Goal: Task Accomplishment & Management: Manage account settings

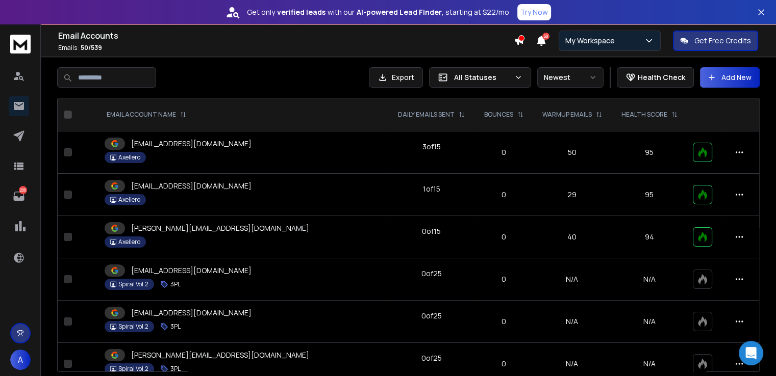
click at [625, 38] on div "My Workspace" at bounding box center [609, 41] width 89 height 10
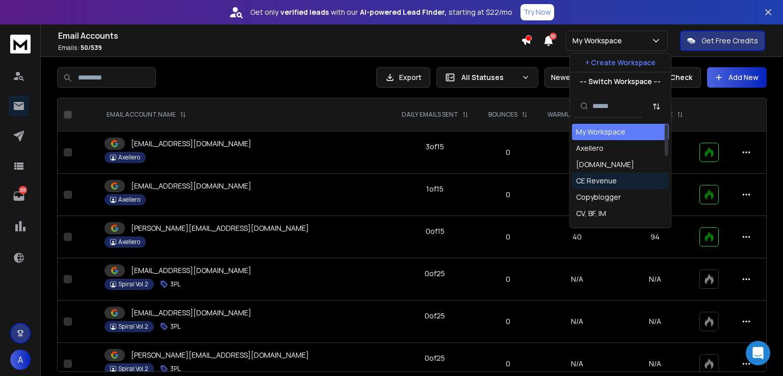
click at [633, 178] on div "CE Revenue" at bounding box center [620, 181] width 97 height 16
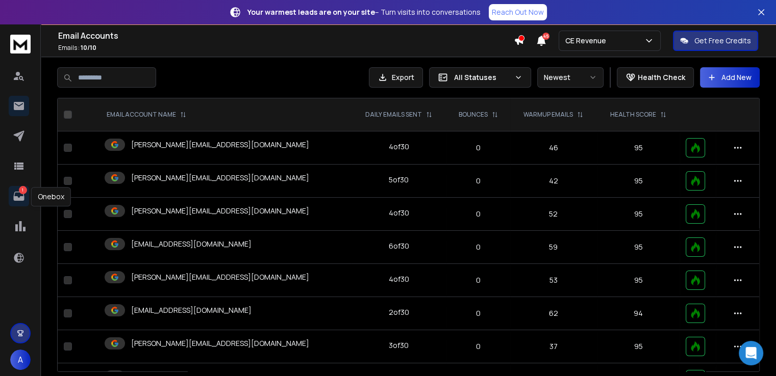
click at [12, 197] on link "1" at bounding box center [19, 196] width 20 height 20
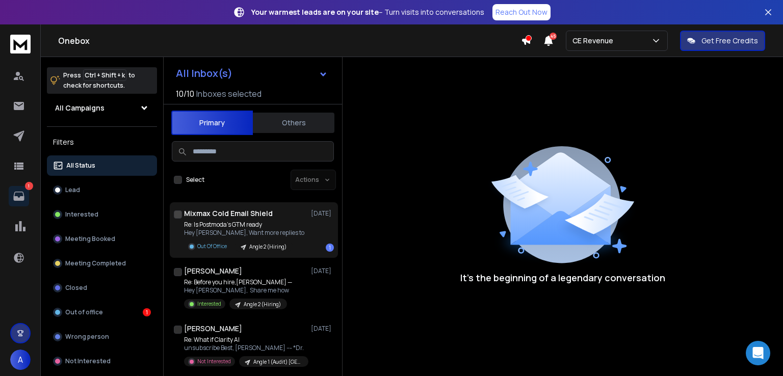
click at [254, 235] on p "Hey Mark, Want more replies to" at bounding box center [244, 233] width 120 height 8
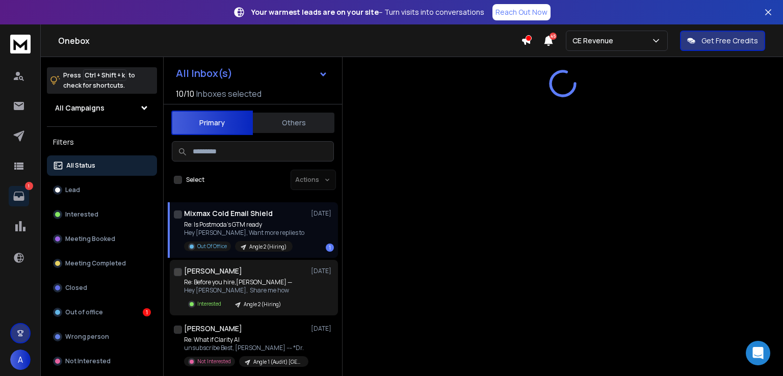
click at [266, 298] on div "Re: Before you hire,Sudheer — Hey Chris, Share me how Interested Angle 2 (Hirin…" at bounding box center [238, 293] width 108 height 31
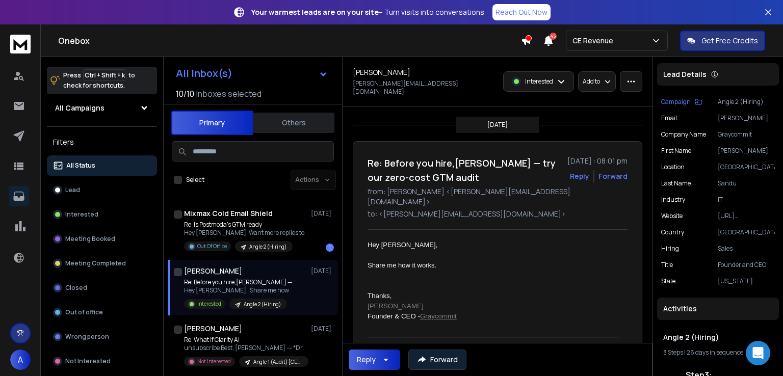
click at [457, 364] on button "Forward" at bounding box center [437, 360] width 58 height 20
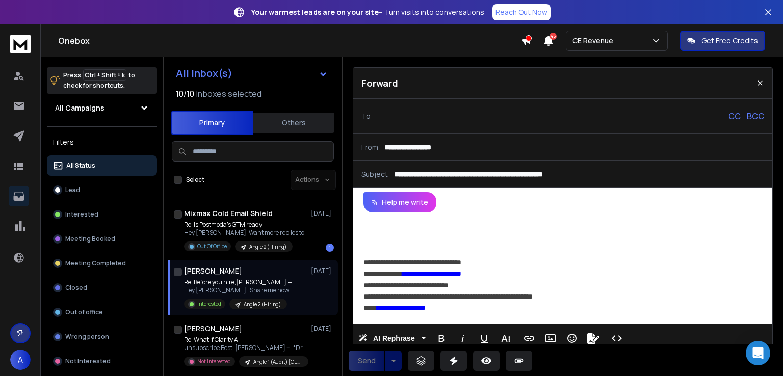
click at [416, 113] on input at bounding box center [412, 116] width 71 height 18
type input "**********"
click at [369, 362] on button "Send" at bounding box center [367, 361] width 36 height 20
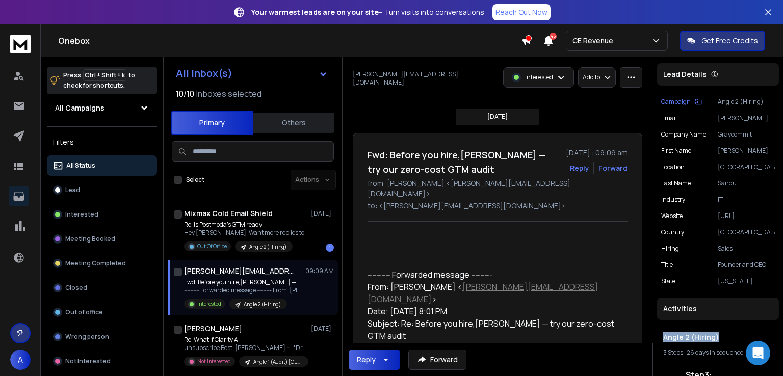
copy h1 "Angle 2 (Hiring)"
drag, startPoint x: 728, startPoint y: 343, endPoint x: 664, endPoint y: 334, distance: 64.9
click at [664, 335] on div "Angle 2 (Hiring) 3 Steps | 26 days in sequence" at bounding box center [718, 344] width 122 height 24
click at [730, 149] on p "Sudheer" at bounding box center [746, 151] width 57 height 8
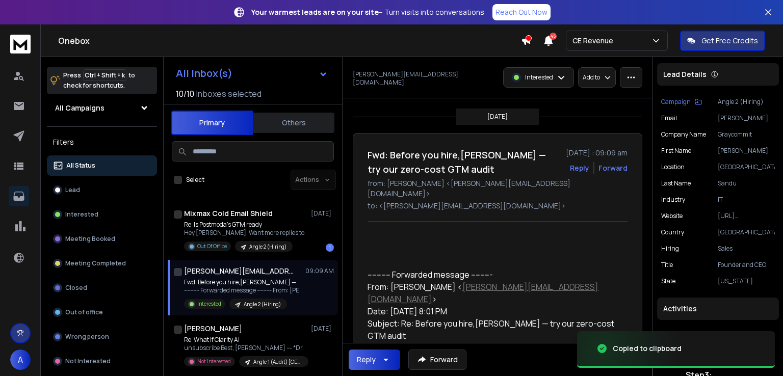
click at [722, 182] on p "Sandu" at bounding box center [746, 183] width 57 height 8
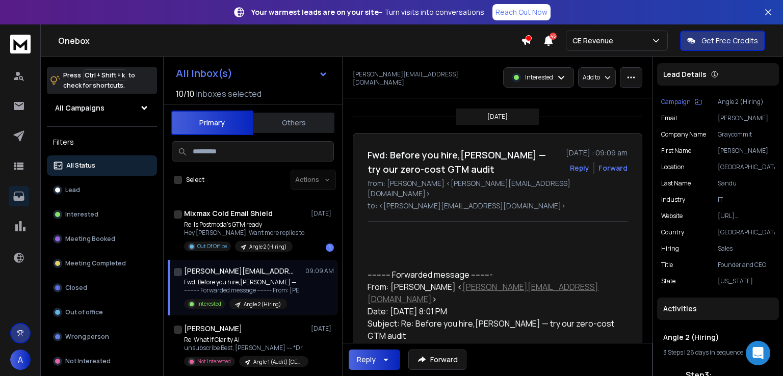
click at [731, 266] on p "Founder and CEO" at bounding box center [746, 265] width 57 height 8
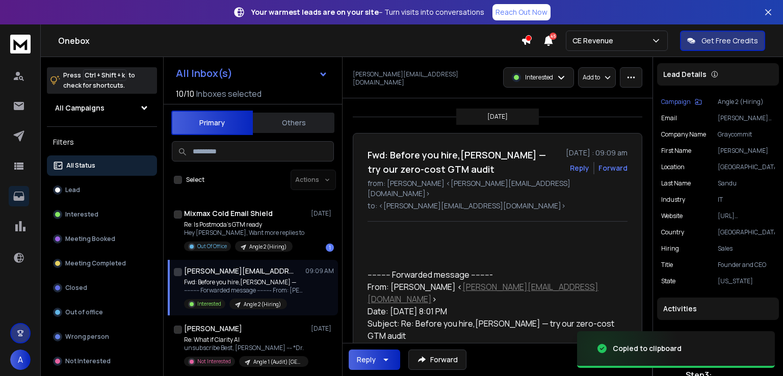
click at [731, 133] on p "Graycommit" at bounding box center [746, 135] width 57 height 8
drag, startPoint x: 744, startPoint y: 120, endPoint x: 728, endPoint y: 115, distance: 17.6
click at [742, 119] on p "sudheer@graycommit.com" at bounding box center [746, 118] width 57 height 8
click at [732, 218] on p "https://graycommit.com" at bounding box center [746, 216] width 57 height 8
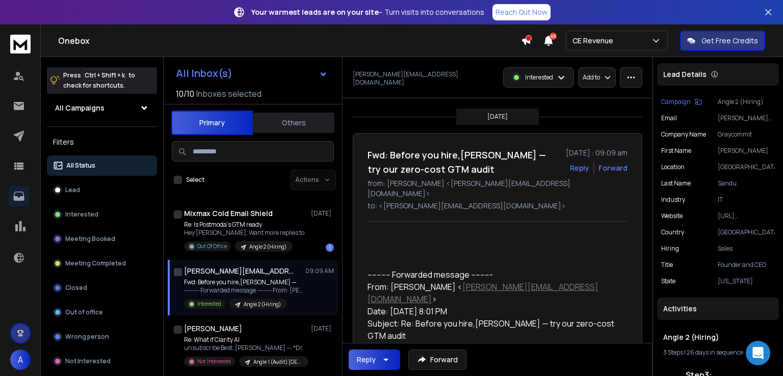
scroll to position [170, 0]
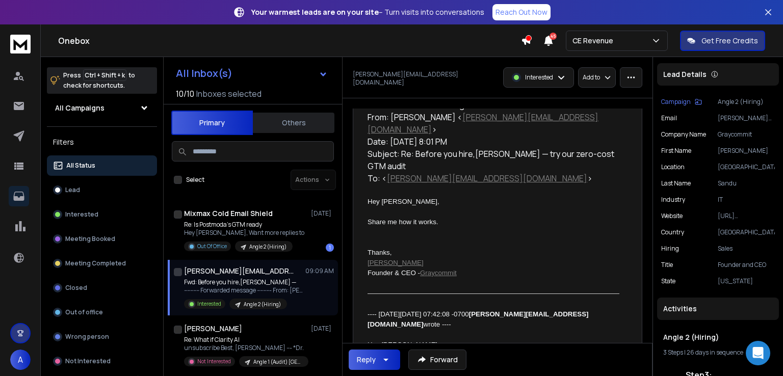
copy div "Hey Chris, Share me how it works."
drag, startPoint x: 387, startPoint y: 178, endPoint x: 461, endPoint y: 202, distance: 77.7
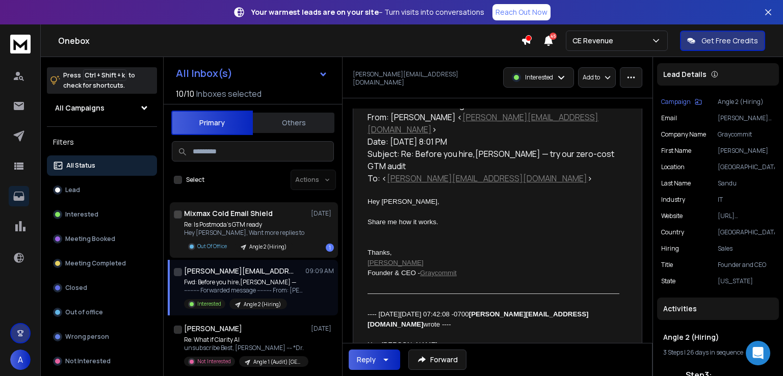
click at [306, 203] on div "Mixmax Cold Email Shield 08 Sep Re: Is Postmoda’s GTM ready Hey Mark, Want more…" at bounding box center [254, 230] width 168 height 56
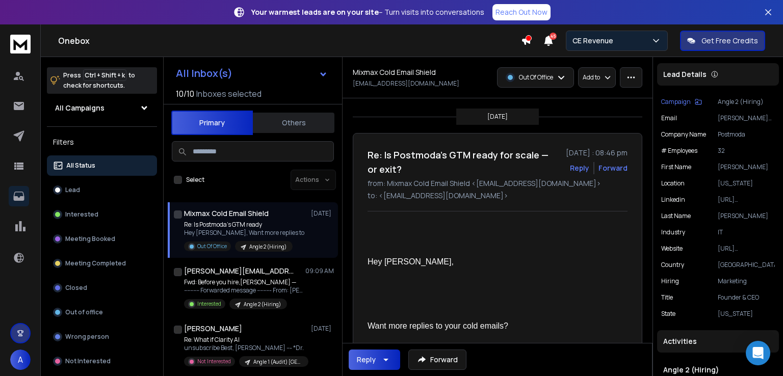
click at [612, 39] on p "CE Revenue" at bounding box center [595, 41] width 45 height 10
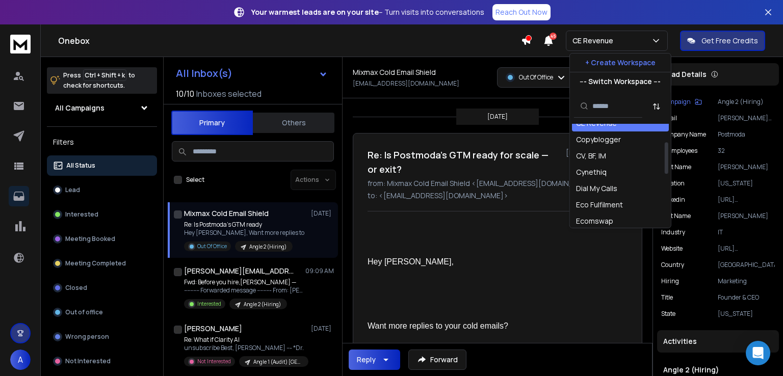
scroll to position [62, 0]
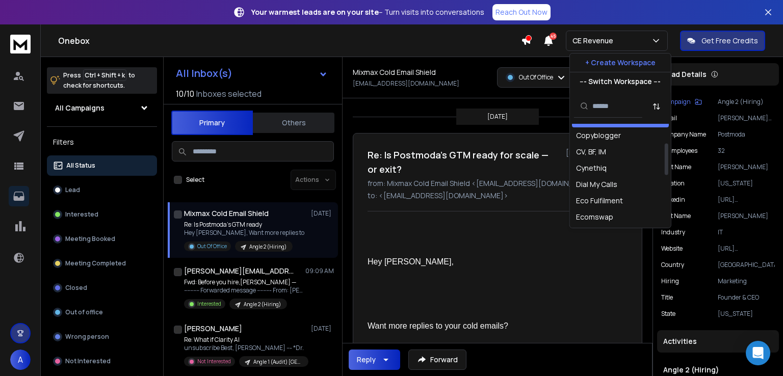
click at [668, 165] on div at bounding box center [667, 160] width 4 height 32
drag, startPoint x: 665, startPoint y: 156, endPoint x: 657, endPoint y: 179, distance: 24.8
click at [667, 172] on div at bounding box center [667, 170] width 4 height 32
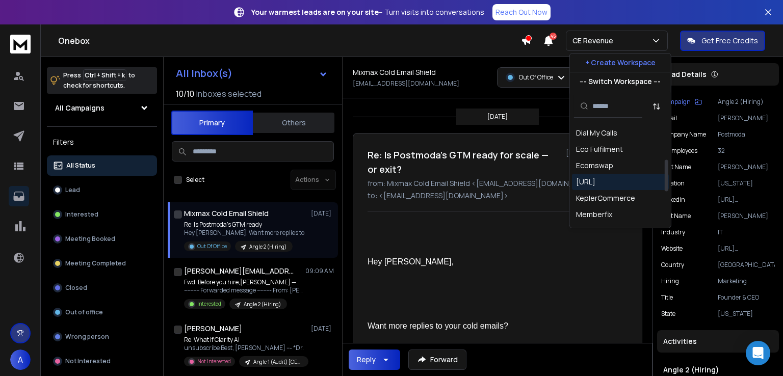
scroll to position [114, 0]
click at [622, 186] on div "[URL]" at bounding box center [620, 181] width 97 height 16
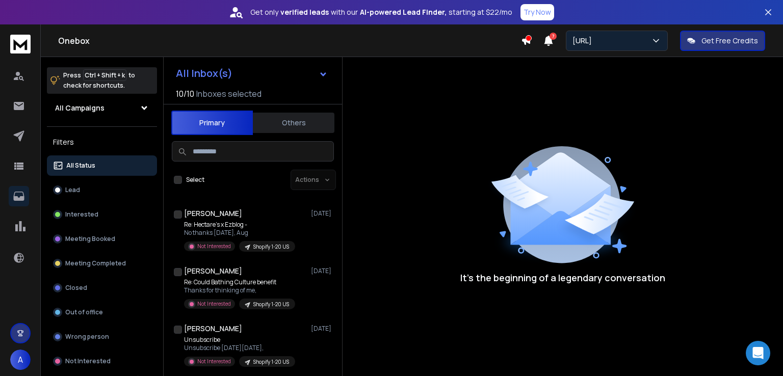
click at [604, 47] on button "[URL]" at bounding box center [617, 41] width 102 height 20
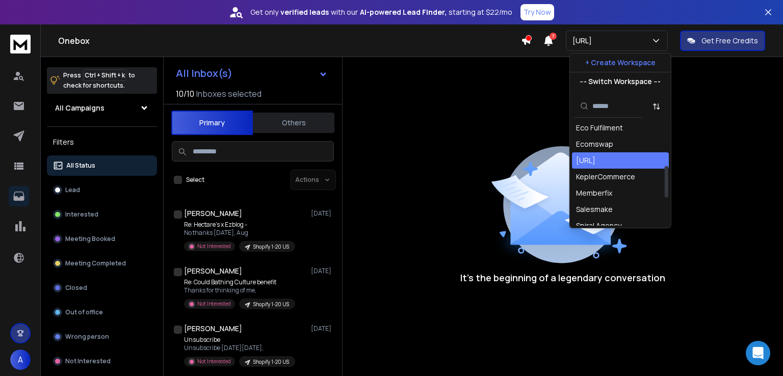
scroll to position [143, 0]
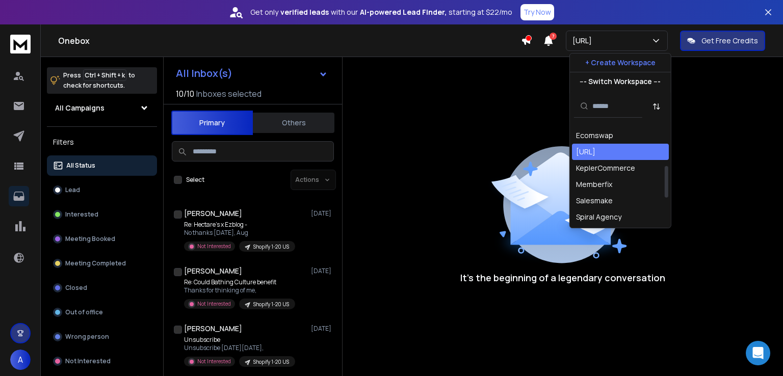
drag, startPoint x: 667, startPoint y: 139, endPoint x: 667, endPoint y: 182, distance: 42.8
click at [668, 183] on div at bounding box center [667, 182] width 4 height 32
click at [643, 167] on div "KeplerCommerce" at bounding box center [620, 168] width 97 height 16
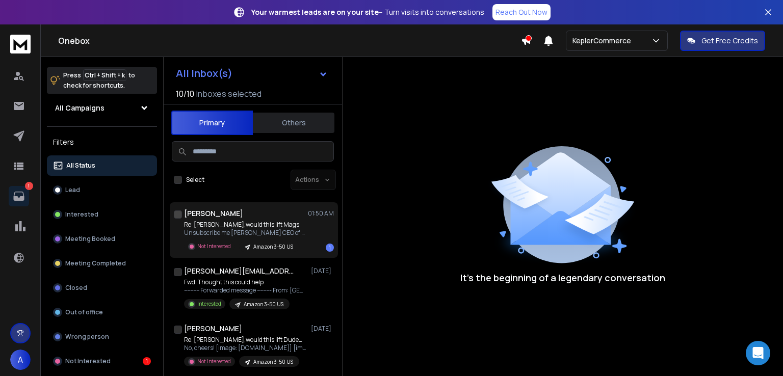
click at [265, 218] on div "[PERSON_NAME] 01:50 AM" at bounding box center [259, 214] width 150 height 10
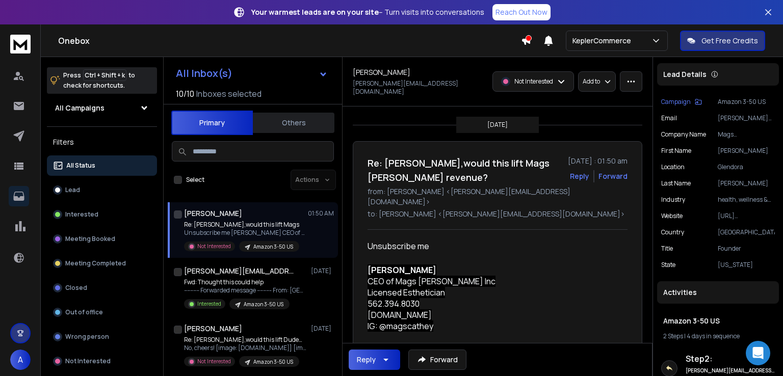
click at [634, 73] on button "button" at bounding box center [631, 81] width 22 height 20
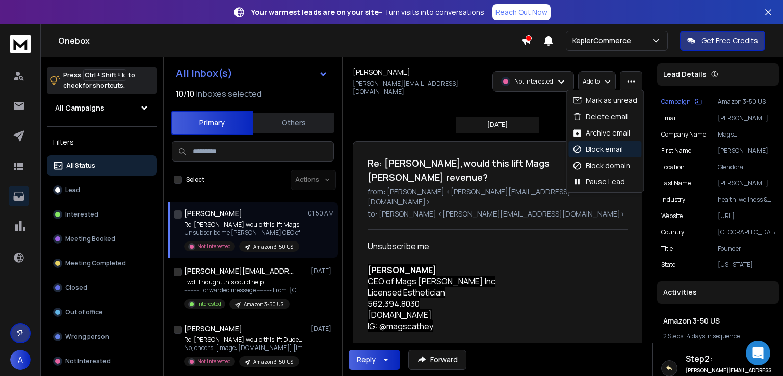
click at [618, 150] on div "Block email" at bounding box center [598, 149] width 50 height 10
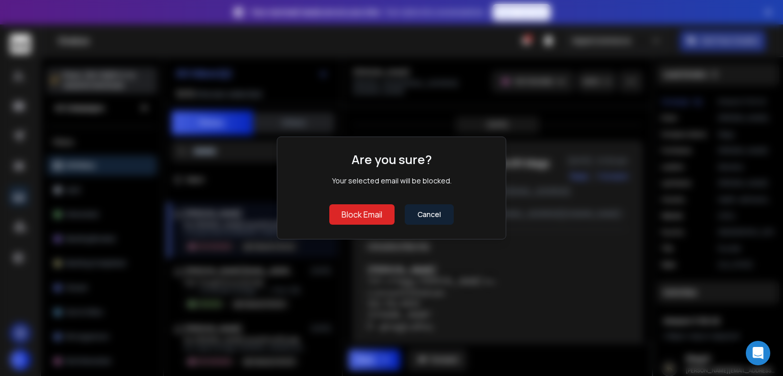
click at [390, 227] on div "Are you sure? Your selected email will be blocked. Block Email Cancel" at bounding box center [391, 188] width 229 height 103
click at [388, 223] on button "Block Email" at bounding box center [361, 214] width 65 height 20
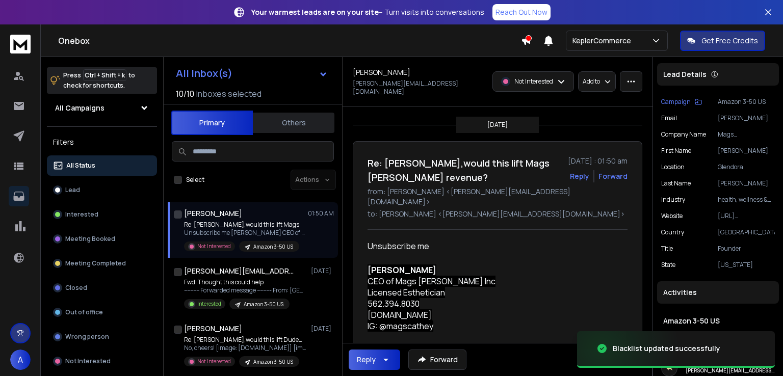
click at [588, 29] on div "Onebox KeplerCommerce Get Free Credits" at bounding box center [391, 40] width 783 height 33
click at [599, 42] on p "KeplerCommerce" at bounding box center [604, 41] width 63 height 10
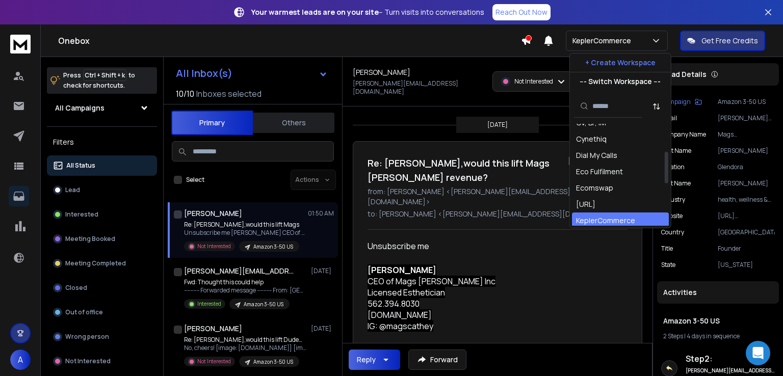
scroll to position [88, 0]
drag, startPoint x: 667, startPoint y: 146, endPoint x: 670, endPoint y: 173, distance: 27.7
click at [668, 173] on div at bounding box center [667, 168] width 4 height 32
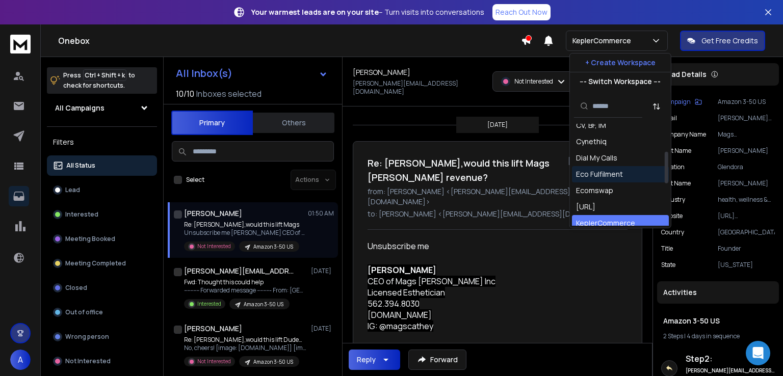
click at [647, 173] on div "Eco Fulfilment" at bounding box center [620, 174] width 97 height 16
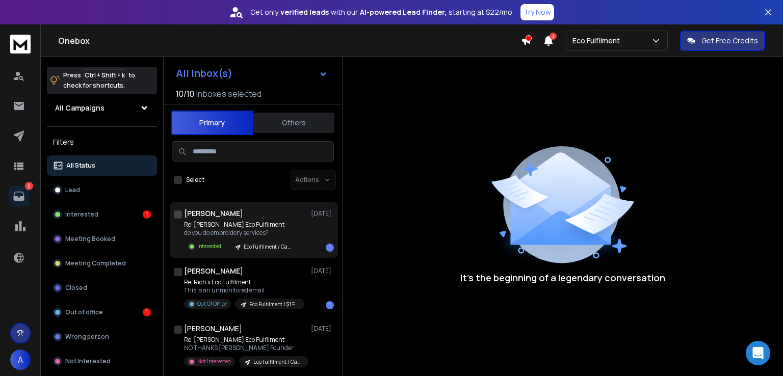
click at [322, 223] on div "Re: [PERSON_NAME] Eco Fulfilment do you do embroidery services? Interested Eco …" at bounding box center [259, 236] width 150 height 31
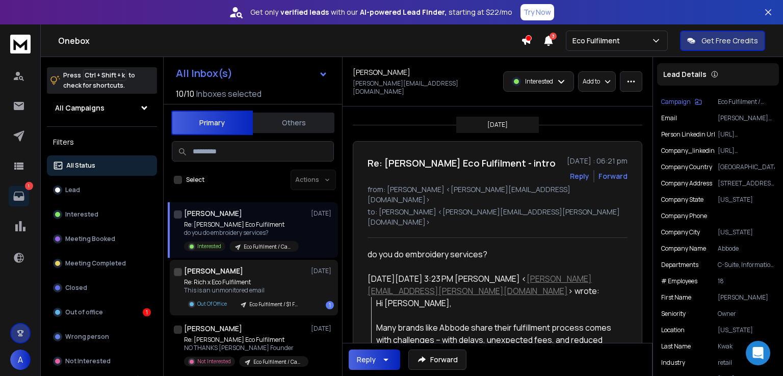
click at [314, 286] on div "Re: Rich x Eco Fulfilment This is an unmonitored email Out Of Office Eco Fulfil…" at bounding box center [259, 293] width 150 height 31
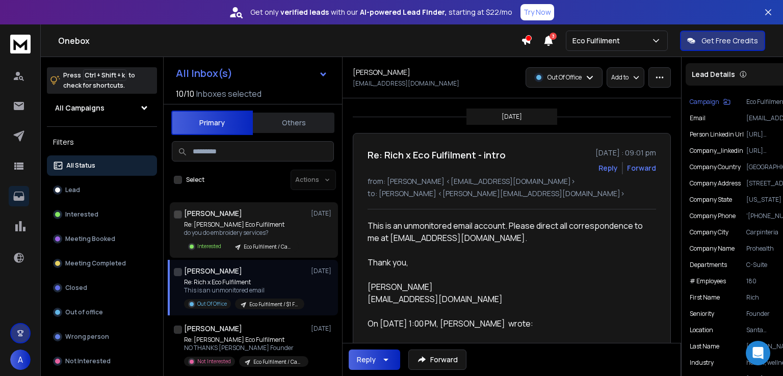
click at [257, 205] on div "[PERSON_NAME] [DATE] Re: [PERSON_NAME] Eco Fulfilment do you do embroidery serv…" at bounding box center [254, 230] width 168 height 56
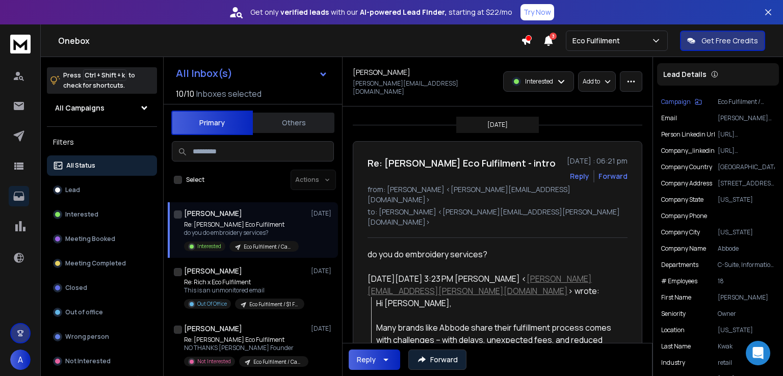
click at [446, 359] on button "Forward" at bounding box center [437, 360] width 58 height 20
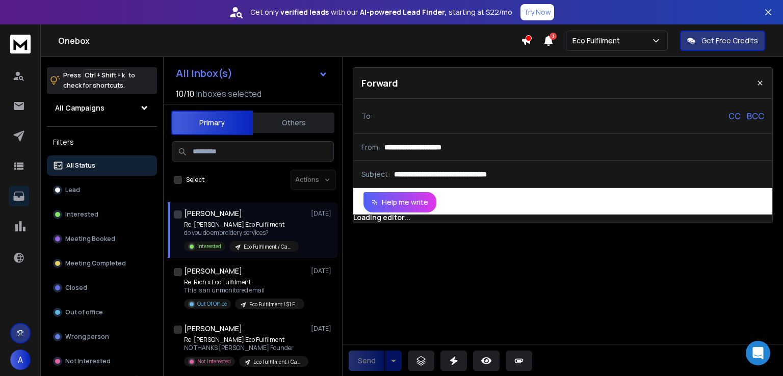
click at [426, 110] on input at bounding box center [412, 116] width 71 height 18
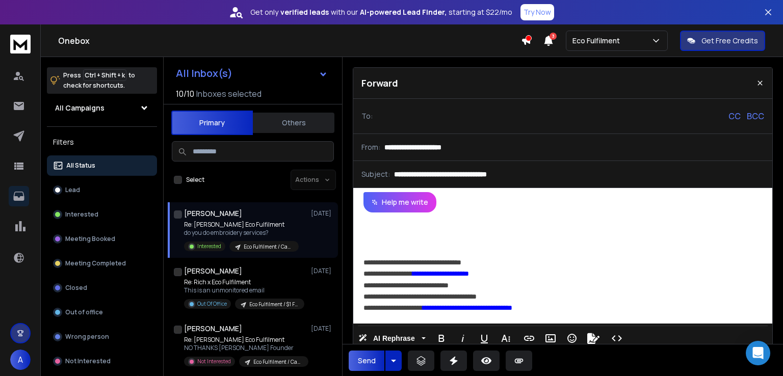
type input "**********"
click at [363, 353] on button "Send" at bounding box center [367, 361] width 36 height 20
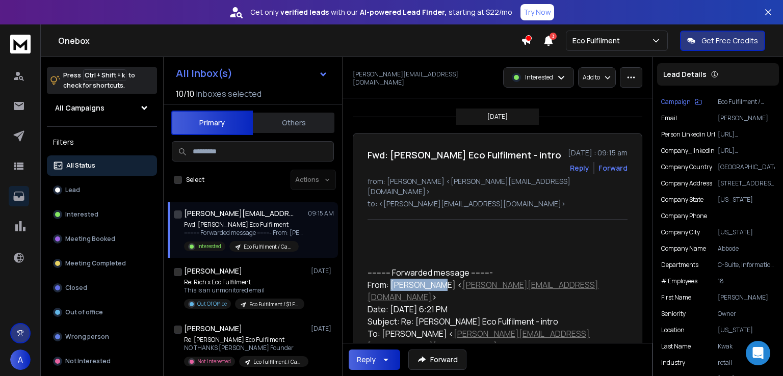
copy div "[PERSON_NAME]"
drag, startPoint x: 391, startPoint y: 276, endPoint x: 337, endPoint y: 175, distance: 115.2
click at [434, 279] on div "From: [PERSON_NAME] < [PERSON_NAME][EMAIL_ADDRESS][DOMAIN_NAME] >" at bounding box center [494, 291] width 252 height 24
click at [24, 231] on icon at bounding box center [20, 226] width 10 height 10
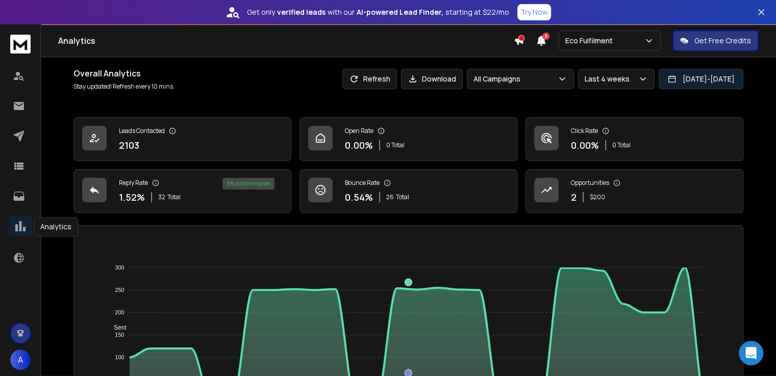
click at [682, 82] on button "[DATE] - [DATE]" at bounding box center [700, 79] width 85 height 20
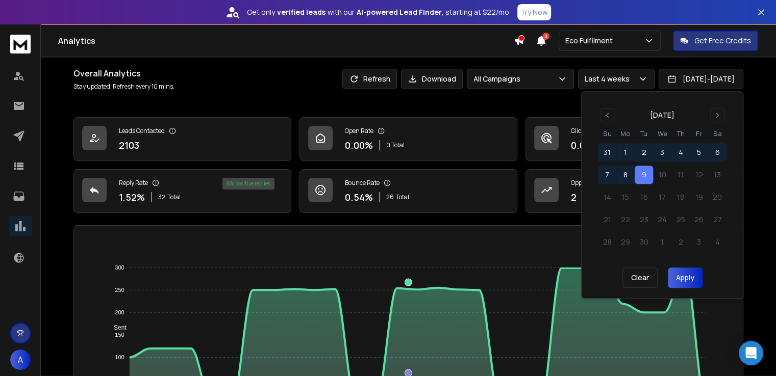
click at [627, 150] on button "1" at bounding box center [625, 152] width 18 height 18
click at [704, 149] on button "5" at bounding box center [698, 152] width 18 height 18
click at [692, 280] on button "Apply" at bounding box center [684, 278] width 35 height 20
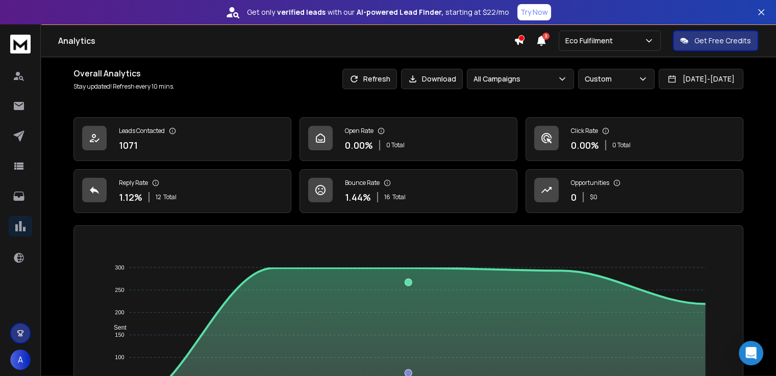
scroll to position [170, 0]
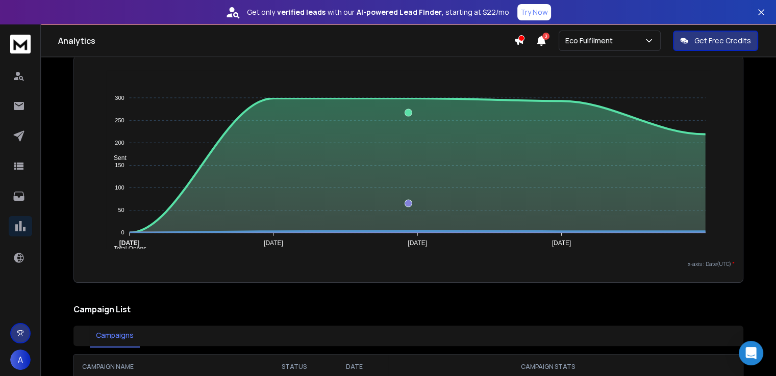
drag, startPoint x: 308, startPoint y: 274, endPoint x: 349, endPoint y: 282, distance: 41.5
click at [308, 274] on div "Sent Total Opens Unique Opens Links Clicked Total Replies 300 300 250 250 200 2…" at bounding box center [408, 169] width 670 height 227
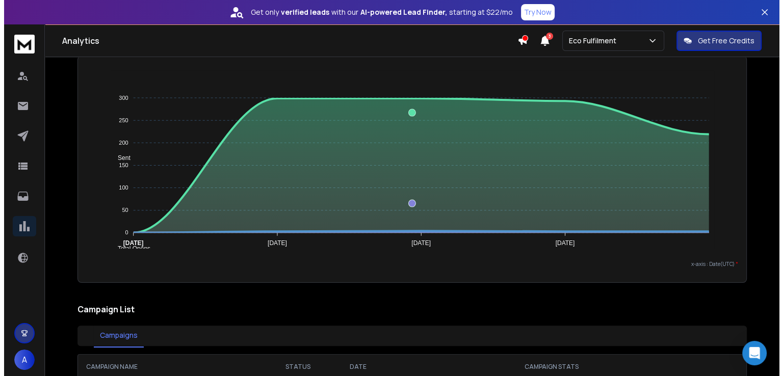
scroll to position [0, 0]
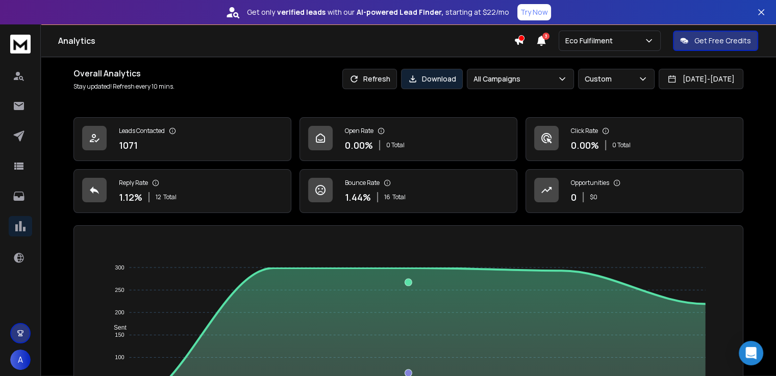
click at [422, 81] on p "Download" at bounding box center [439, 79] width 34 height 10
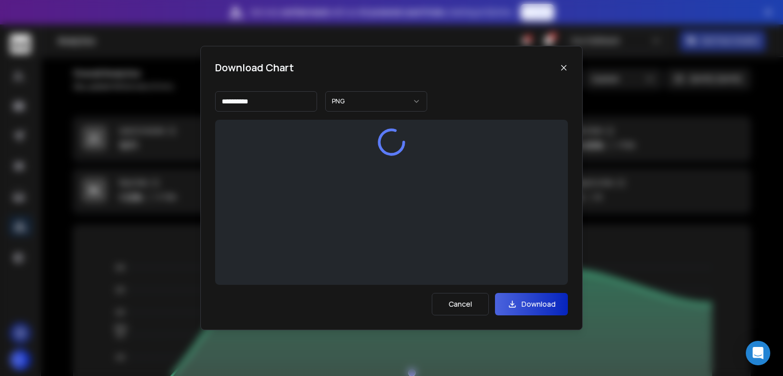
click at [375, 126] on div at bounding box center [391, 142] width 33 height 33
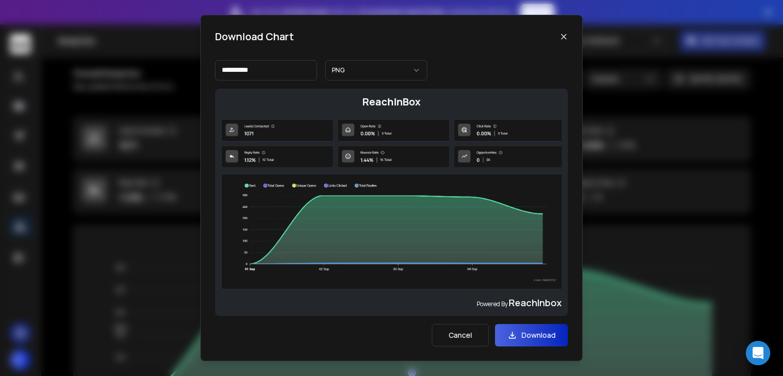
click at [296, 100] on div "ReachInBox" at bounding box center [391, 104] width 341 height 18
click at [280, 70] on input "**********" at bounding box center [266, 70] width 102 height 20
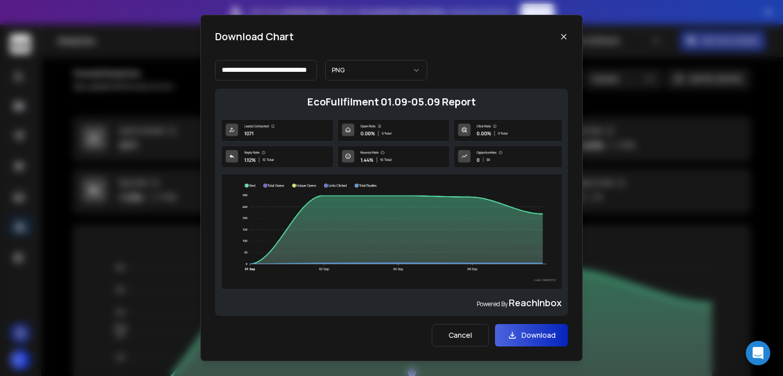
type input "**********"
click at [534, 332] on p "Download" at bounding box center [539, 335] width 34 height 10
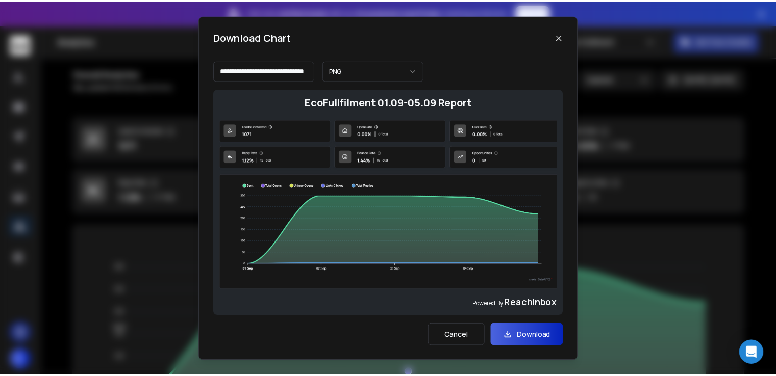
scroll to position [0, 0]
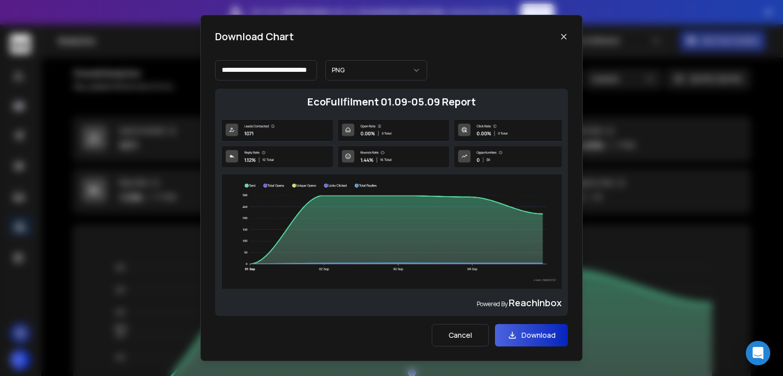
click at [563, 37] on icon at bounding box center [564, 37] width 6 height 6
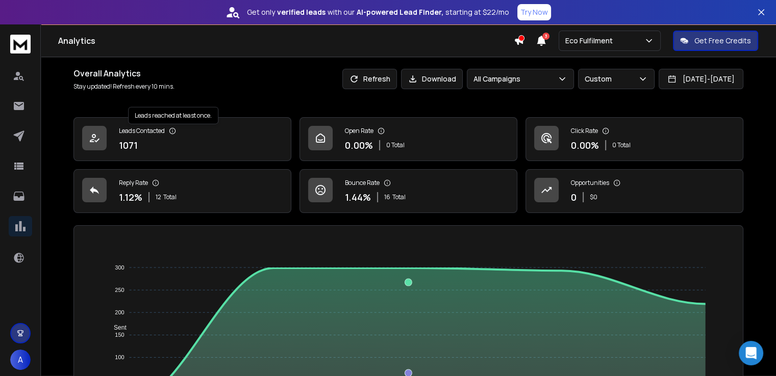
scroll to position [305, 0]
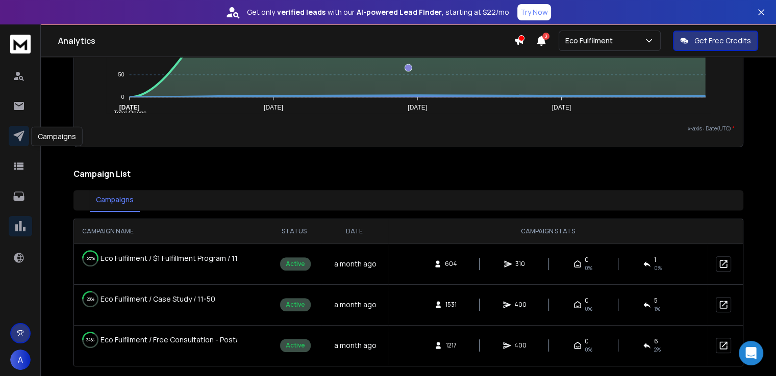
click at [23, 132] on icon at bounding box center [18, 136] width 11 height 11
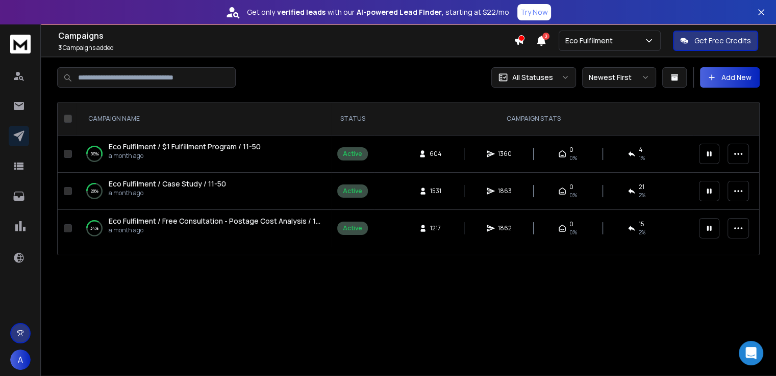
click at [254, 143] on span "Eco Fulfilment / $1 Fulfillment Program / 11-50" at bounding box center [185, 147] width 152 height 10
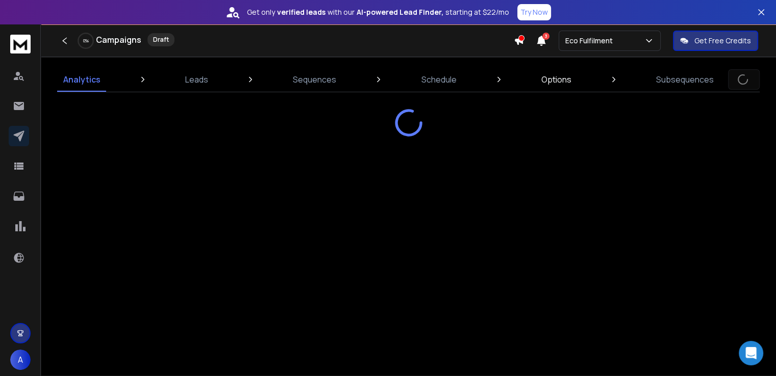
click at [567, 84] on p "Options" at bounding box center [556, 79] width 30 height 12
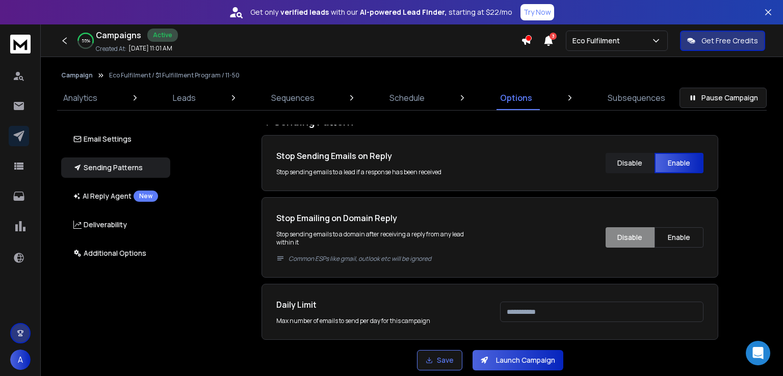
scroll to position [510, 0]
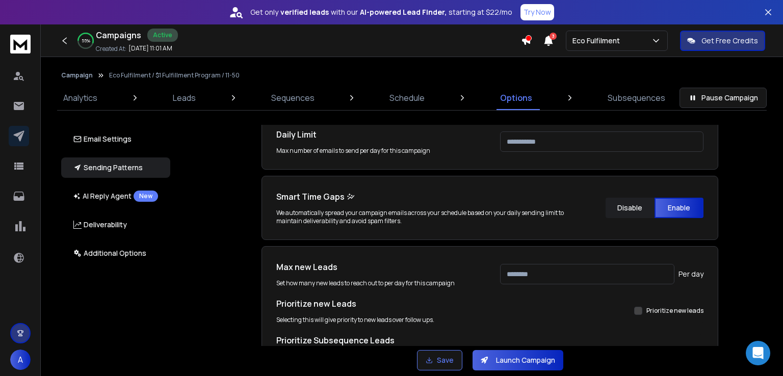
click at [635, 313] on button "Prioritize new leads" at bounding box center [638, 311] width 8 height 8
click at [600, 275] on input "*" at bounding box center [587, 274] width 174 height 20
type input "***"
click at [436, 365] on button "Save" at bounding box center [439, 360] width 45 height 20
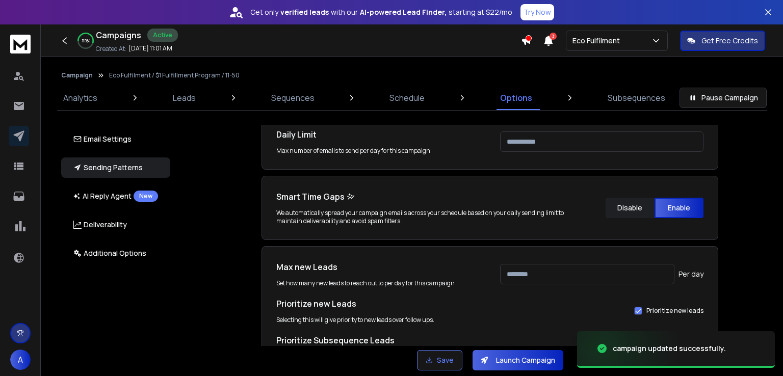
click at [498, 363] on button "Launch Campaign" at bounding box center [518, 360] width 91 height 20
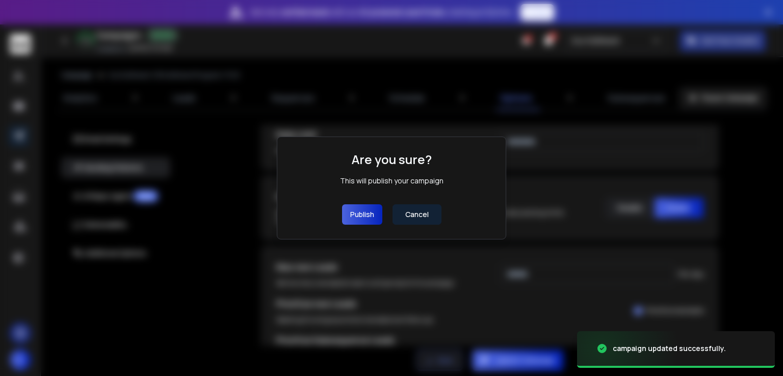
click at [352, 219] on button "Publish" at bounding box center [362, 214] width 40 height 20
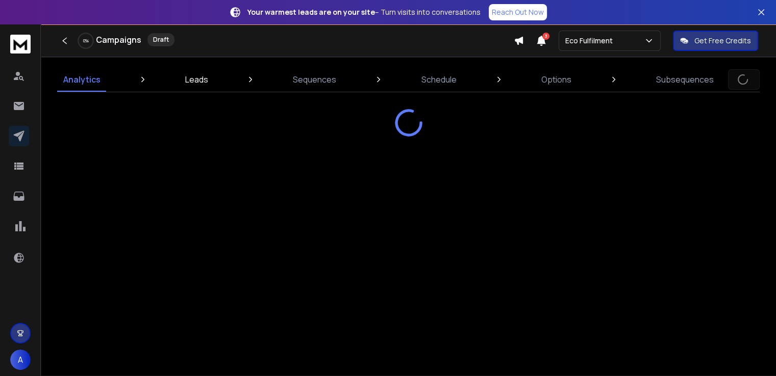
click at [191, 89] on link "Leads" at bounding box center [196, 79] width 35 height 24
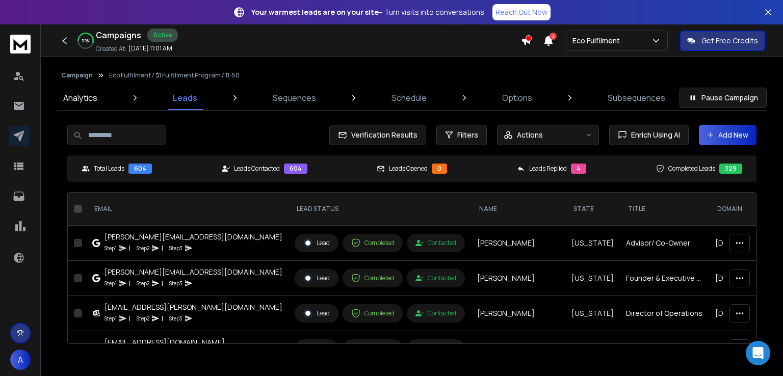
click at [95, 102] on p "Analytics" at bounding box center [80, 98] width 34 height 12
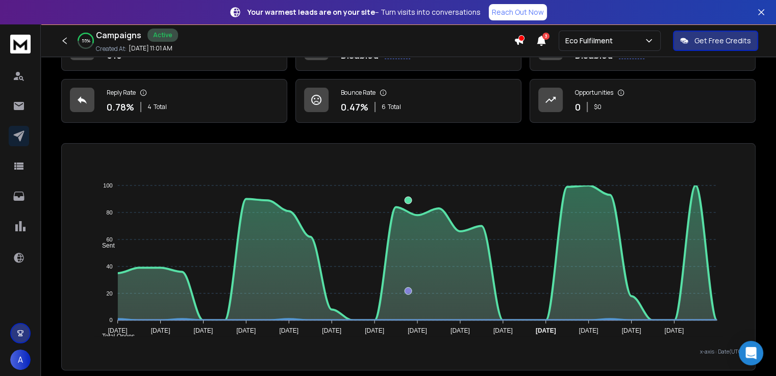
scroll to position [453, 0]
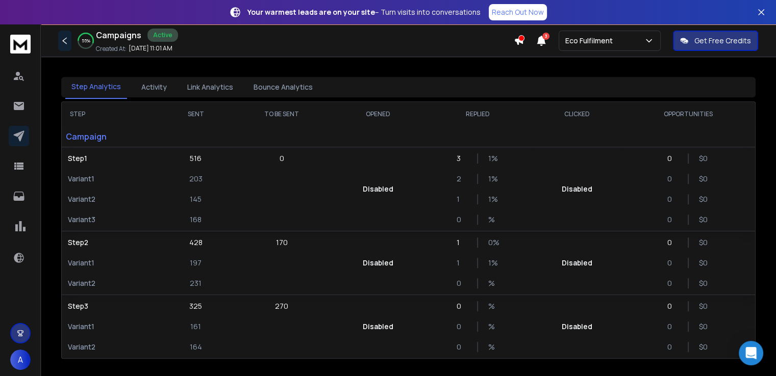
click at [62, 38] on icon at bounding box center [64, 40] width 9 height 9
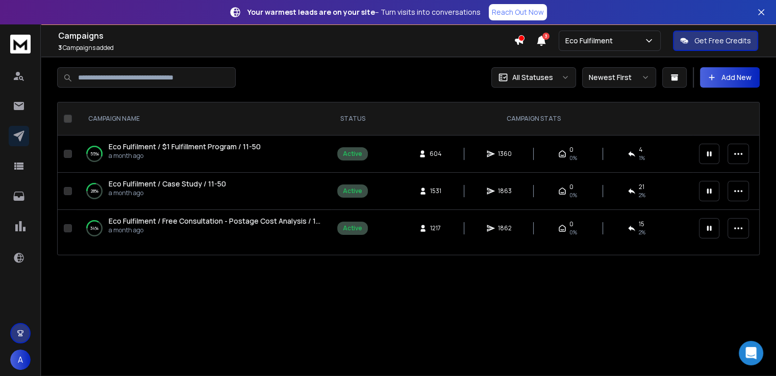
click at [186, 189] on p "a month ago" at bounding box center [167, 193] width 117 height 8
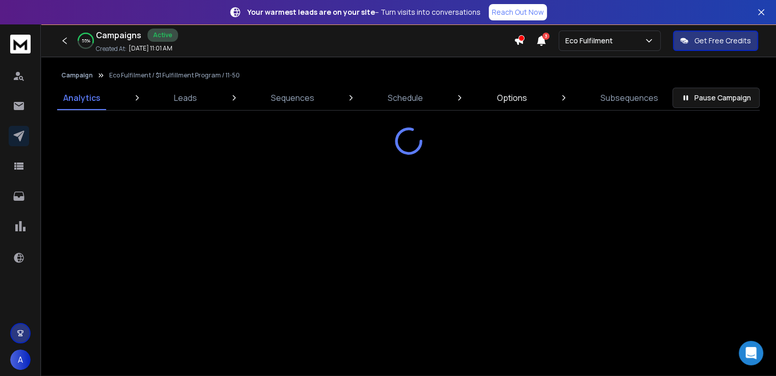
click at [526, 100] on p "Options" at bounding box center [512, 98] width 30 height 12
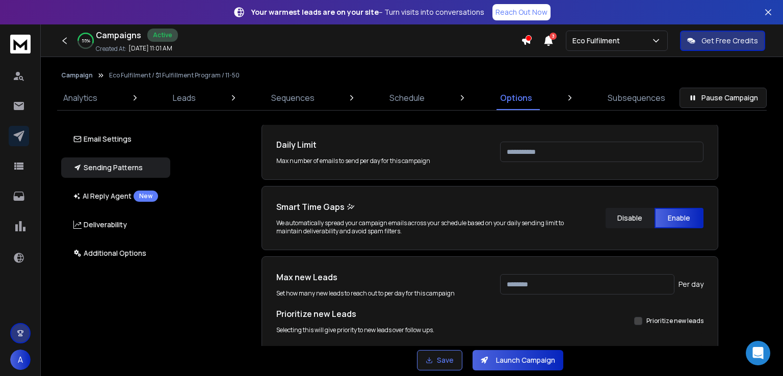
scroll to position [500, 0]
click at [579, 274] on input "*" at bounding box center [587, 284] width 174 height 20
type input "***"
click at [636, 320] on button "Prioritize new leads" at bounding box center [638, 321] width 8 height 8
click at [450, 358] on button "Save" at bounding box center [439, 360] width 45 height 20
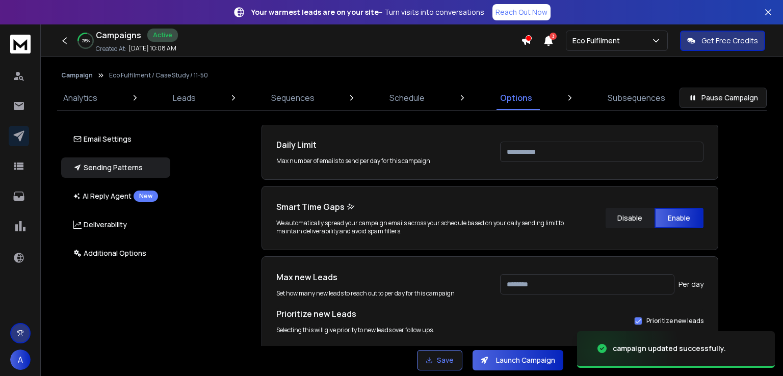
click at [502, 364] on button "Launch Campaign" at bounding box center [518, 360] width 91 height 20
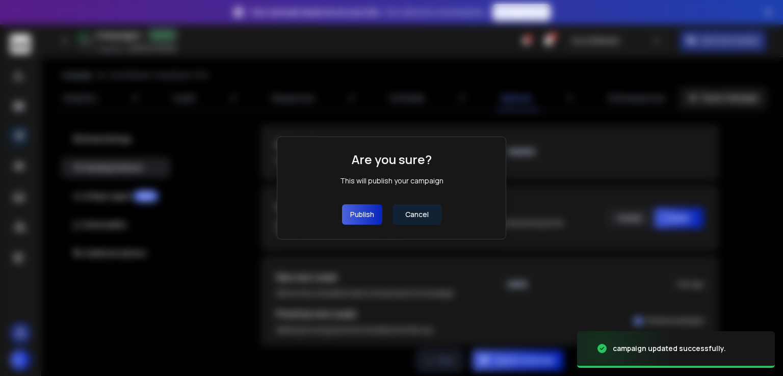
drag, startPoint x: 351, startPoint y: 213, endPoint x: 344, endPoint y: 217, distance: 7.8
click at [351, 215] on button "Publish" at bounding box center [362, 214] width 40 height 20
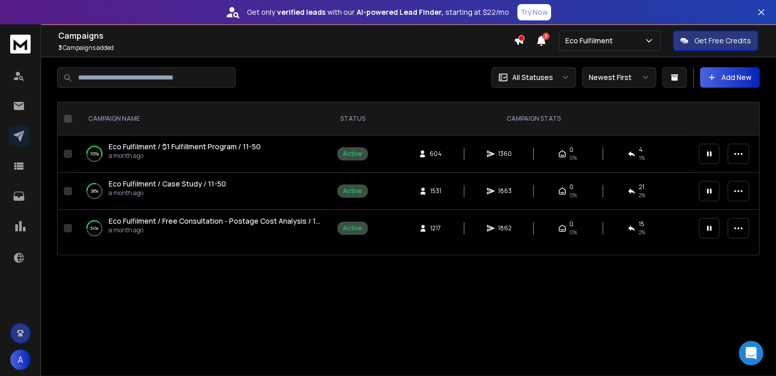
click at [136, 240] on td "34 % Eco Fulfilment / Free Consultation - Postage Cost Analysis / 11-25 a month…" at bounding box center [203, 228] width 255 height 37
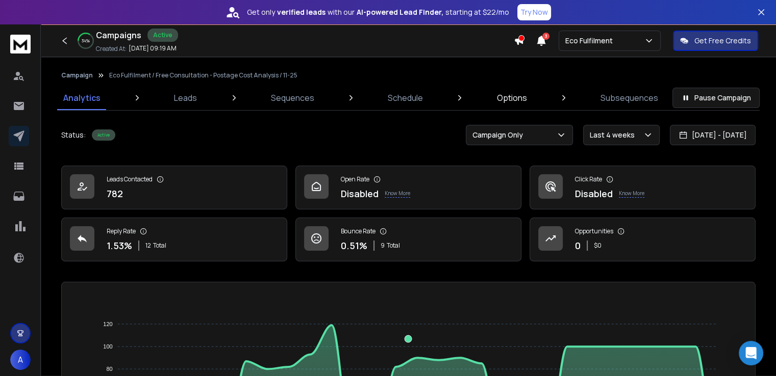
click at [496, 100] on link "Options" at bounding box center [512, 98] width 42 height 24
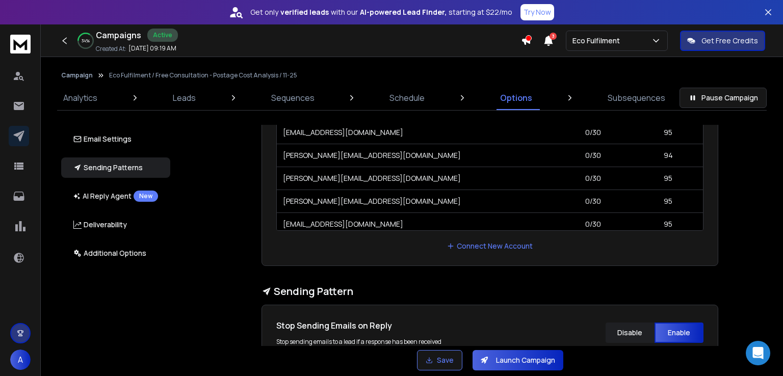
scroll to position [500, 0]
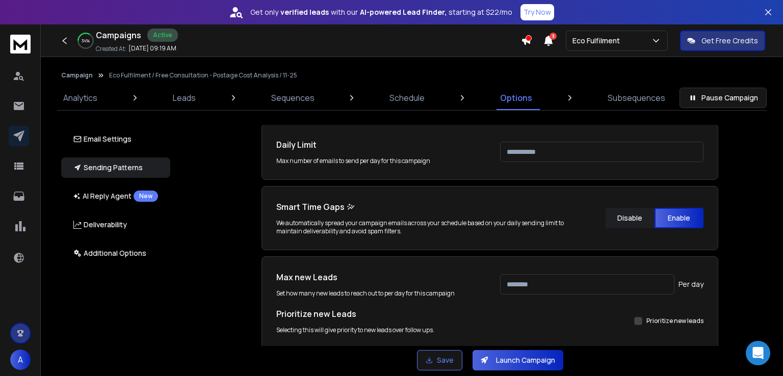
click at [575, 279] on input "*" at bounding box center [587, 284] width 174 height 20
drag, startPoint x: 639, startPoint y: 317, endPoint x: 632, endPoint y: 319, distance: 6.9
click at [638, 317] on div "Prioritize new leads" at bounding box center [668, 321] width 69 height 8
click at [634, 321] on button "Prioritize new leads" at bounding box center [638, 321] width 8 height 8
drag, startPoint x: 434, startPoint y: 356, endPoint x: 443, endPoint y: 358, distance: 9.4
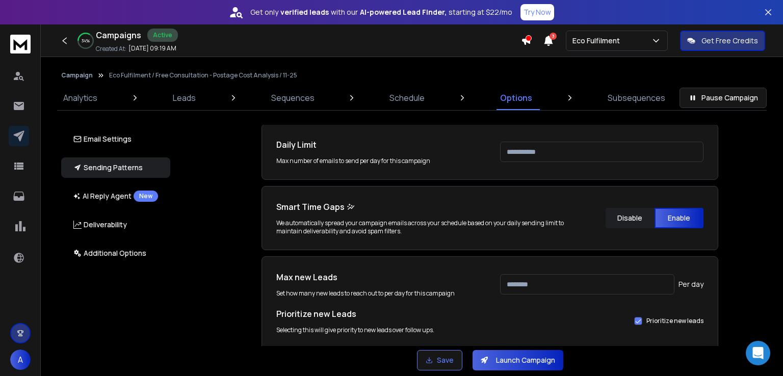
click at [434, 356] on button "Save" at bounding box center [439, 360] width 45 height 20
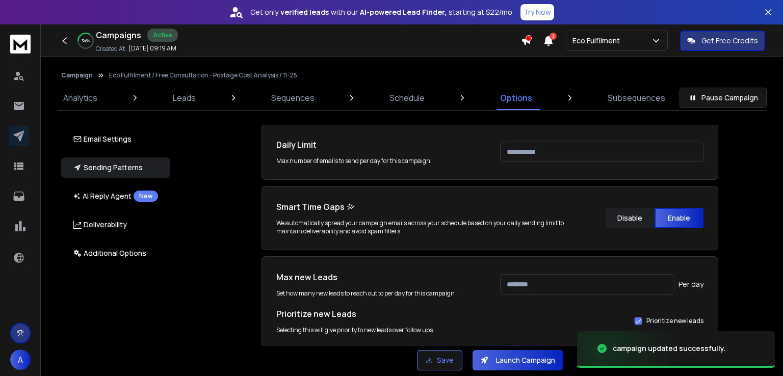
click at [503, 357] on button "Launch Campaign" at bounding box center [518, 360] width 91 height 20
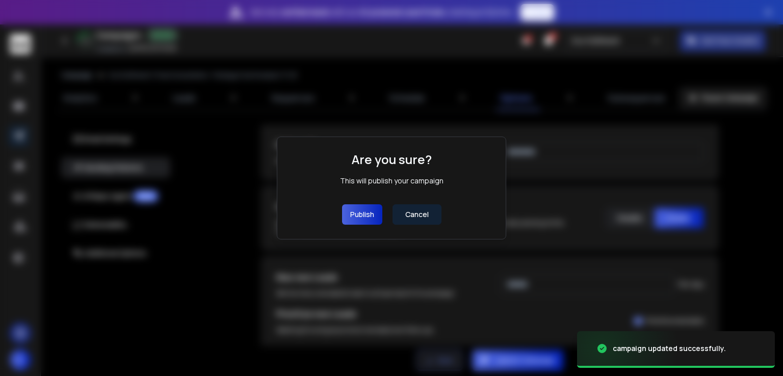
click at [424, 217] on button "Cancel" at bounding box center [417, 214] width 49 height 20
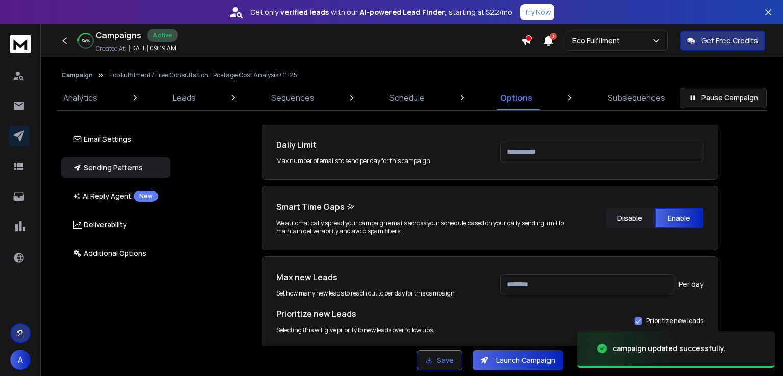
drag, startPoint x: 541, startPoint y: 283, endPoint x: 483, endPoint y: 281, distance: 58.2
click at [483, 281] on div "Max new Leads Set how many new leads to reach out to per day for this campaign …" at bounding box center [489, 284] width 427 height 27
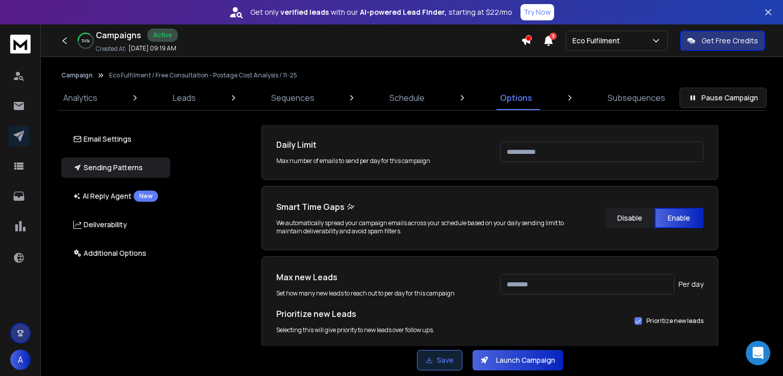
type input "***"
click at [459, 353] on button "Save" at bounding box center [439, 360] width 45 height 20
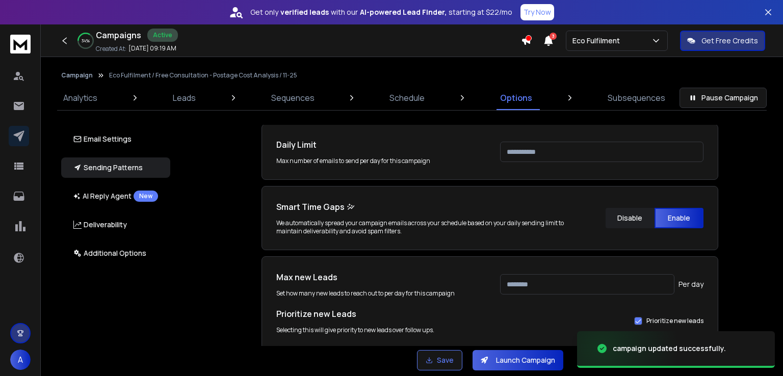
click at [486, 360] on icon at bounding box center [484, 360] width 7 height 7
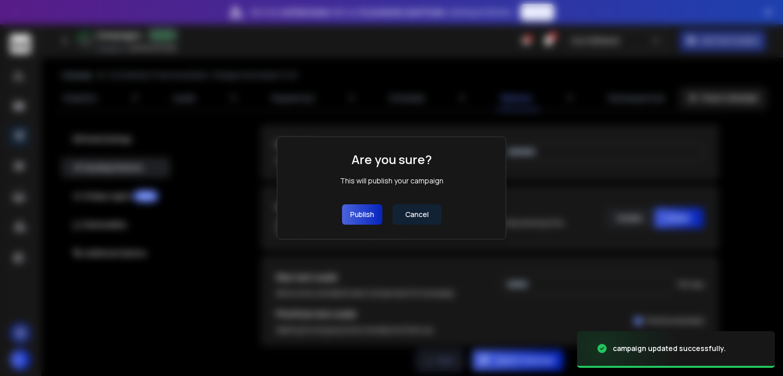
click at [335, 211] on div "Are you sure? This will publish your campaign Publish Cancel" at bounding box center [392, 187] width 200 height 73
click at [354, 213] on button "Publish" at bounding box center [362, 214] width 40 height 20
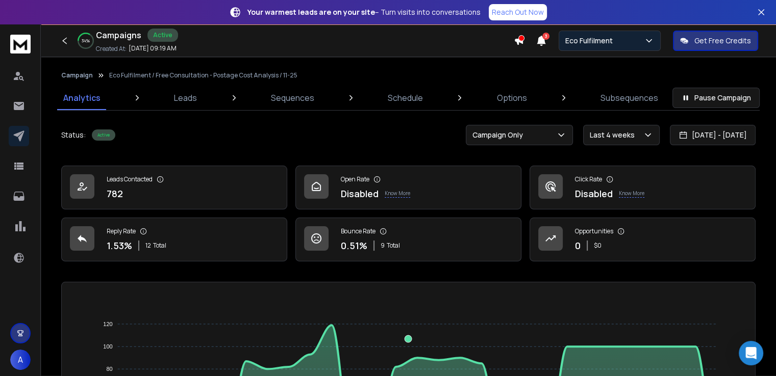
click at [600, 42] on p "Eco Fulfilment" at bounding box center [591, 41] width 52 height 10
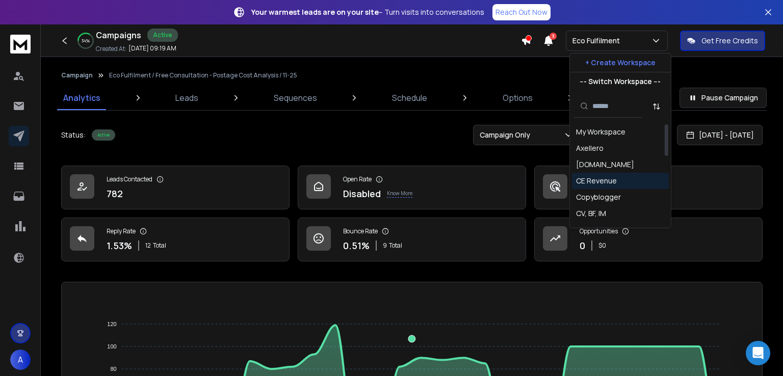
click at [649, 174] on div "CE Revenue" at bounding box center [620, 181] width 97 height 16
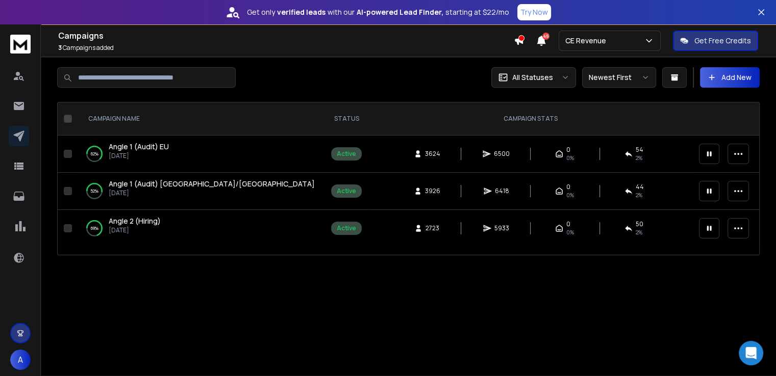
click at [168, 143] on div "62 % Angle 1 (Audit) EU [DATE]" at bounding box center [200, 154] width 228 height 24
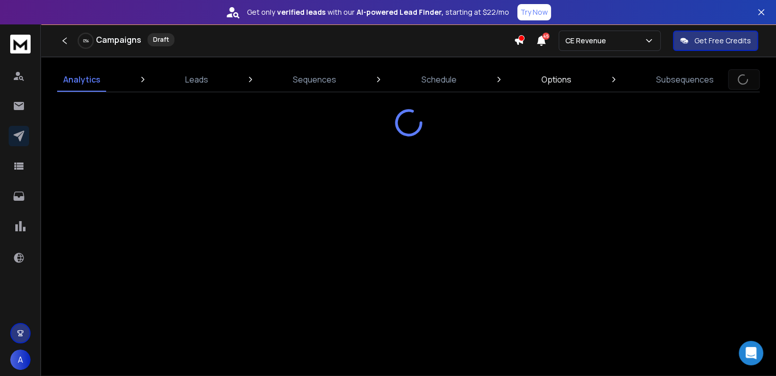
click at [554, 84] on p "Options" at bounding box center [556, 79] width 30 height 12
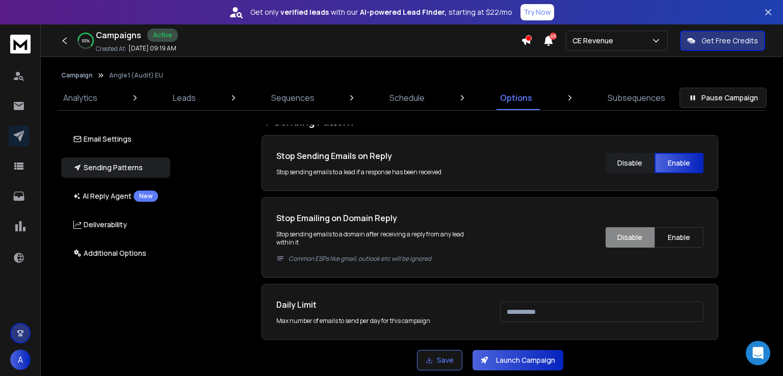
scroll to position [510, 0]
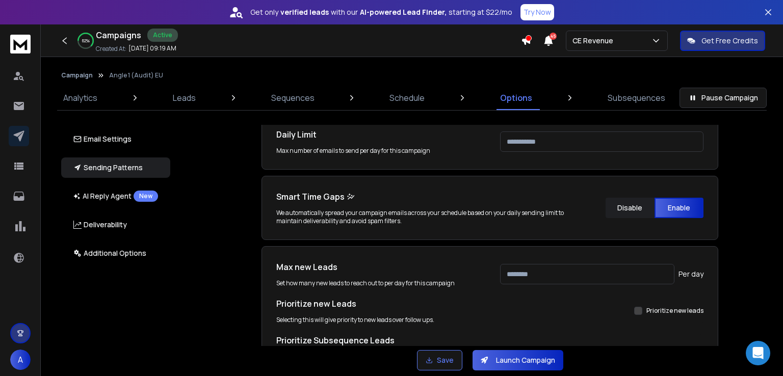
click at [574, 273] on input "*" at bounding box center [587, 274] width 174 height 20
type input "***"
drag, startPoint x: 641, startPoint y: 306, endPoint x: 639, endPoint y: 313, distance: 6.4
click at [640, 307] on div "Prioritize new leads" at bounding box center [668, 311] width 69 height 8
click at [638, 311] on button "Prioritize new leads" at bounding box center [638, 311] width 8 height 8
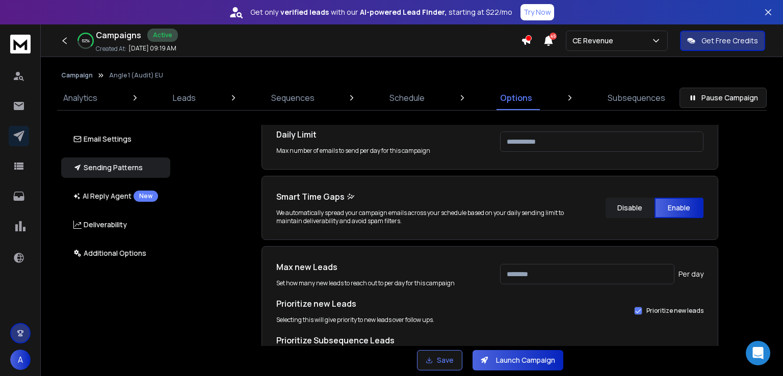
click at [443, 354] on button "Save" at bounding box center [439, 360] width 45 height 20
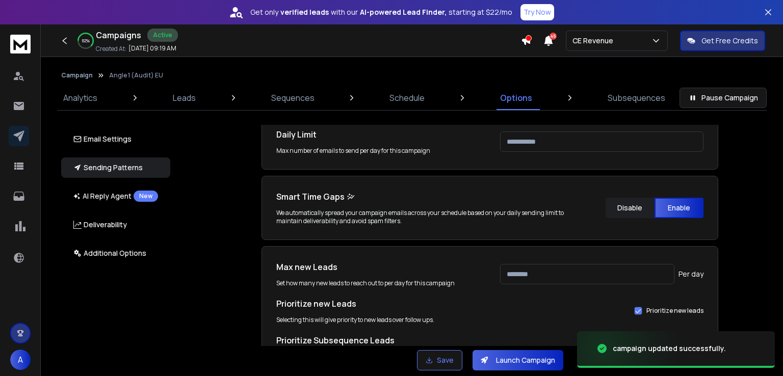
click at [507, 357] on button "Launch Campaign" at bounding box center [518, 360] width 91 height 20
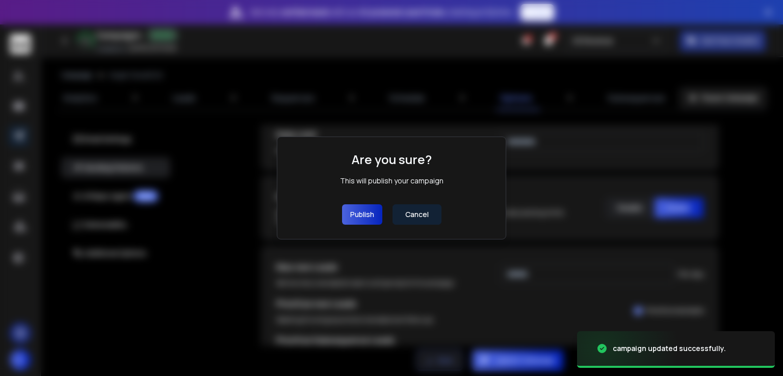
click at [365, 205] on button "Publish" at bounding box center [362, 214] width 40 height 20
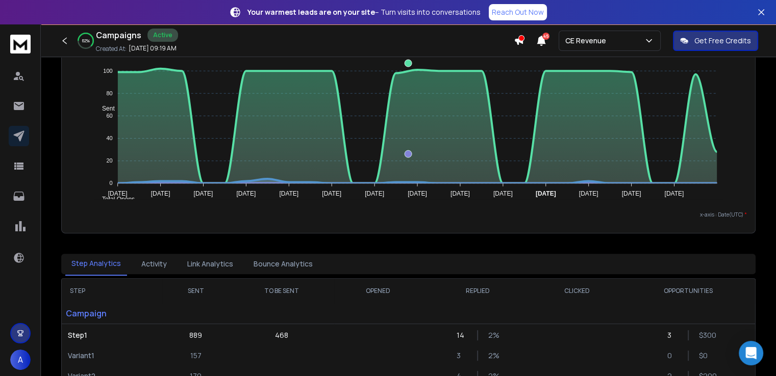
scroll to position [446, 0]
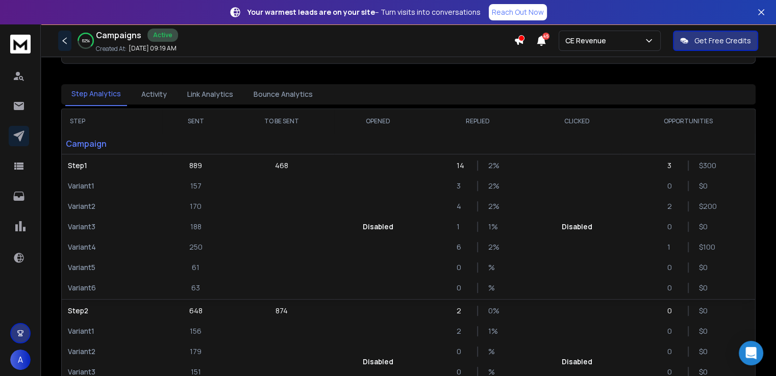
click at [61, 45] on button at bounding box center [64, 41] width 13 height 20
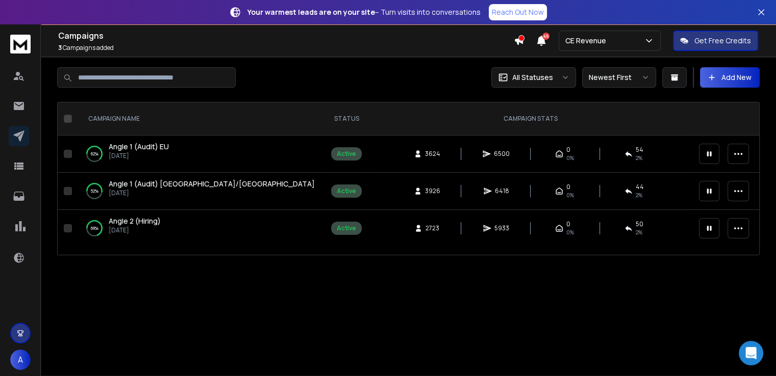
click at [189, 174] on td "52 % Angle 1 (Audit) USA/CA 4 months ago" at bounding box center [200, 191] width 249 height 37
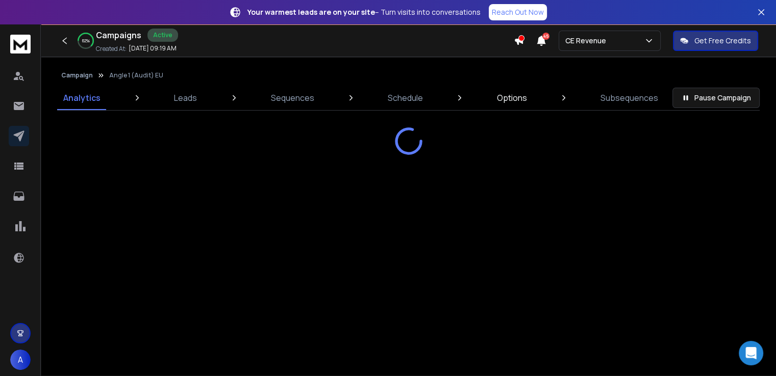
click at [516, 88] on link "Options" at bounding box center [512, 98] width 42 height 24
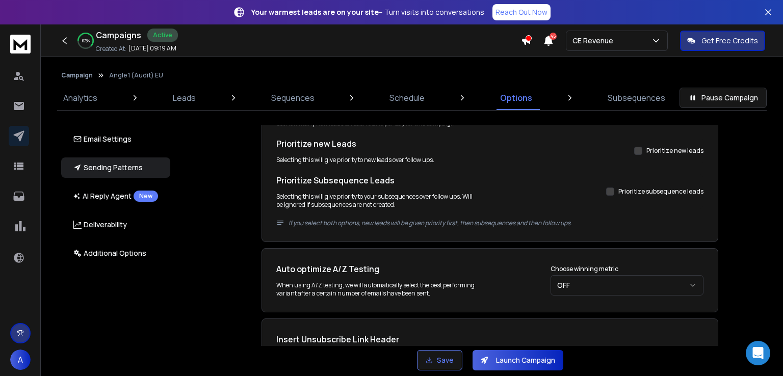
scroll to position [500, 0]
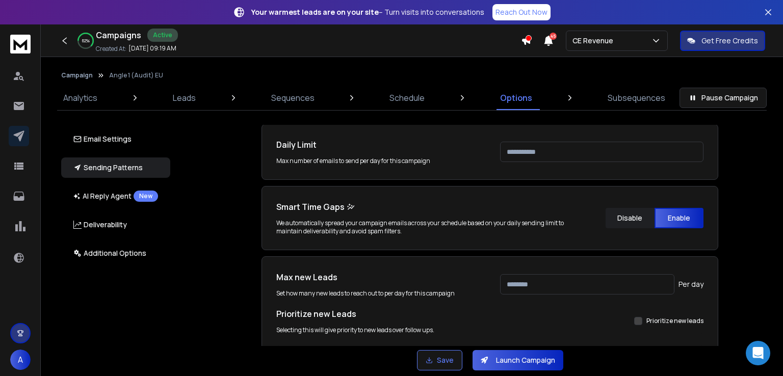
click at [585, 271] on div "Max new Leads Set how many new leads to reach out to per day for this campaign …" at bounding box center [489, 284] width 427 height 27
click at [590, 286] on input "*" at bounding box center [587, 284] width 174 height 20
type input "***"
click at [634, 320] on button "Prioritize new leads" at bounding box center [638, 321] width 8 height 8
click at [455, 358] on button "Save" at bounding box center [439, 360] width 45 height 20
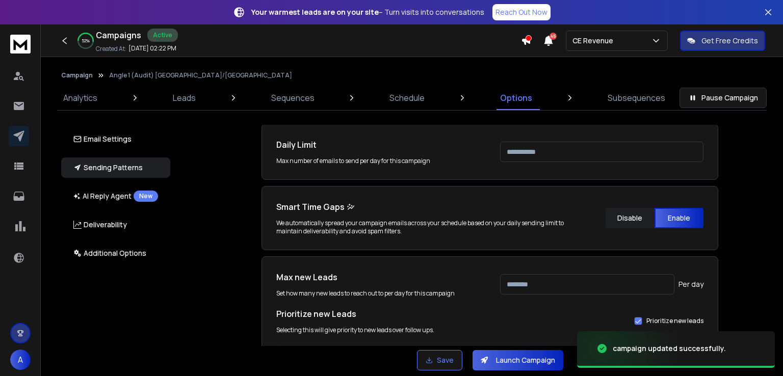
click at [484, 363] on icon at bounding box center [484, 360] width 7 height 7
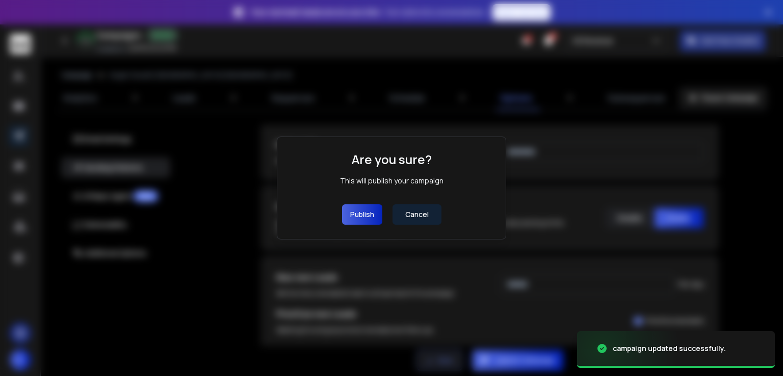
click at [371, 217] on button "Publish" at bounding box center [362, 214] width 40 height 20
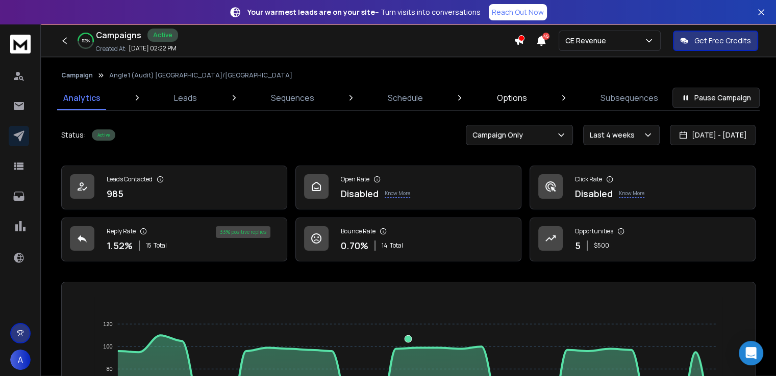
click link "Options"
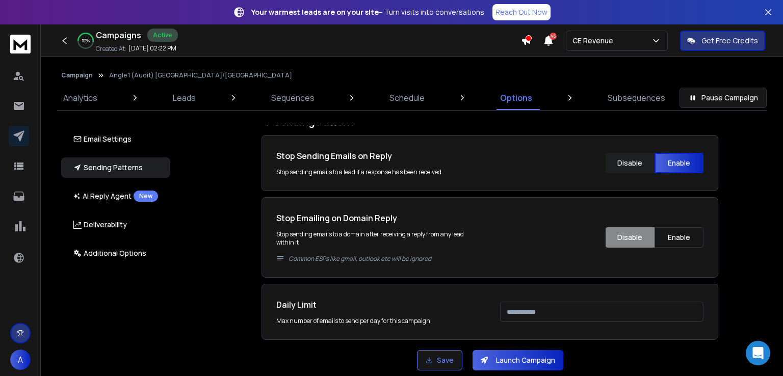
scroll to position [500, 0]
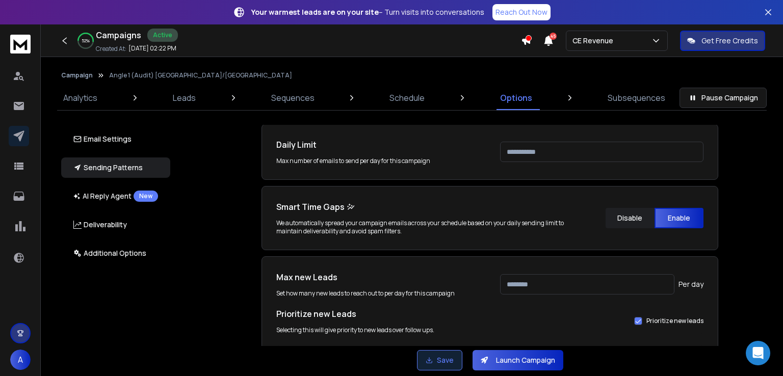
click button "Save"
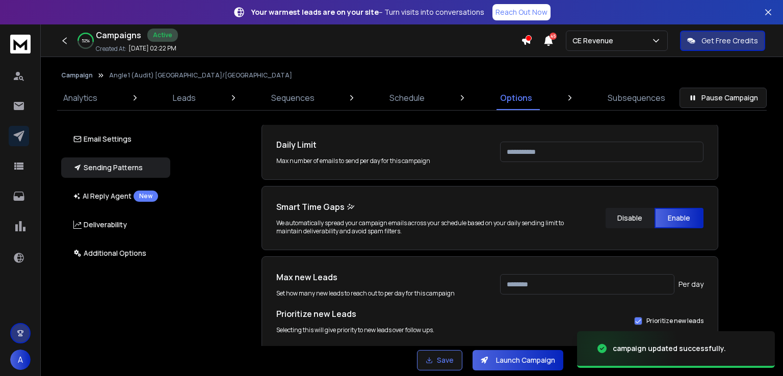
click icon
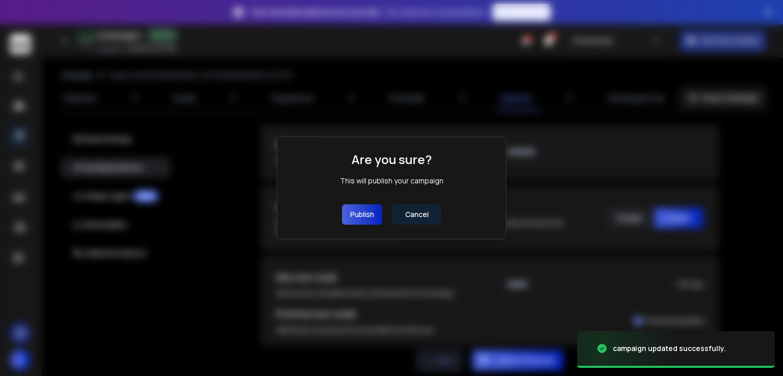
click button "Publish"
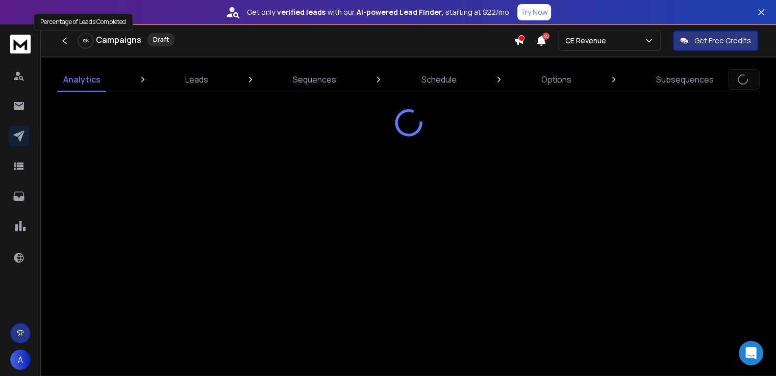
drag, startPoint x: 65, startPoint y: 42, endPoint x: 70, endPoint y: 53, distance: 11.6
click at [65, 43] on icon at bounding box center [64, 40] width 4 height 7
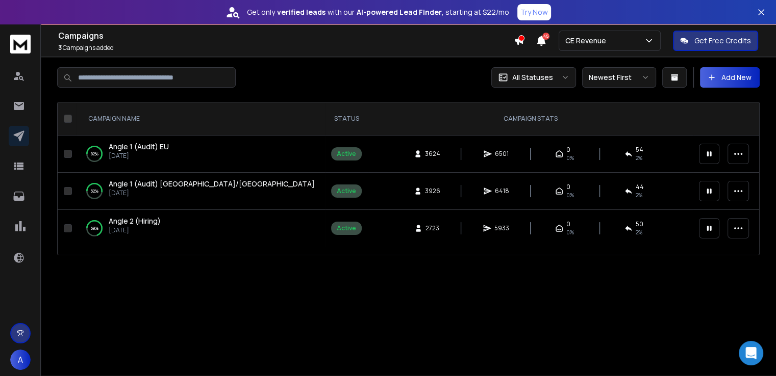
click at [157, 223] on span "Angle 2 (Hiring)" at bounding box center [135, 221] width 52 height 10
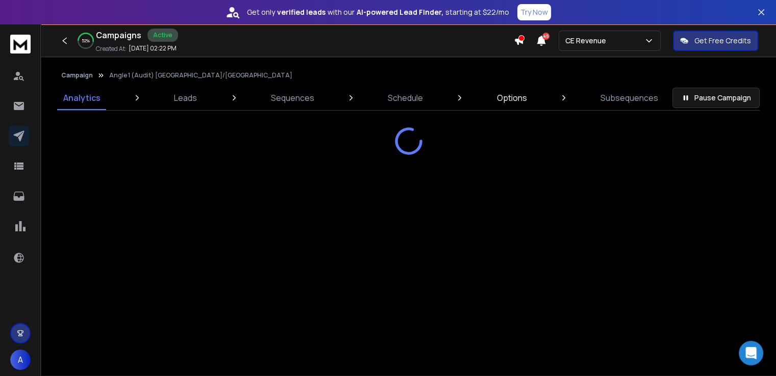
click at [518, 105] on link "Options" at bounding box center [512, 98] width 42 height 24
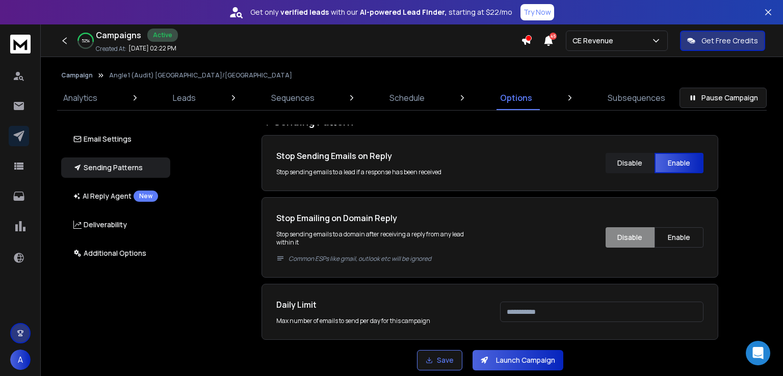
scroll to position [500, 0]
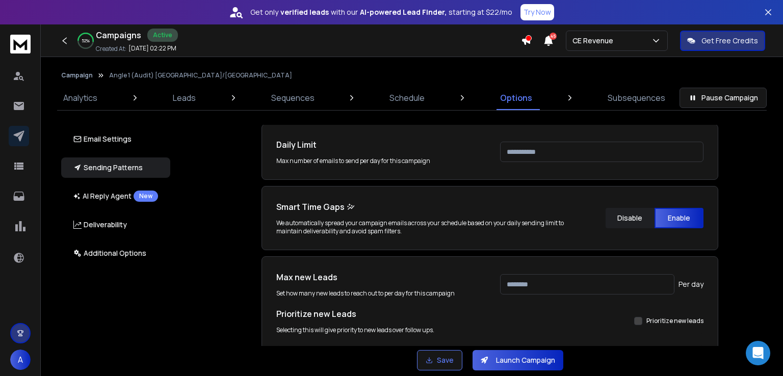
click at [547, 280] on input "*" at bounding box center [587, 284] width 174 height 20
type input "***"
click at [636, 319] on button "Prioritize new leads" at bounding box center [638, 321] width 8 height 8
click at [429, 359] on icon "submit" at bounding box center [429, 360] width 7 height 7
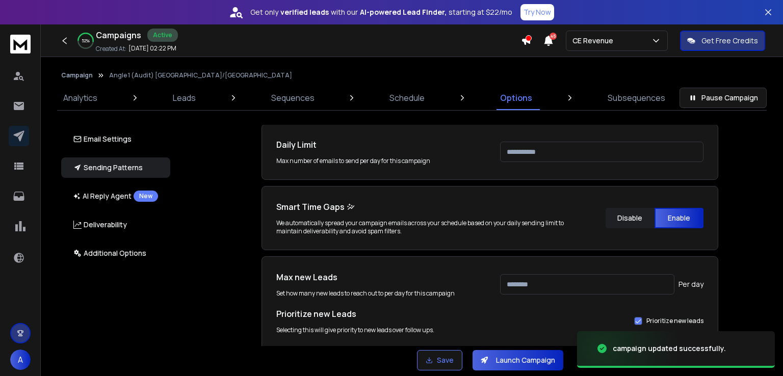
click at [496, 358] on button "Launch Campaign" at bounding box center [518, 360] width 91 height 20
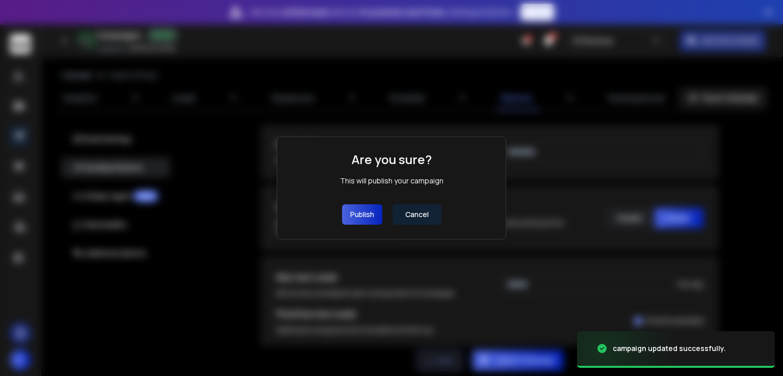
click at [373, 218] on button "Publish" at bounding box center [362, 214] width 40 height 20
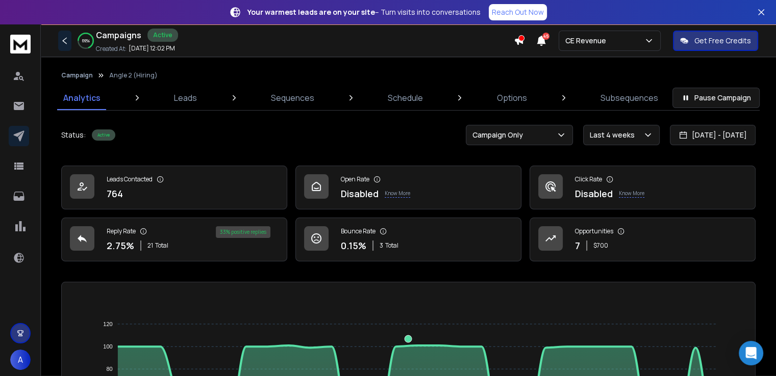
click at [61, 43] on icon at bounding box center [64, 40] width 9 height 9
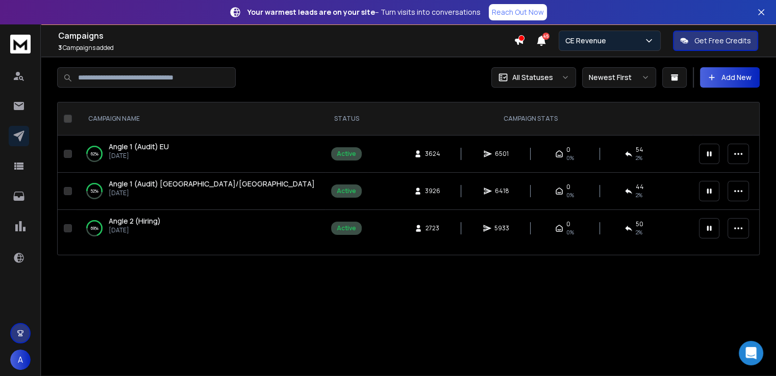
click at [630, 41] on div "CE Revenue" at bounding box center [609, 41] width 89 height 10
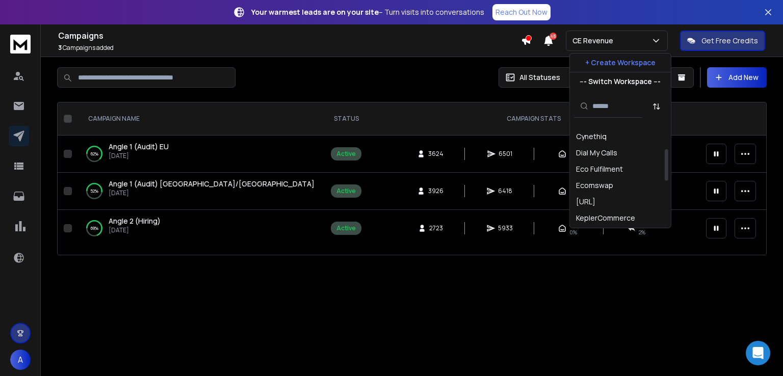
drag, startPoint x: 667, startPoint y: 145, endPoint x: 670, endPoint y: 174, distance: 28.7
click at [668, 174] on div at bounding box center [667, 165] width 4 height 32
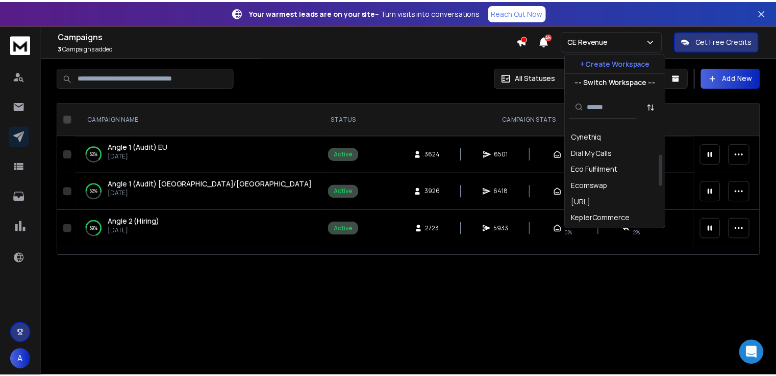
scroll to position [96, 0]
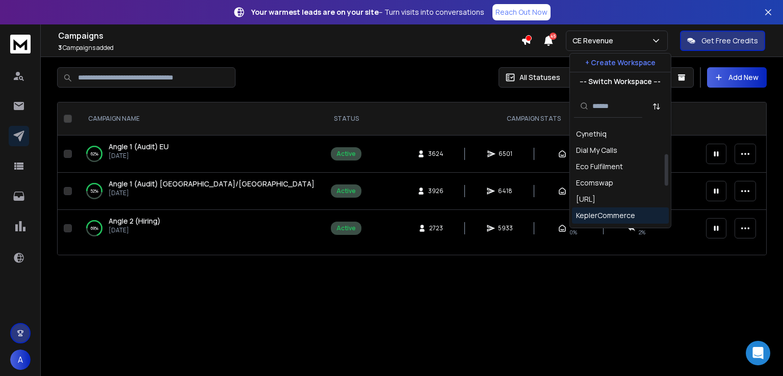
click at [614, 213] on div "KeplerCommerce" at bounding box center [605, 216] width 59 height 10
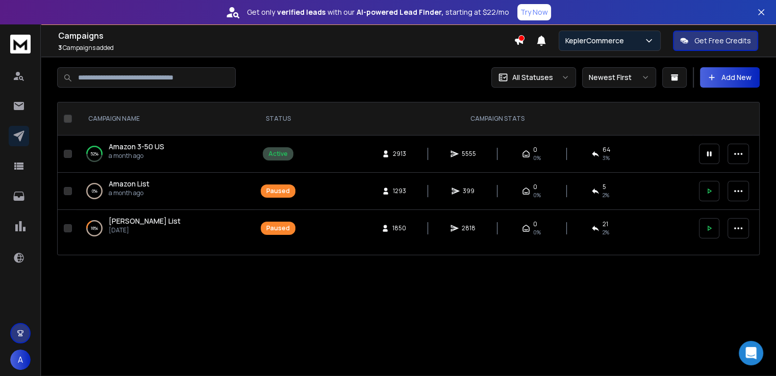
click at [614, 39] on p "KeplerCommerce" at bounding box center [596, 41] width 63 height 10
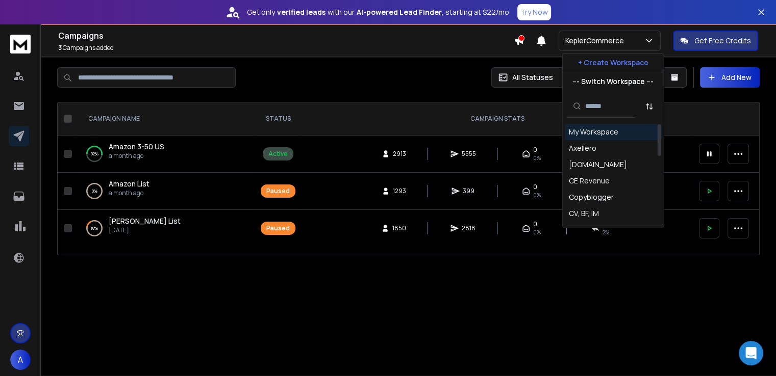
click at [344, 150] on div "2913 5555 0 0% 64 3 %" at bounding box center [496, 154] width 379 height 16
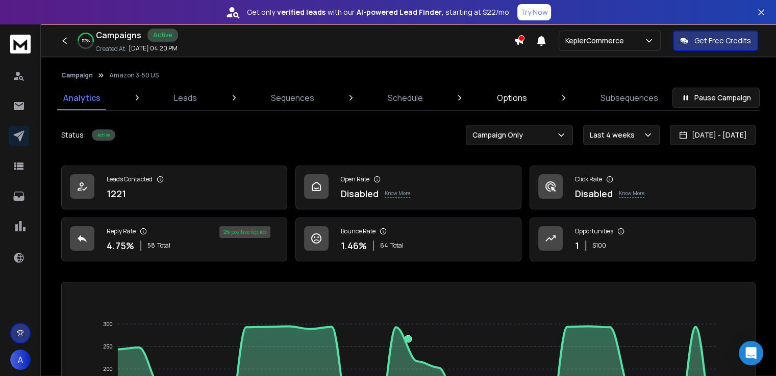
click at [502, 102] on p "Options" at bounding box center [512, 98] width 30 height 12
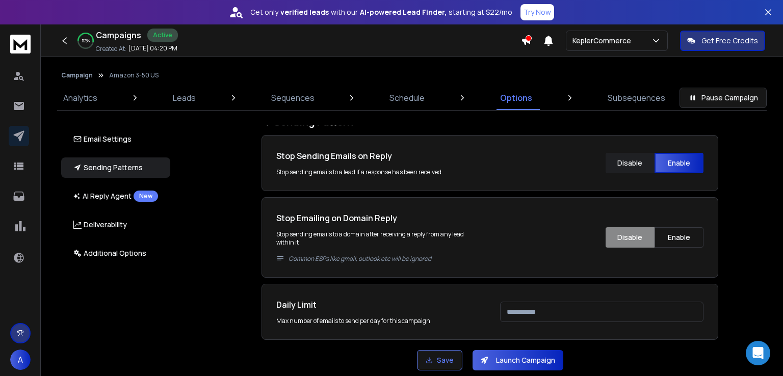
scroll to position [500, 0]
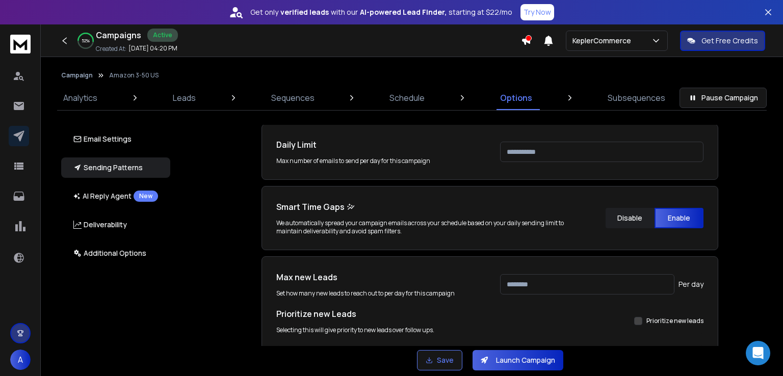
click at [547, 282] on input "*" at bounding box center [587, 284] width 174 height 20
drag, startPoint x: 563, startPoint y: 292, endPoint x: 479, endPoint y: 291, distance: 83.6
click at [479, 291] on div "Max new Leads Set how many new leads to reach out to per day for this campaign …" at bounding box center [489, 284] width 427 height 27
type input "***"
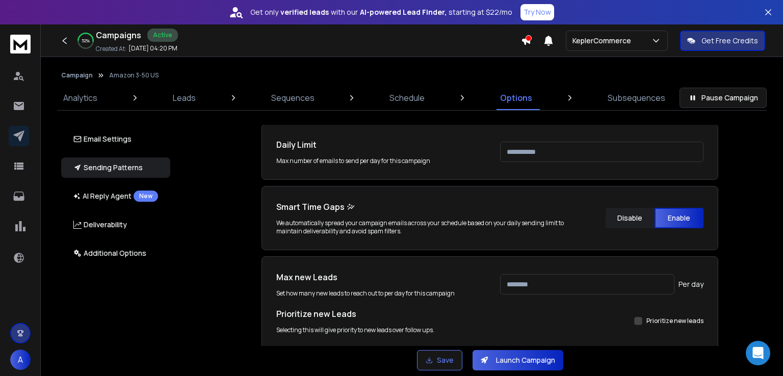
click at [637, 320] on button "Prioritize new leads" at bounding box center [638, 321] width 8 height 8
click at [447, 356] on button "Save" at bounding box center [439, 360] width 45 height 20
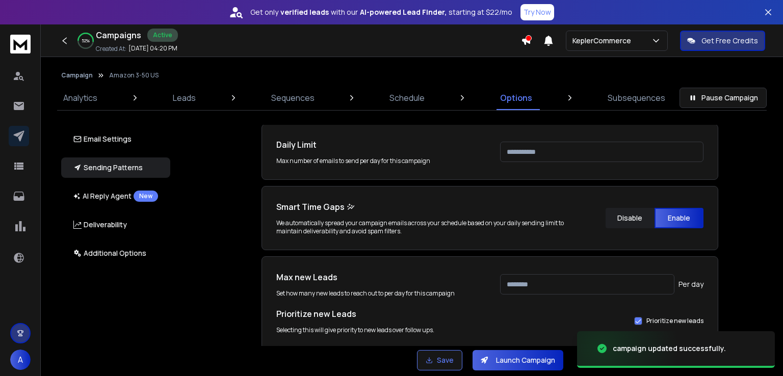
click at [499, 368] on button "Launch Campaign" at bounding box center [518, 360] width 91 height 20
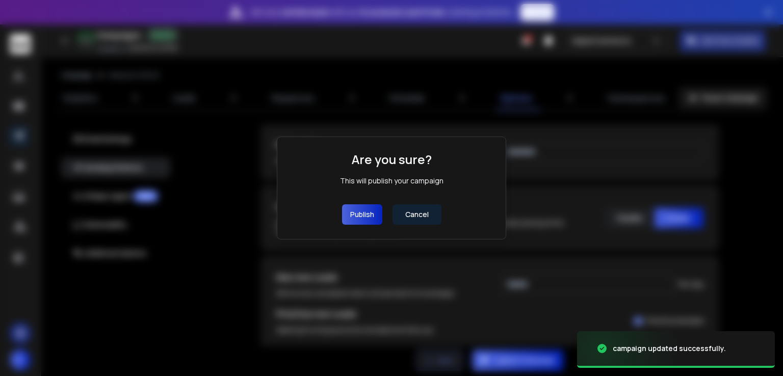
click at [354, 215] on button "Publish" at bounding box center [362, 214] width 40 height 20
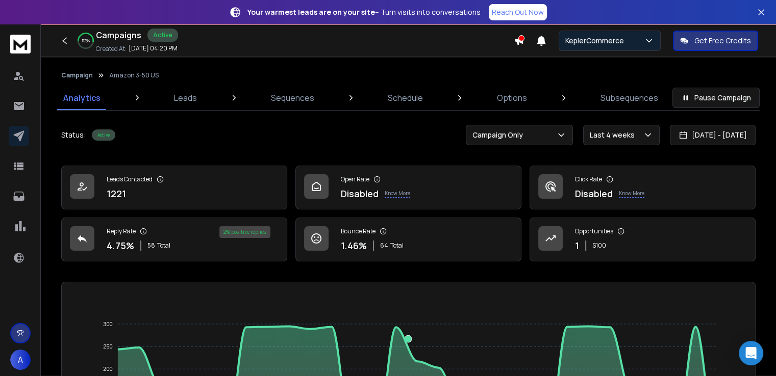
click at [617, 39] on p "KeplerCommerce" at bounding box center [596, 41] width 63 height 10
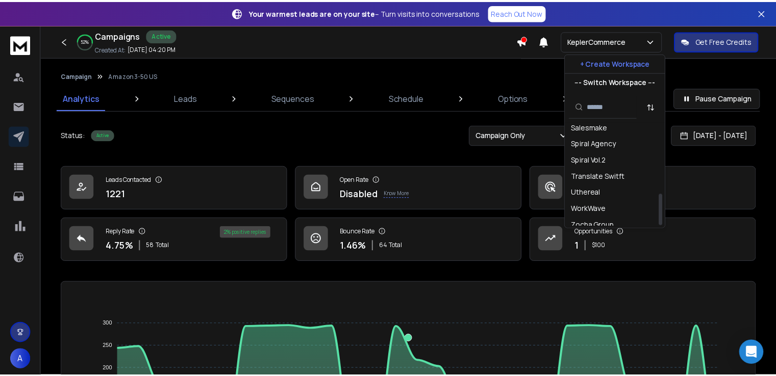
scroll to position [224, 0]
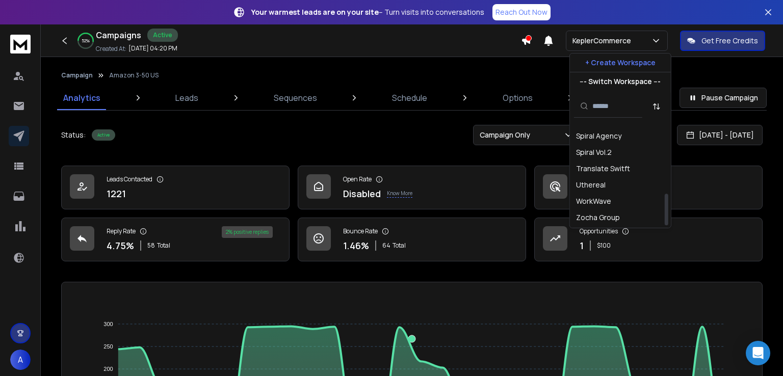
drag, startPoint x: 666, startPoint y: 139, endPoint x: 670, endPoint y: 221, distance: 82.2
click at [668, 221] on div at bounding box center [667, 210] width 4 height 32
click at [634, 180] on div "Uthereal" at bounding box center [620, 185] width 97 height 16
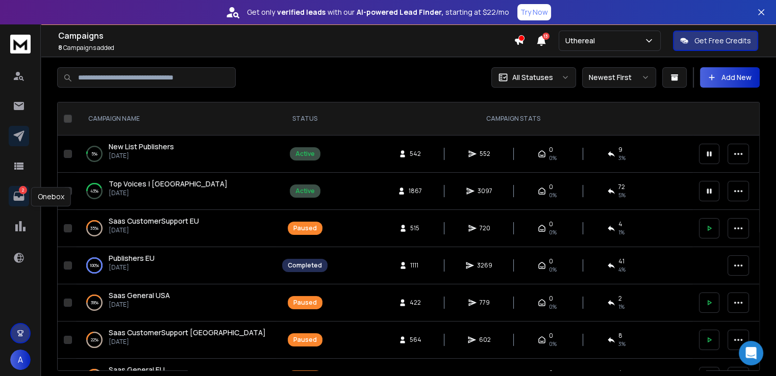
click at [27, 196] on link "2" at bounding box center [19, 196] width 20 height 20
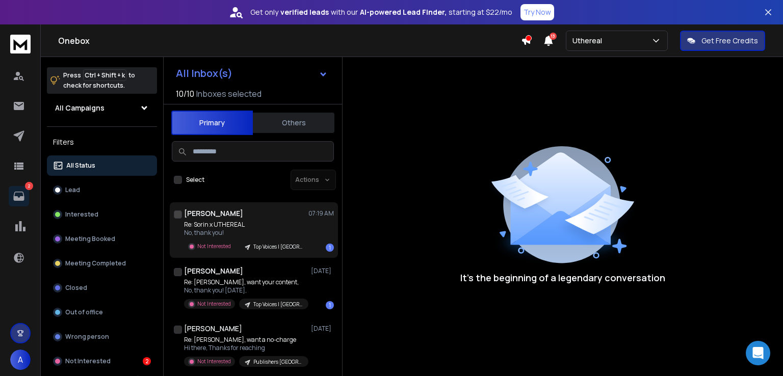
click at [281, 221] on p "Re: Sorin x UTHEREAL" at bounding box center [245, 225] width 122 height 8
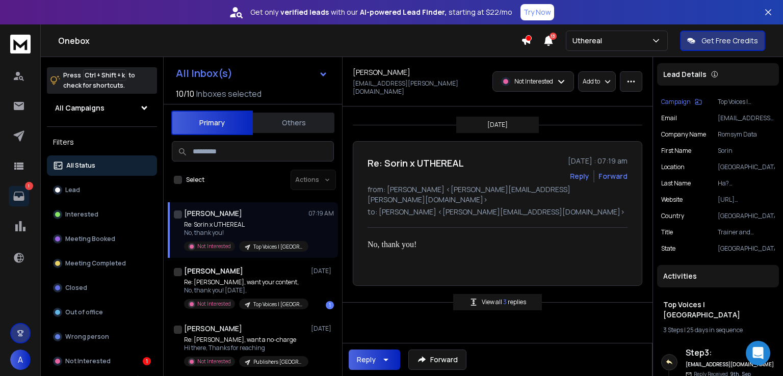
click at [635, 77] on icon "button" at bounding box center [631, 81] width 9 height 9
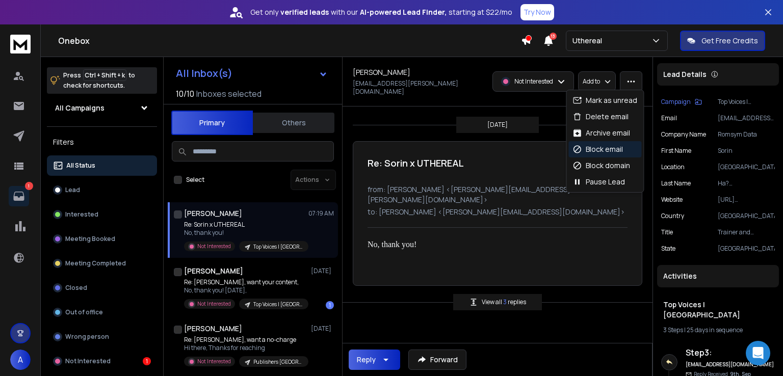
click at [592, 148] on div "Block email" at bounding box center [598, 149] width 50 height 10
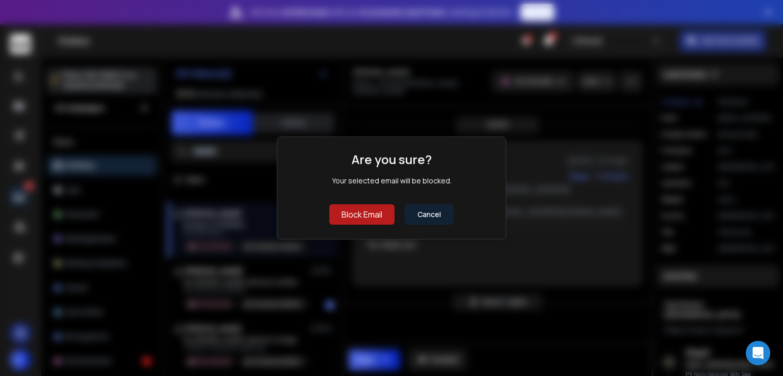
click at [361, 219] on button "Block Email" at bounding box center [361, 214] width 65 height 20
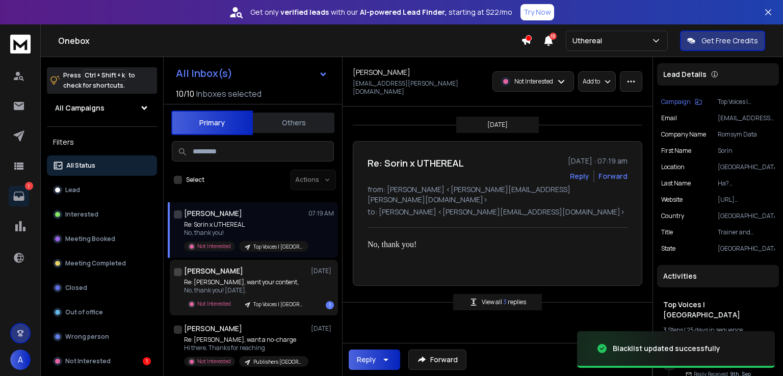
click at [312, 283] on div "Re: Kara, want your content, No, thank you! On Mon, Not Interested Top Voices |…" at bounding box center [259, 293] width 150 height 31
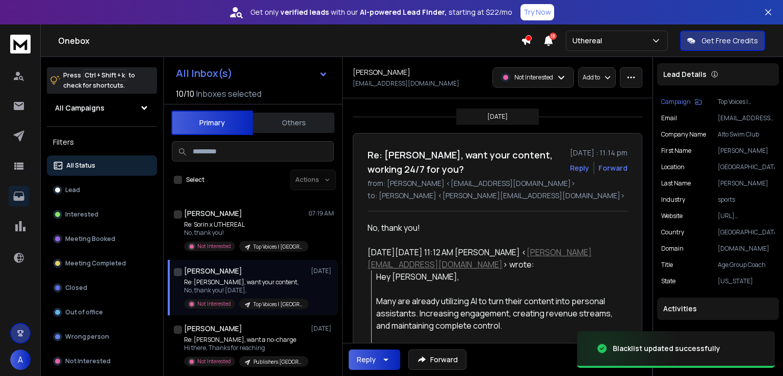
click at [636, 71] on button "button" at bounding box center [631, 77] width 22 height 20
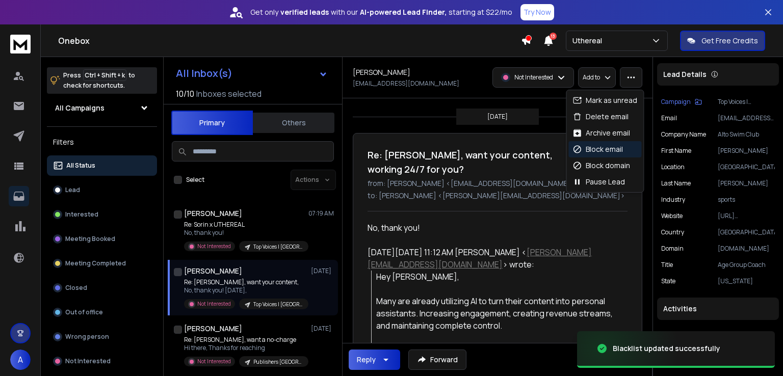
click at [620, 147] on div "Block email" at bounding box center [598, 149] width 50 height 10
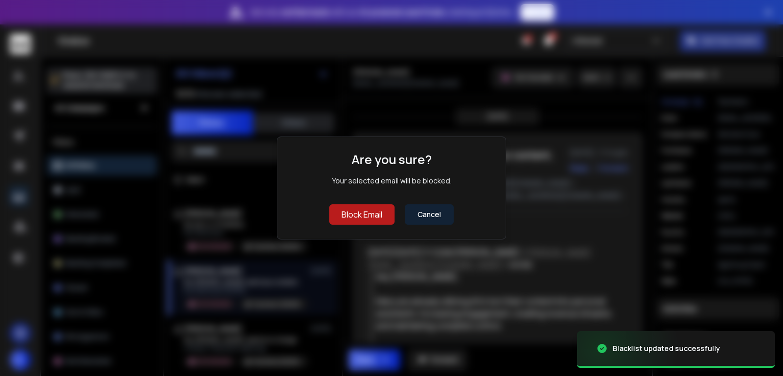
click at [363, 209] on button "Block Email" at bounding box center [361, 214] width 65 height 20
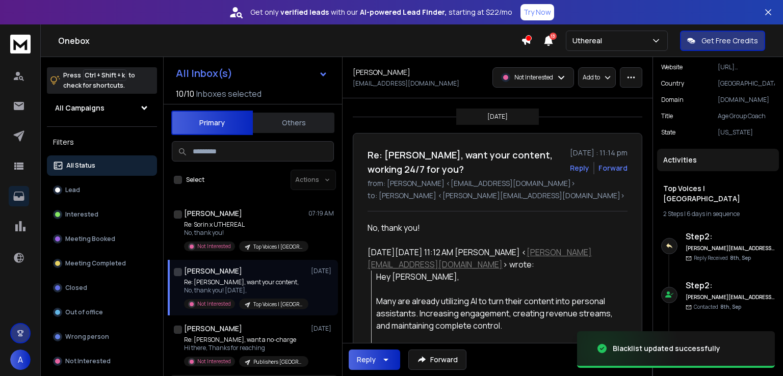
scroll to position [170, 0]
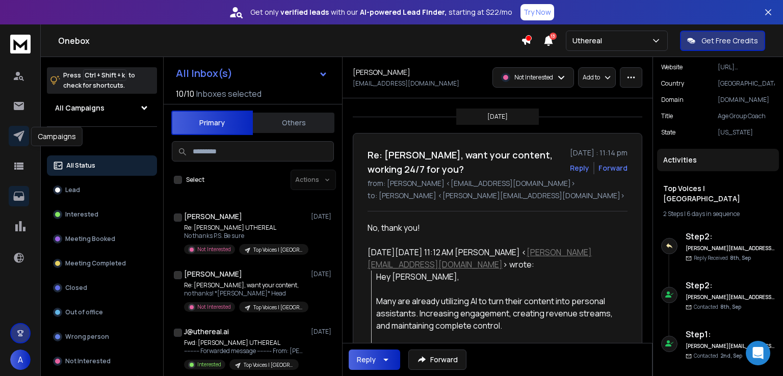
click at [27, 134] on link at bounding box center [19, 136] width 20 height 20
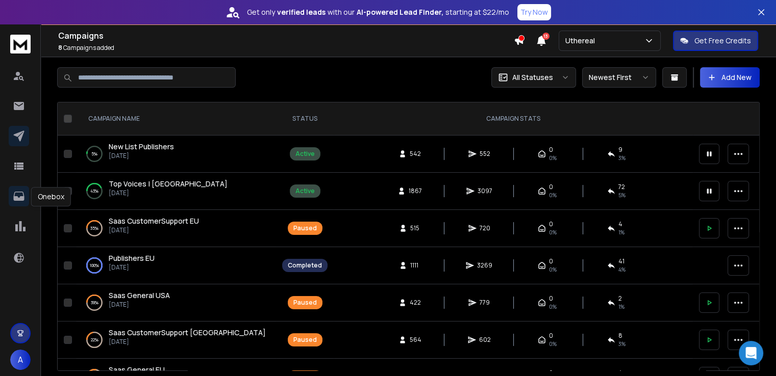
click at [18, 197] on icon at bounding box center [19, 196] width 12 height 12
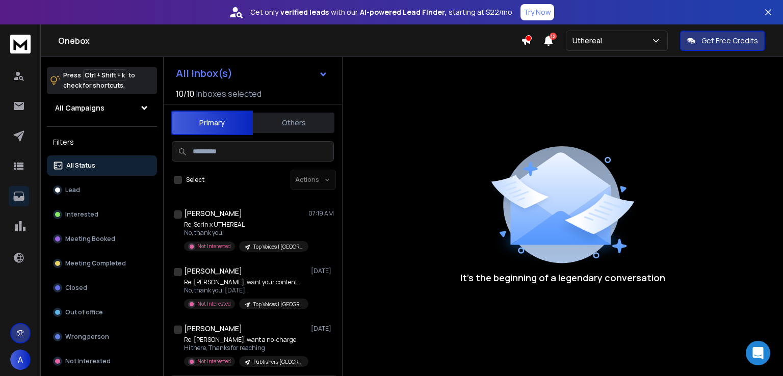
scroll to position [170, 0]
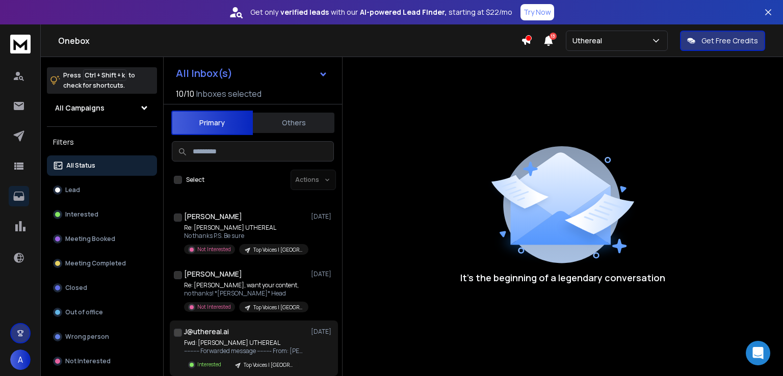
click at [292, 356] on div "Fwd: Terry x UTHEREAL ---------- Forwarded message --------- From: Terry Intere…" at bounding box center [245, 354] width 122 height 31
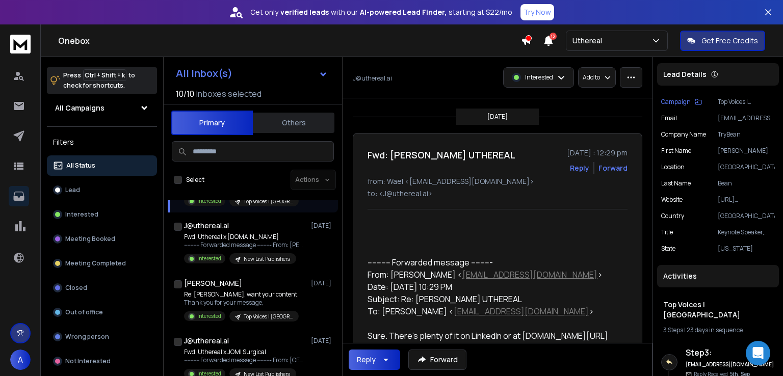
scroll to position [347, 0]
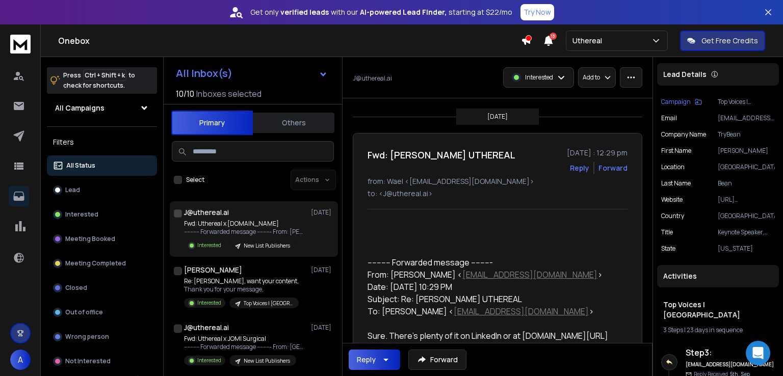
click at [323, 232] on div "Fwd: Uthereal x Oncologie.nu ---------- Forwarded message --------- From: Tom I…" at bounding box center [259, 235] width 150 height 31
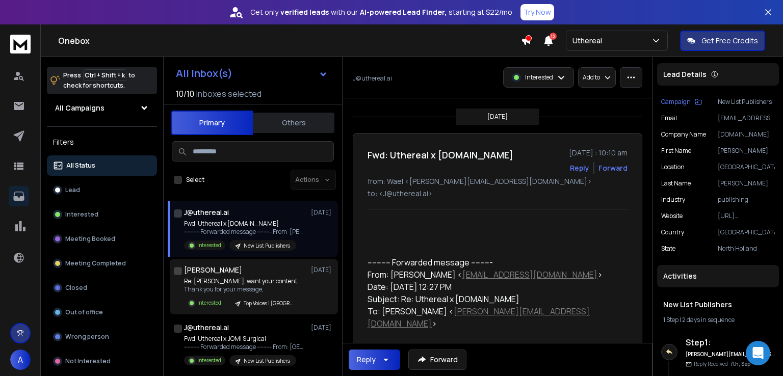
click at [323, 280] on div "Re: Joao, want your content, Thank you for your message, Interested Top Voices …" at bounding box center [259, 292] width 150 height 31
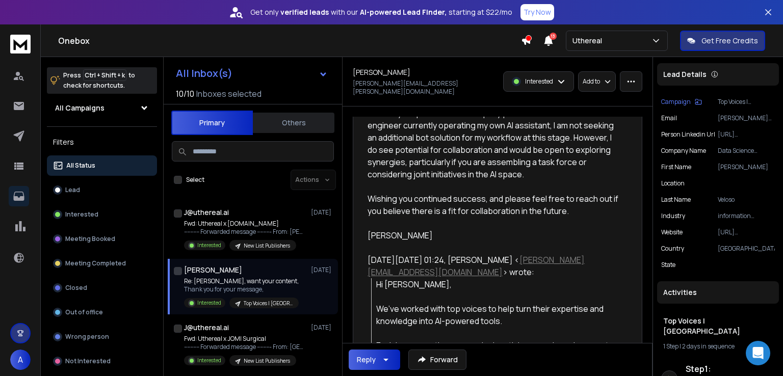
scroll to position [0, 0]
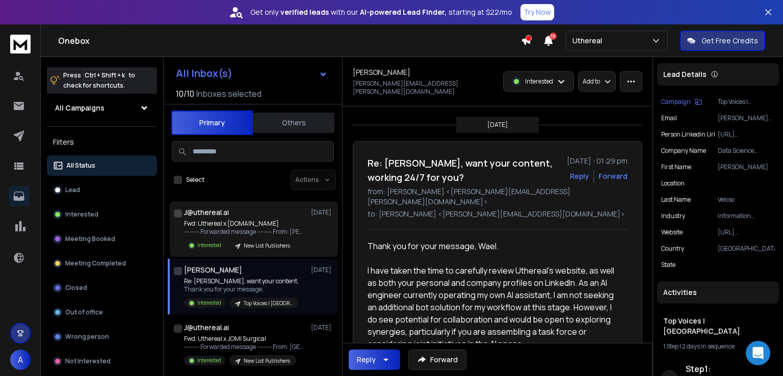
click at [294, 228] on p "---------- Forwarded message --------- From: Tom" at bounding box center [245, 232] width 122 height 8
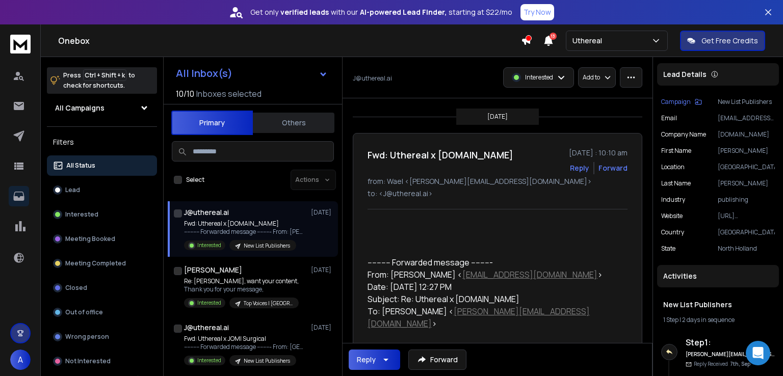
drag, startPoint x: 342, startPoint y: 249, endPoint x: 341, endPoint y: 241, distance: 8.2
click at [341, 241] on div "All Inbox(s) 10 / 10 Inboxes selected Primary Others Select Actions Sorin HAȘEG…" at bounding box center [252, 245] width 179 height 376
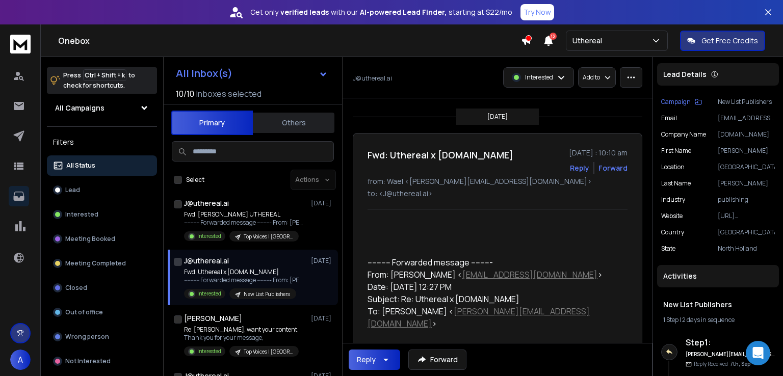
scroll to position [290, 0]
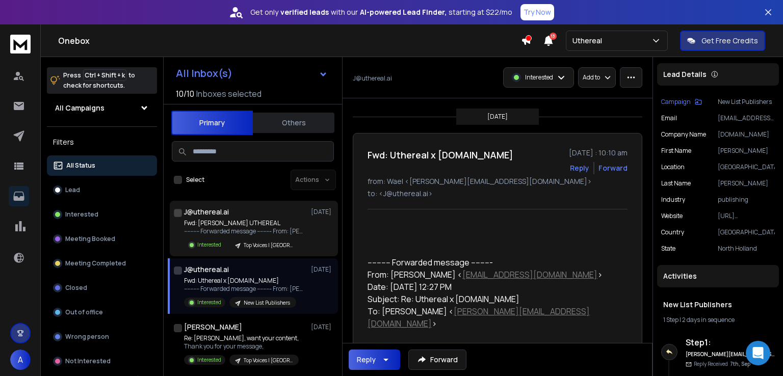
click at [335, 240] on div "J@uthereal.ai 08 Sep Fwd: Terry x UTHEREAL ---------- Forwarded message -------…" at bounding box center [254, 229] width 168 height 56
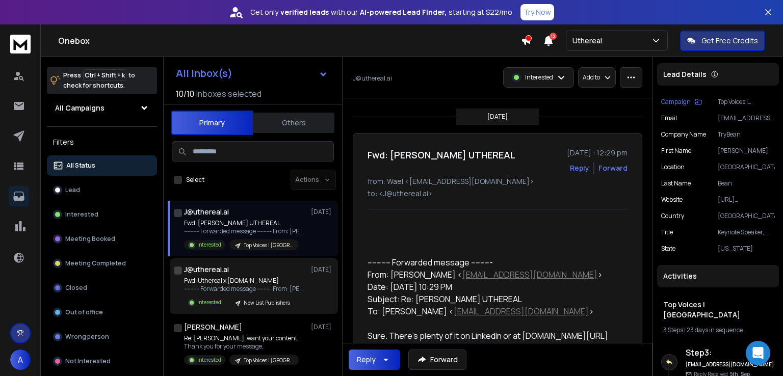
click at [322, 270] on p "08 Sep" at bounding box center [322, 270] width 23 height 8
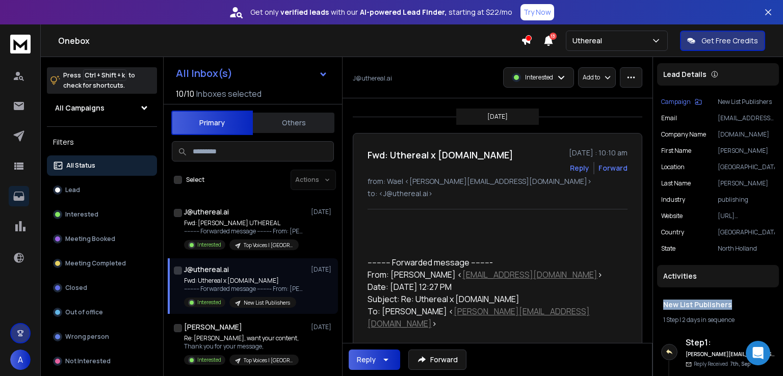
copy h1 "New List Publishers"
drag, startPoint x: 737, startPoint y: 306, endPoint x: 655, endPoint y: 303, distance: 82.2
click at [655, 303] on div "Lead Details Campaign New List Publishers Email tomsmit@uitgeverij-jaap.nl Comp…" at bounding box center [718, 245] width 131 height 376
copy div "Tom Smit"
drag, startPoint x: 396, startPoint y: 277, endPoint x: 422, endPoint y: 277, distance: 26.5
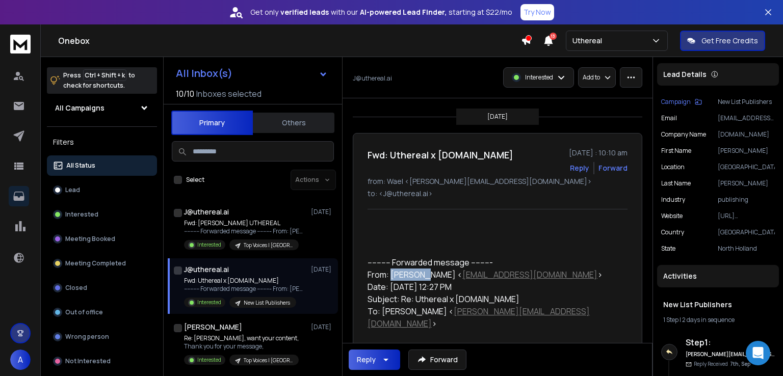
click at [423, 279] on div "From: Tom Smit < tomsmit@uitgeverij-jaap.nl >" at bounding box center [494, 275] width 252 height 12
click at [727, 135] on p "Oncologie.nu" at bounding box center [746, 135] width 57 height 8
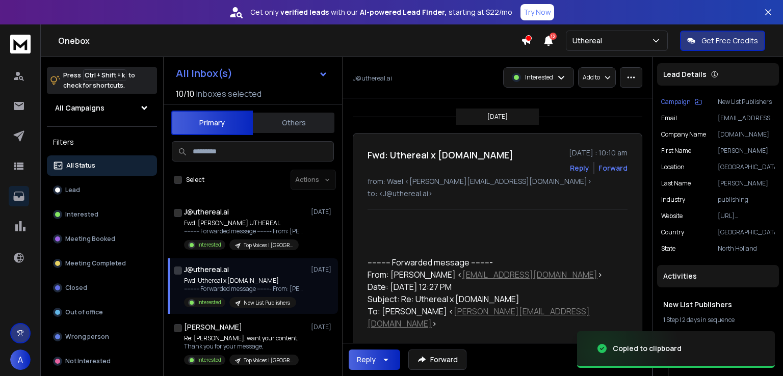
click at [718, 119] on p "tomsmit@uitgeverij-jaap.nl" at bounding box center [746, 118] width 57 height 8
click at [720, 233] on p "Netherlands" at bounding box center [746, 232] width 57 height 8
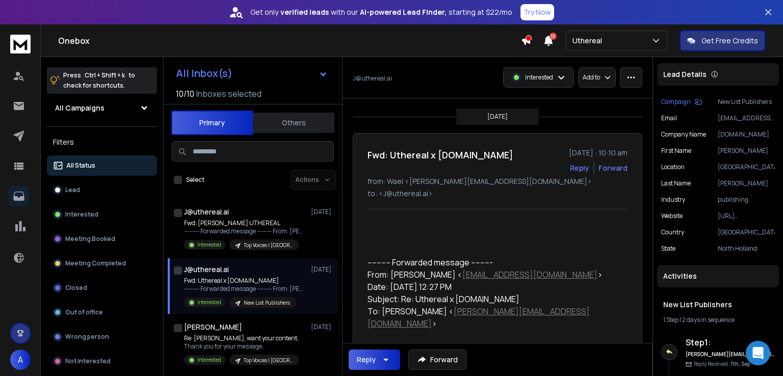
click at [738, 214] on p "https://oncologie.nu" at bounding box center [746, 216] width 57 height 8
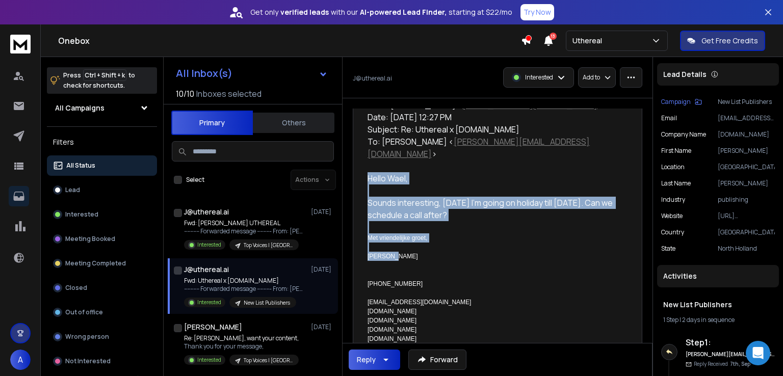
copy div "Hello Wael, Sounds interesting, tomorrow I’m going on holiday till 25th Septemb…"
drag, startPoint x: 362, startPoint y: 161, endPoint x: 599, endPoint y: 247, distance: 252.0
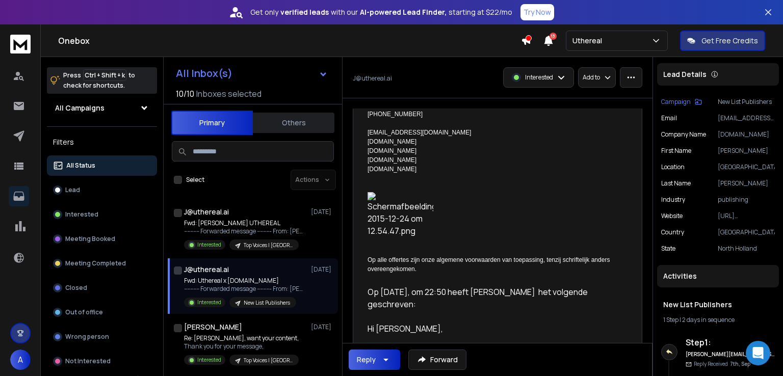
click at [409, 117] on div "Met vriendelijke groet, Tom Smit +31 (06) 431 56 831 tomsmit@uitgeverij-jaap.nl…" at bounding box center [494, 128] width 252 height 128
click at [388, 192] on img at bounding box center [401, 214] width 66 height 45
click at [380, 219] on img at bounding box center [401, 214] width 66 height 45
click at [390, 237] on div "Op alle offertes zijn onze algemene voorwaarden van toepassing, tenzij schrifte…" at bounding box center [494, 255] width 252 height 37
copy div "tomsmit@uitgeverij-jaap.nl"
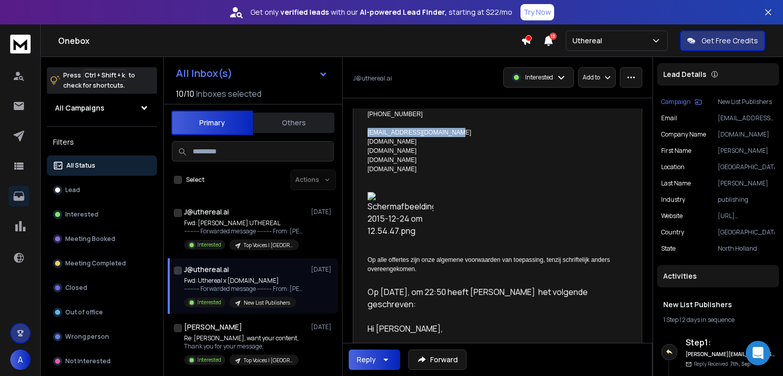
drag, startPoint x: 428, startPoint y: 117, endPoint x: 362, endPoint y: 117, distance: 66.3
click at [362, 117] on div "Fwd: Uthereal x Oncologie.nu 8 September 2025 : 10:10 am Reply Forward from: Wa…" at bounding box center [498, 216] width 290 height 846
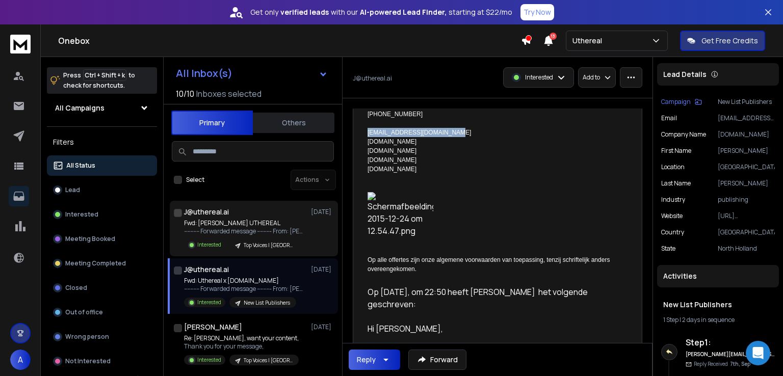
click at [296, 217] on div "J@uthereal.ai 08 Sep Fwd: Terry x UTHEREAL ---------- Forwarded message -------…" at bounding box center [259, 228] width 150 height 43
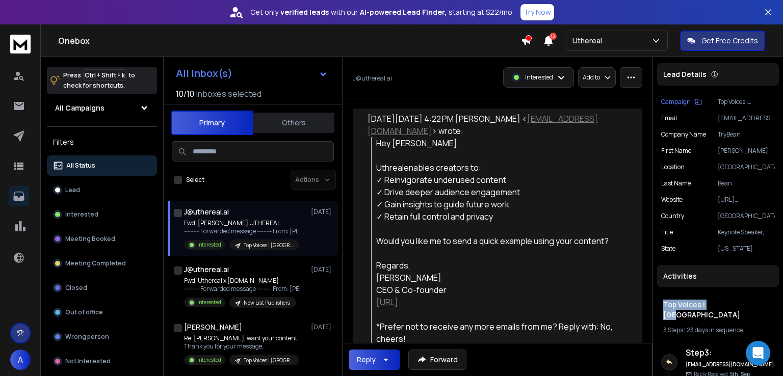
copy h1 "Top Voices | [GEOGRAPHIC_DATA]"
drag, startPoint x: 724, startPoint y: 304, endPoint x: 660, endPoint y: 306, distance: 63.8
click at [660, 306] on div "Top Voices | USA 3 Steps | 23 days in sequence" at bounding box center [718, 317] width 122 height 35
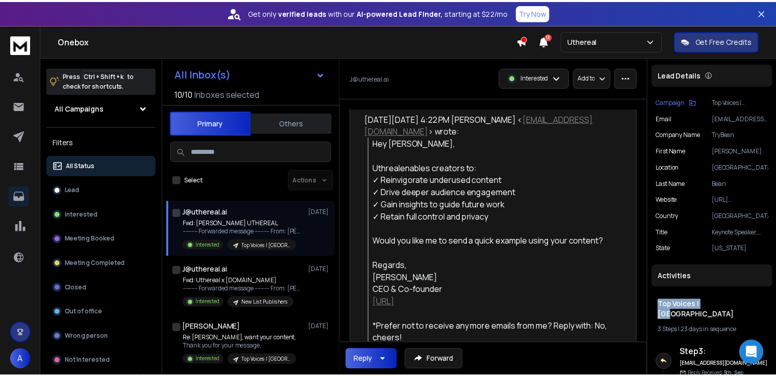
scroll to position [0, 0]
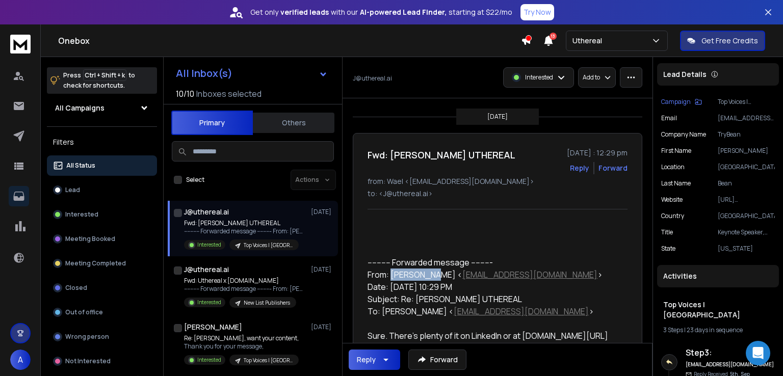
copy div "Terry Bean"
drag, startPoint x: 390, startPoint y: 274, endPoint x: 428, endPoint y: 274, distance: 38.8
click at [428, 274] on div "From: Terry Bean < bean@trybean.com >" at bounding box center [494, 275] width 252 height 12
click at [719, 115] on p "bean@trybean.com" at bounding box center [746, 118] width 57 height 8
click at [728, 135] on p "TryBean" at bounding box center [746, 135] width 57 height 8
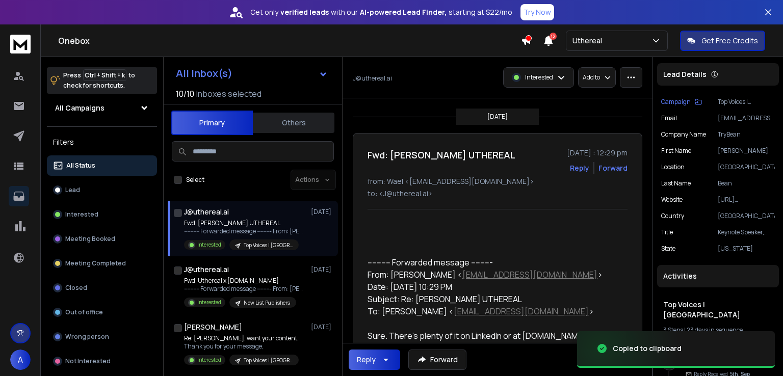
click at [739, 201] on p "https://trybean.com" at bounding box center [746, 200] width 57 height 8
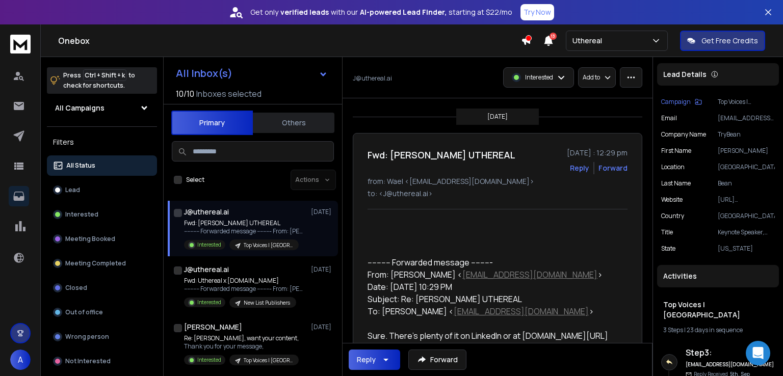
click at [728, 215] on p "[GEOGRAPHIC_DATA]" at bounding box center [746, 216] width 57 height 8
click at [751, 234] on p "Keynote Speaker, Live & Virtual Trainer, Workshop Facilitator, Growth Coach," at bounding box center [746, 232] width 57 height 8
click at [727, 118] on p "bean@trybean.com" at bounding box center [746, 118] width 57 height 8
click at [22, 128] on link at bounding box center [19, 136] width 20 height 20
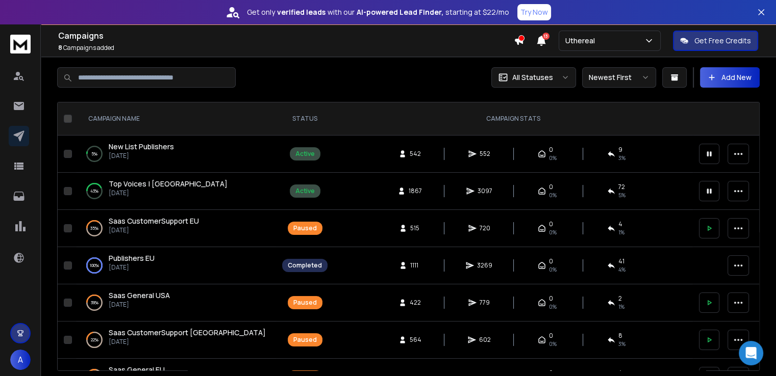
click at [186, 152] on div "5 % New List Publishers 18 days ago" at bounding box center [175, 154] width 179 height 24
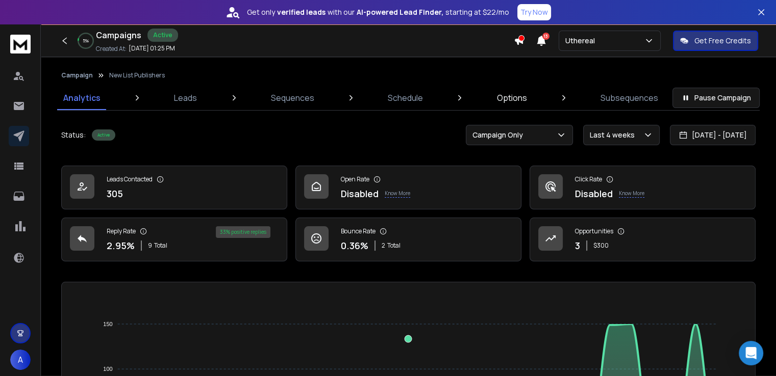
click at [496, 104] on link "Options" at bounding box center [512, 98] width 42 height 24
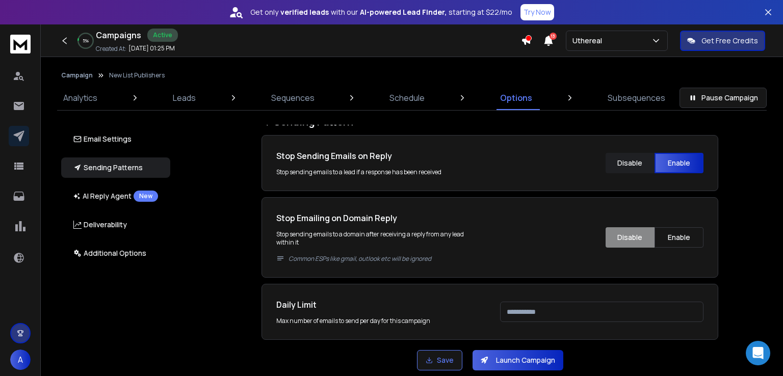
scroll to position [500, 0]
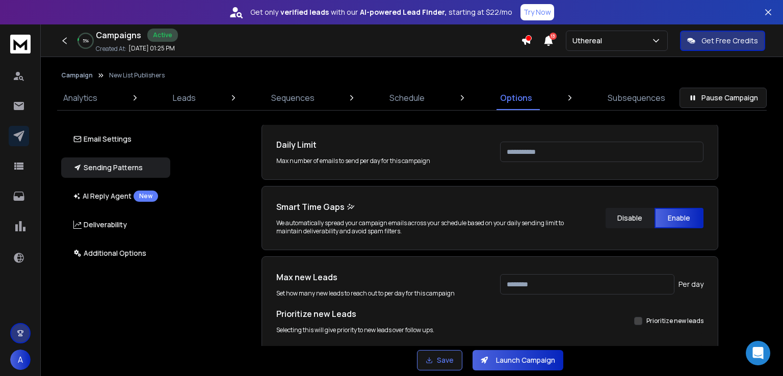
click at [537, 285] on input "***" at bounding box center [587, 284] width 174 height 20
drag, startPoint x: 505, startPoint y: 284, endPoint x: 521, endPoint y: 280, distance: 16.3
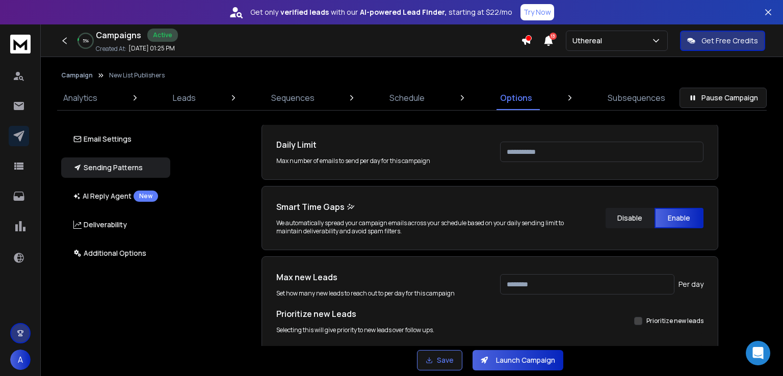
click at [517, 284] on input "***" at bounding box center [587, 284] width 174 height 20
click at [634, 318] on button "Prioritize new leads" at bounding box center [638, 321] width 8 height 8
click at [445, 359] on button "Save" at bounding box center [439, 360] width 45 height 20
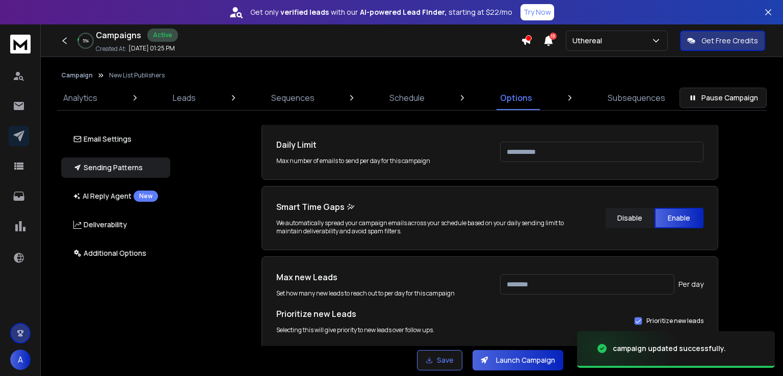
click at [496, 364] on button "Launch Campaign" at bounding box center [518, 360] width 91 height 20
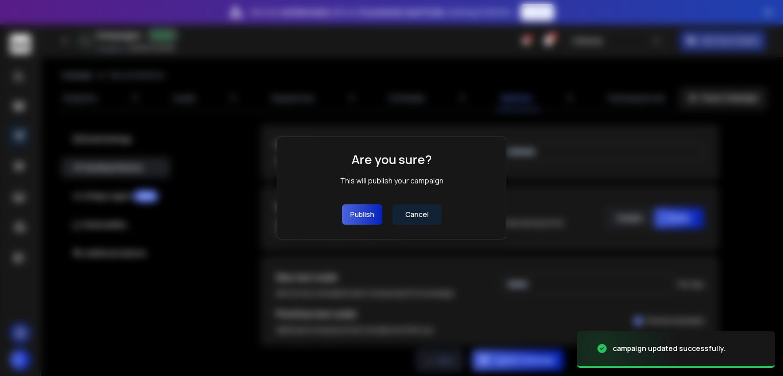
click at [358, 215] on button "Publish" at bounding box center [362, 214] width 40 height 20
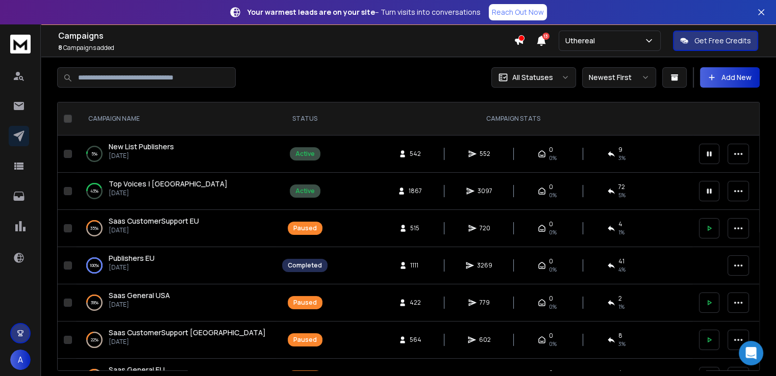
click at [179, 179] on div "43 % Top Voices | [GEOGRAPHIC_DATA] [DATE]" at bounding box center [175, 191] width 179 height 24
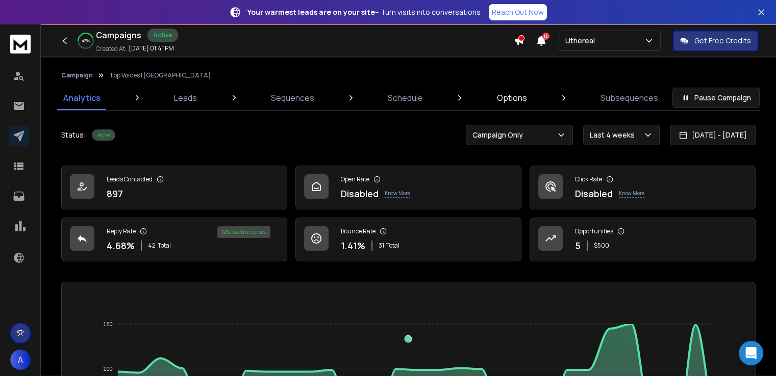
click at [519, 86] on link "Options" at bounding box center [512, 98] width 42 height 24
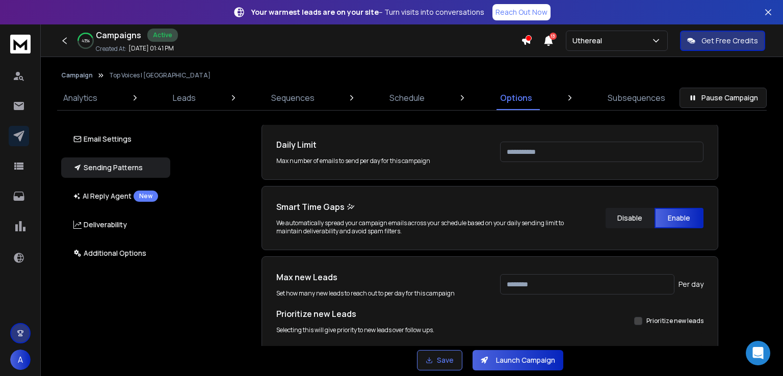
scroll to position [500, 0]
click at [525, 288] on input "*" at bounding box center [587, 284] width 174 height 20
type input "***"
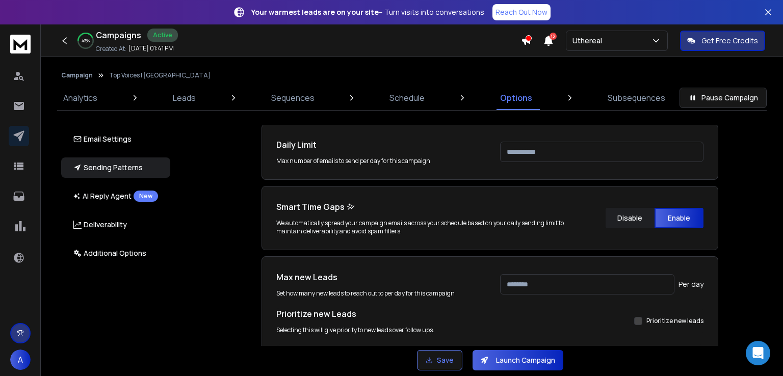
click at [638, 321] on button "Prioritize new leads" at bounding box center [638, 321] width 8 height 8
click at [449, 362] on button "Save" at bounding box center [439, 360] width 45 height 20
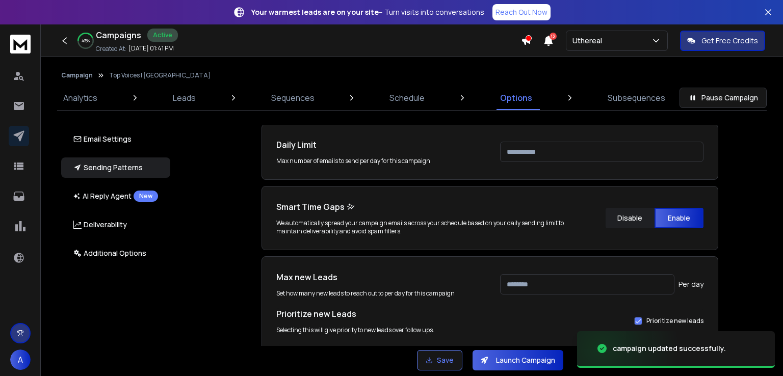
click at [508, 357] on button "Launch Campaign" at bounding box center [518, 360] width 91 height 20
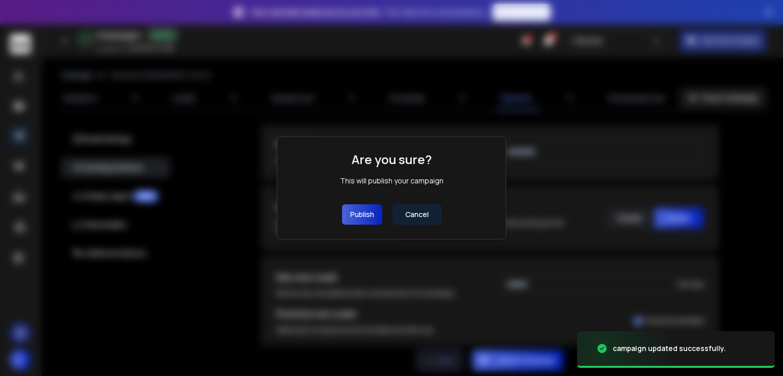
click at [366, 212] on button "Publish" at bounding box center [362, 214] width 40 height 20
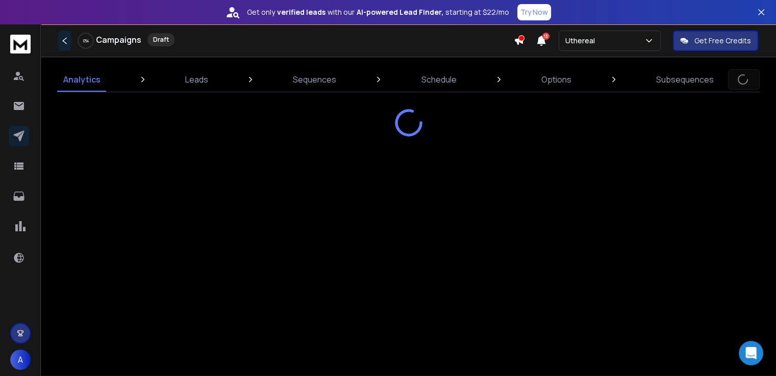
click at [66, 45] on icon at bounding box center [64, 40] width 9 height 9
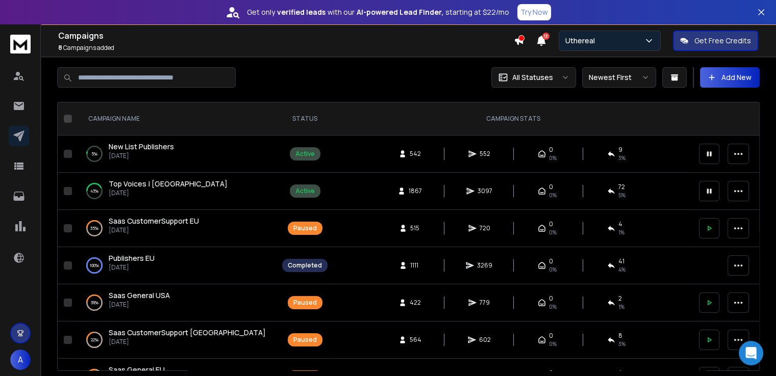
click at [639, 40] on div "Uthereal" at bounding box center [609, 41] width 89 height 10
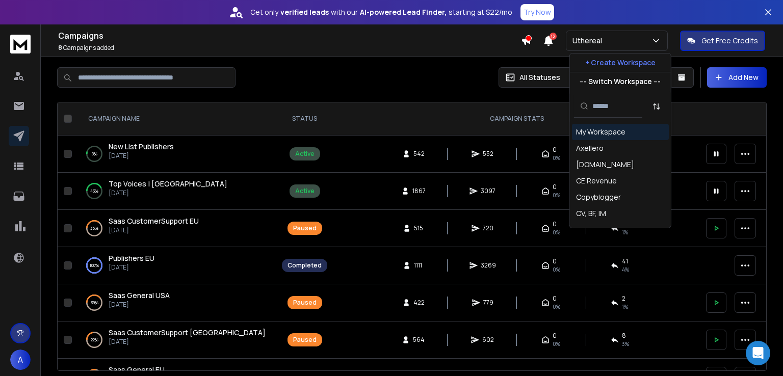
click at [365, 62] on div "Campaigns 8 Campaigns Added All Statuses Newest First Add New CAMPAIGN NAME STA…" at bounding box center [412, 255] width 742 height 397
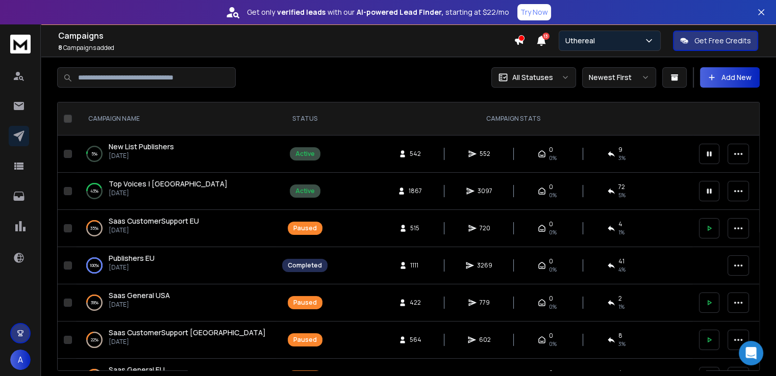
click at [601, 42] on div "Uthereal" at bounding box center [609, 41] width 89 height 10
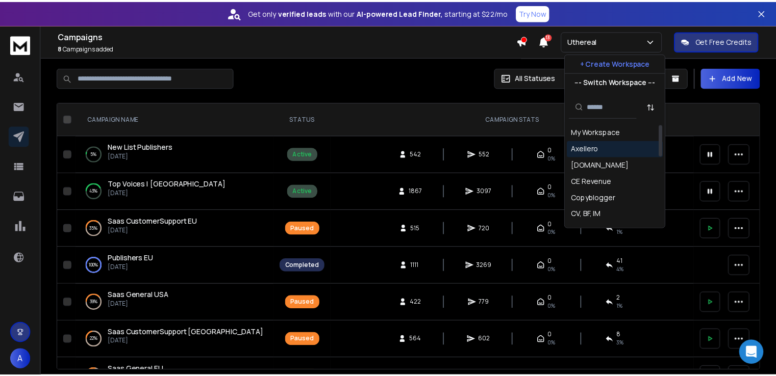
scroll to position [224, 0]
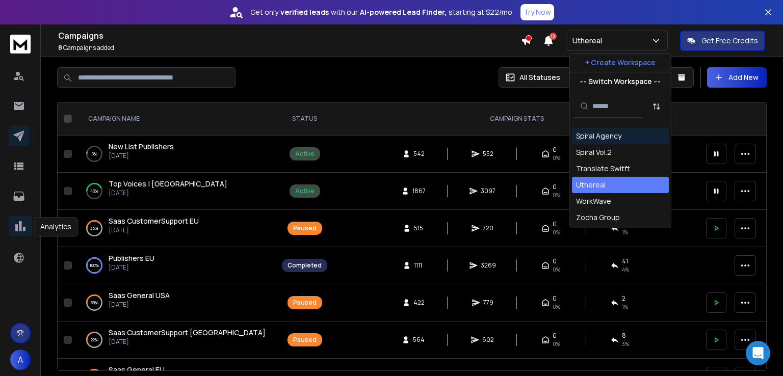
click at [23, 222] on icon at bounding box center [20, 226] width 15 height 15
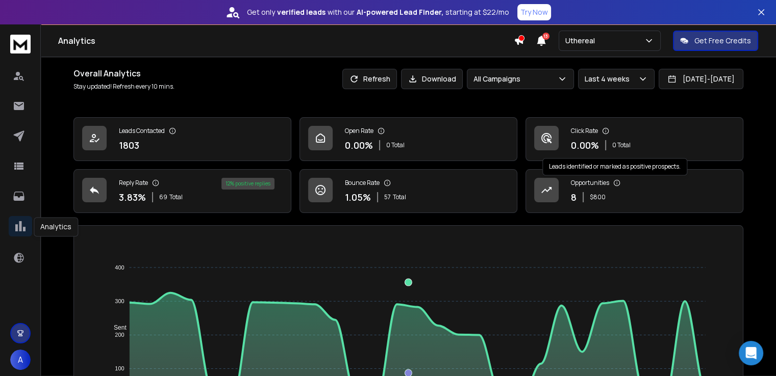
click at [665, 92] on div "Overall Analytics Stay updated! Refresh every 10 mins. Refresh Download All Cam…" at bounding box center [408, 82] width 670 height 30
click at [668, 76] on button "12 Aug 2025 - 09 Sep 2025" at bounding box center [700, 79] width 85 height 20
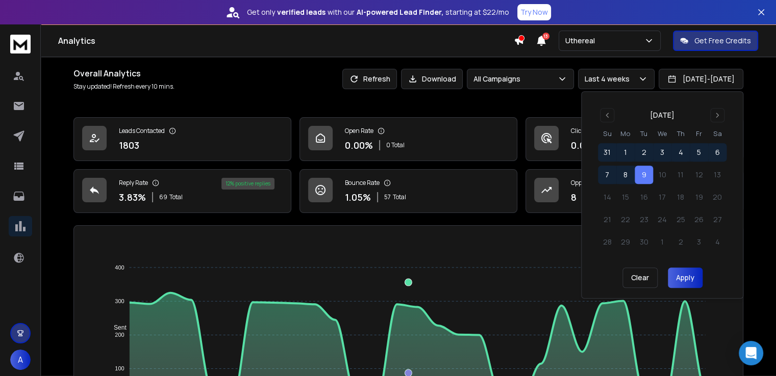
click at [627, 150] on button "1" at bounding box center [625, 152] width 18 height 18
click at [610, 176] on button "7" at bounding box center [607, 175] width 18 height 18
click at [683, 280] on button "Apply" at bounding box center [684, 278] width 35 height 20
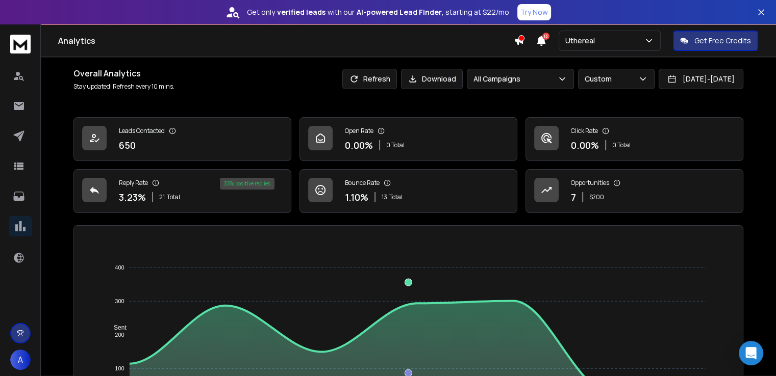
scroll to position [305, 0]
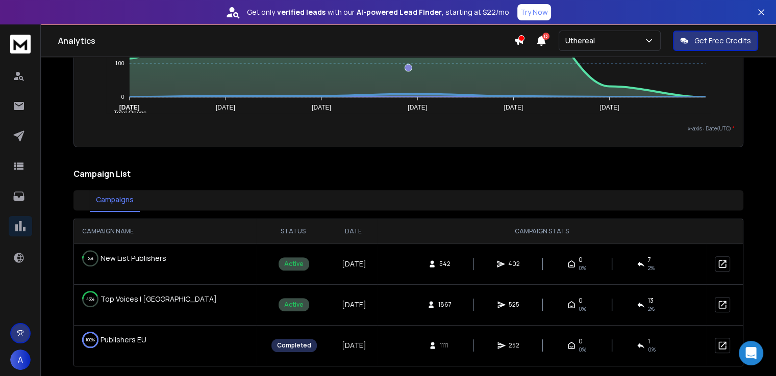
drag, startPoint x: 621, startPoint y: 44, endPoint x: 621, endPoint y: 52, distance: 8.2
click at [621, 44] on div "Uthereal" at bounding box center [609, 41] width 89 height 10
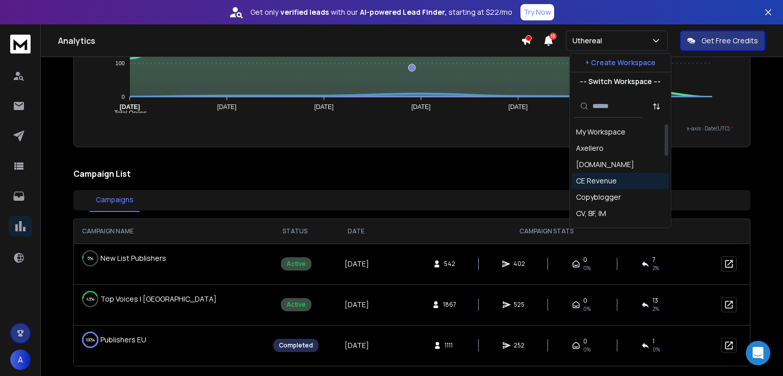
drag, startPoint x: 622, startPoint y: 180, endPoint x: 589, endPoint y: 124, distance: 64.9
click at [622, 179] on div "CE Revenue" at bounding box center [620, 181] width 97 height 16
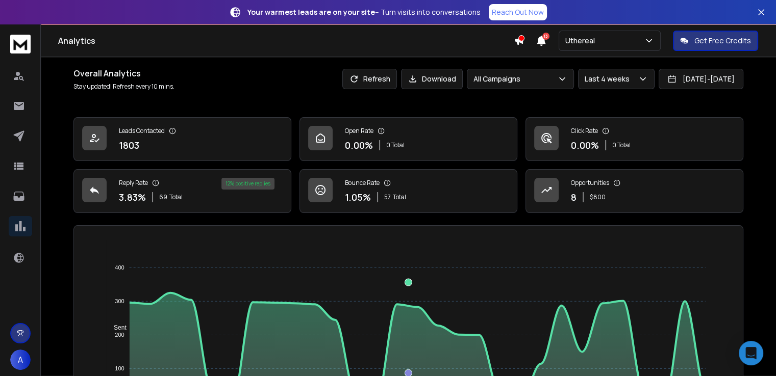
drag, startPoint x: 598, startPoint y: 41, endPoint x: 602, endPoint y: 52, distance: 11.5
click at [598, 41] on p "Uthereal" at bounding box center [582, 41] width 34 height 10
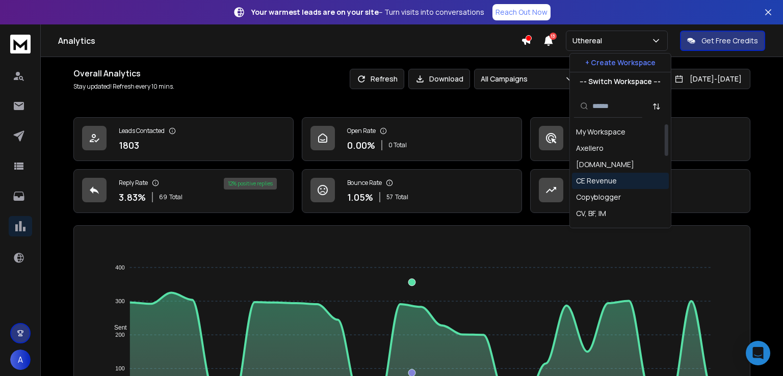
drag, startPoint x: 618, startPoint y: 180, endPoint x: 602, endPoint y: 162, distance: 23.8
click at [616, 180] on div "CE Revenue" at bounding box center [620, 181] width 97 height 16
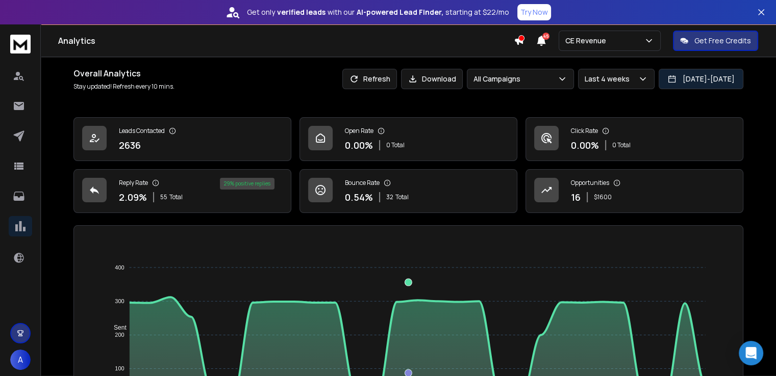
drag, startPoint x: 702, startPoint y: 80, endPoint x: 696, endPoint y: 79, distance: 5.7
click at [700, 79] on button "12 Aug 2025 - 09 Sep 2025" at bounding box center [700, 79] width 85 height 20
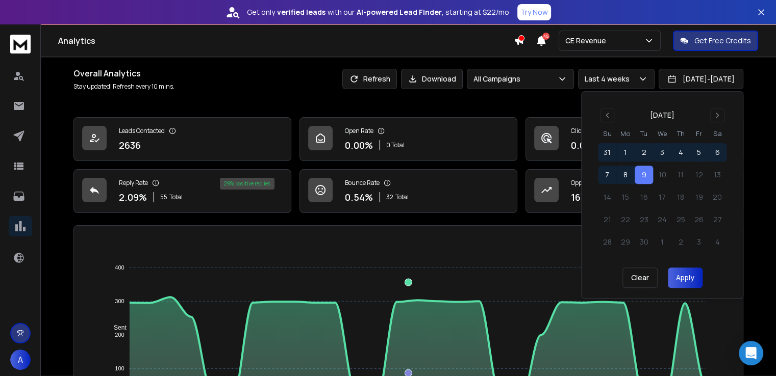
drag, startPoint x: 605, startPoint y: 119, endPoint x: 606, endPoint y: 130, distance: 11.3
click at [605, 119] on button "Go to previous month" at bounding box center [607, 115] width 14 height 14
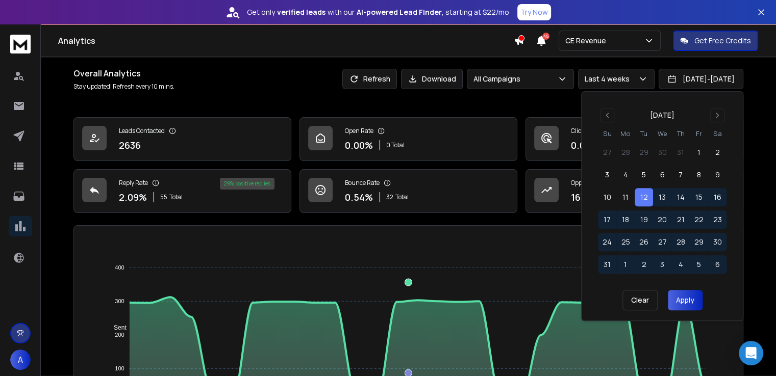
click at [625, 245] on button "25" at bounding box center [625, 242] width 18 height 18
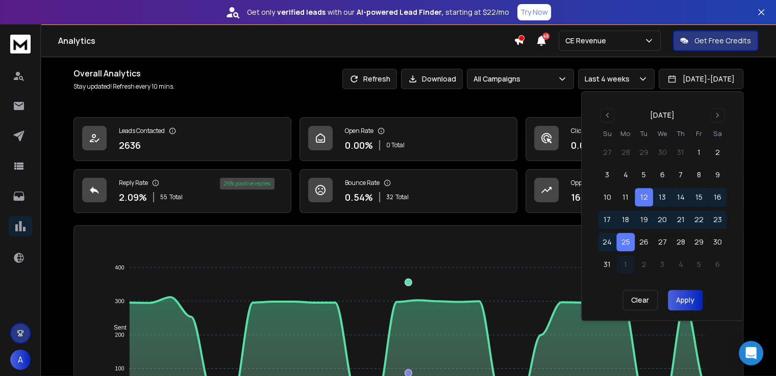
click at [627, 263] on button "1" at bounding box center [625, 264] width 18 height 18
click at [626, 239] on button "25" at bounding box center [625, 242] width 18 height 18
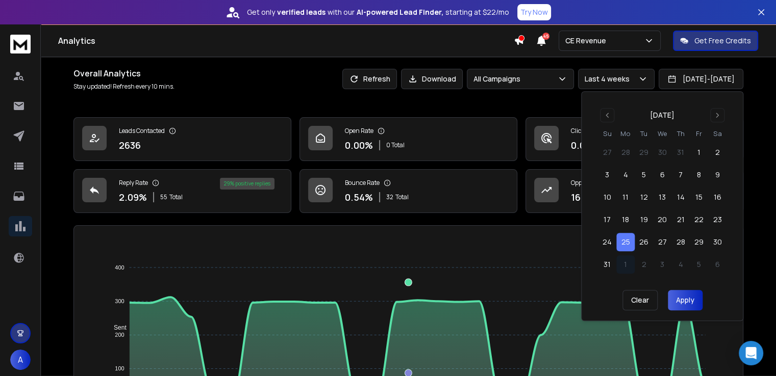
click at [626, 261] on button "1" at bounding box center [625, 264] width 18 height 18
click at [683, 297] on button "Apply" at bounding box center [684, 300] width 35 height 20
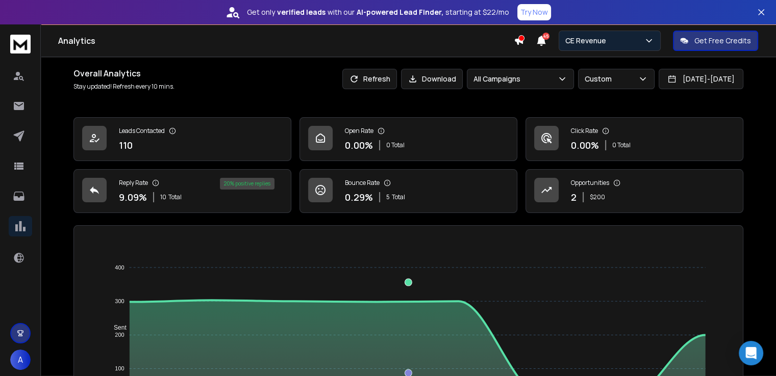
click at [620, 42] on div "CE Revenue" at bounding box center [609, 41] width 89 height 10
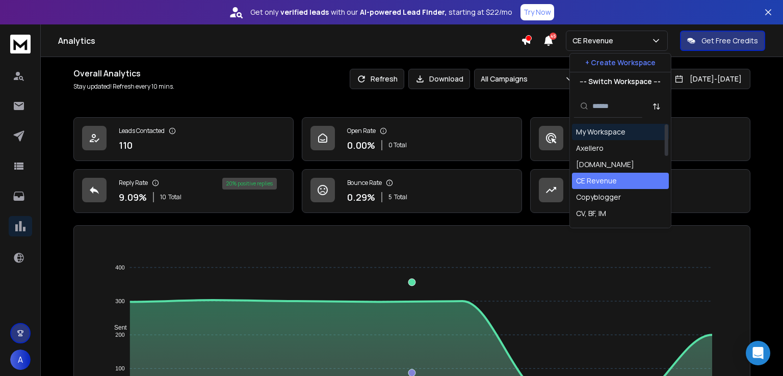
click at [618, 127] on div "My Workspace" at bounding box center [600, 132] width 49 height 10
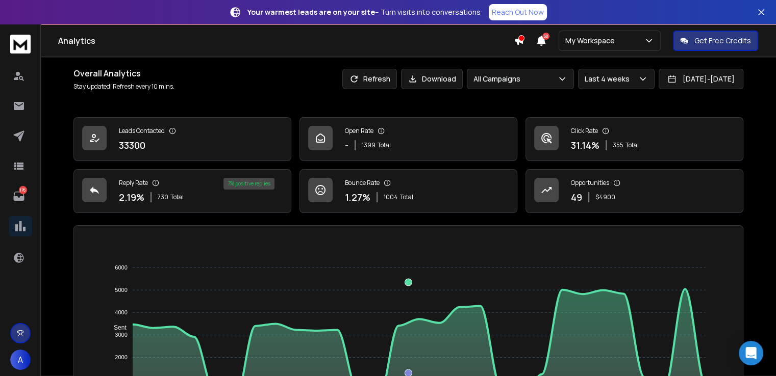
click at [757, 9] on icon at bounding box center [760, 12] width 9 height 9
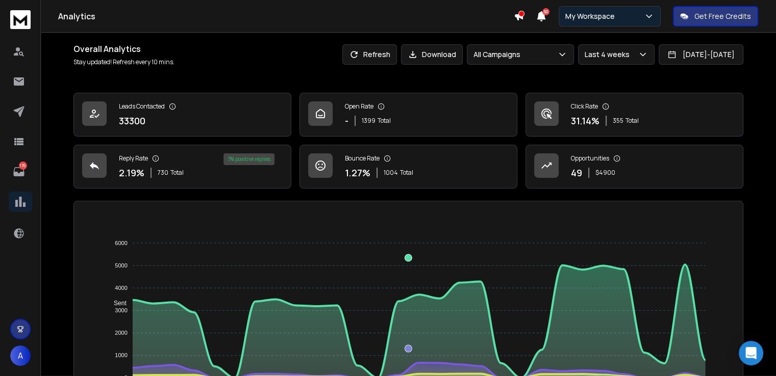
click at [595, 20] on p "My Workspace" at bounding box center [592, 16] width 54 height 10
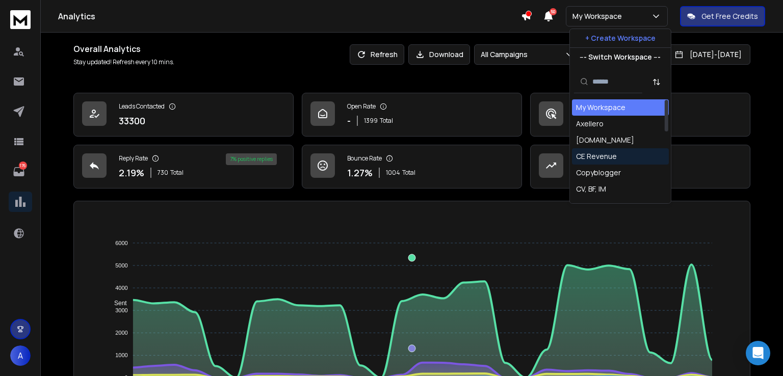
click at [598, 150] on div "CE Revenue" at bounding box center [620, 156] width 97 height 16
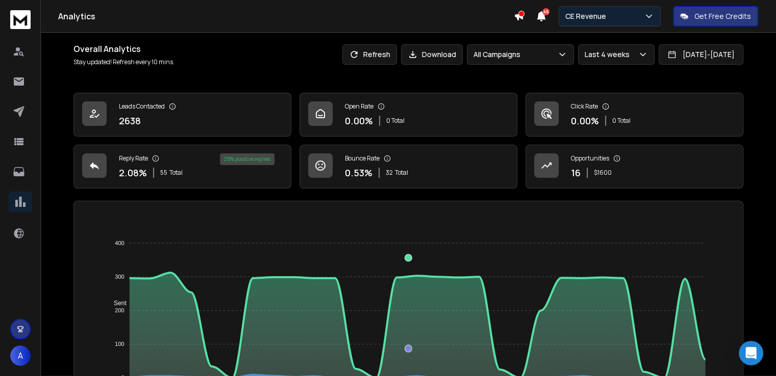
click at [619, 21] on button "CE Revenue" at bounding box center [609, 16] width 102 height 20
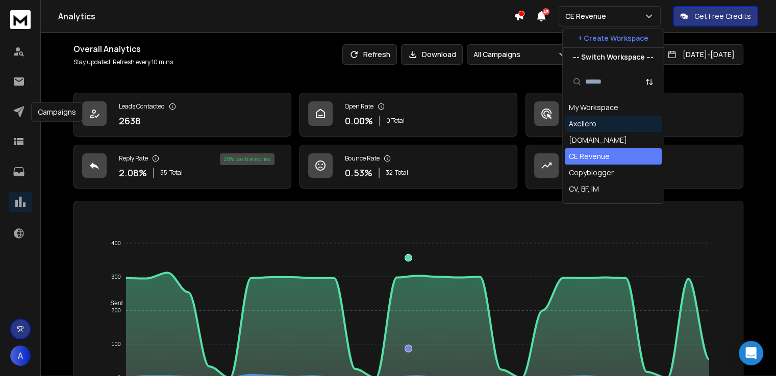
click at [73, 88] on div "Overall Analytics Stay updated! Refresh every 10 mins. Refresh Download All Cam…" at bounding box center [408, 345] width 670 height 605
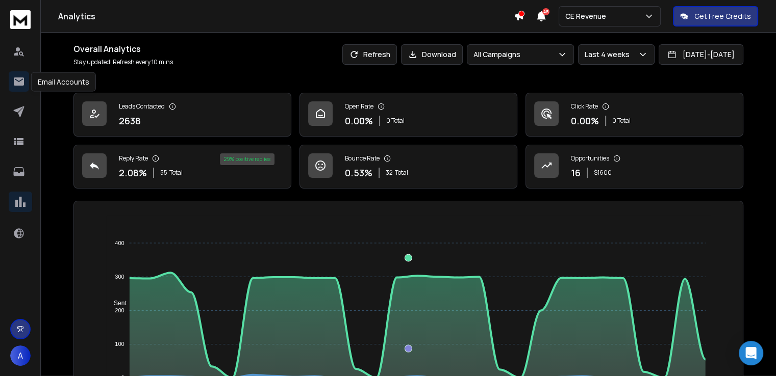
click at [18, 80] on icon at bounding box center [19, 82] width 10 height 8
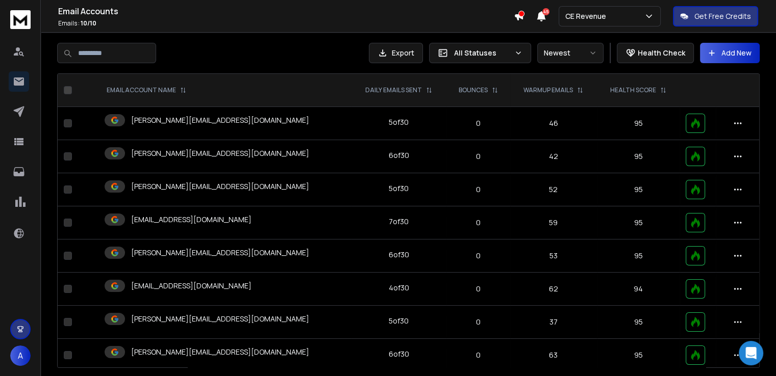
click at [194, 118] on p "[PERSON_NAME][EMAIL_ADDRESS][DOMAIN_NAME]" at bounding box center [220, 120] width 178 height 10
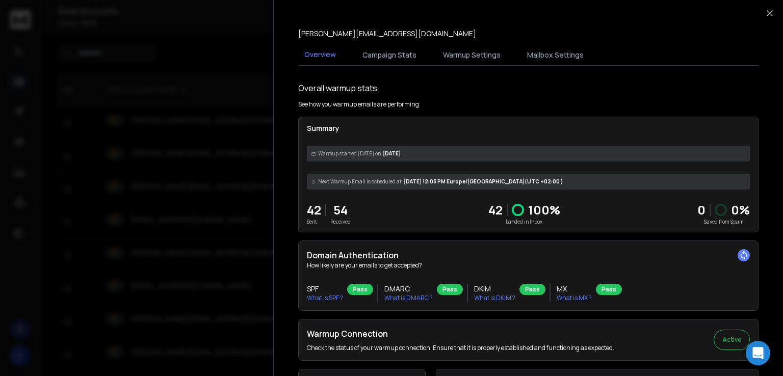
click at [388, 52] on button "Campaign Stats" at bounding box center [389, 55] width 66 height 22
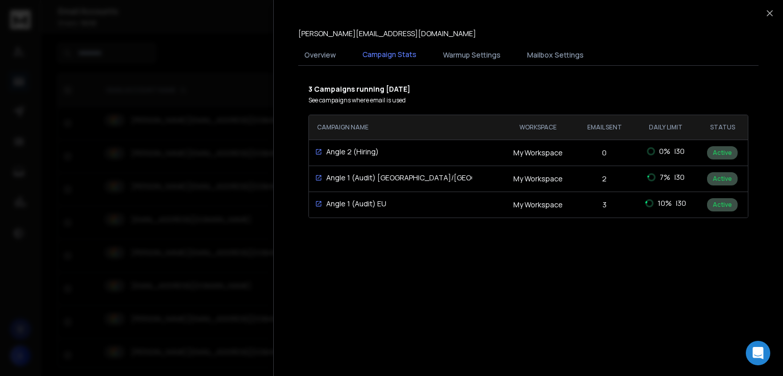
click at [468, 52] on button "Warmup Settings" at bounding box center [472, 55] width 70 height 22
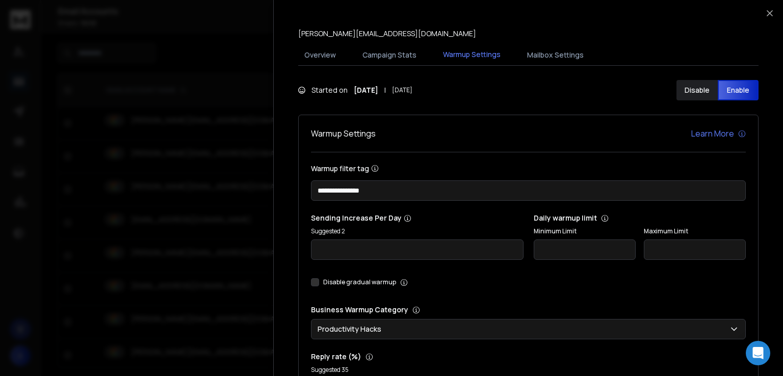
click at [554, 48] on button "Mailbox Settings" at bounding box center [555, 55] width 69 height 22
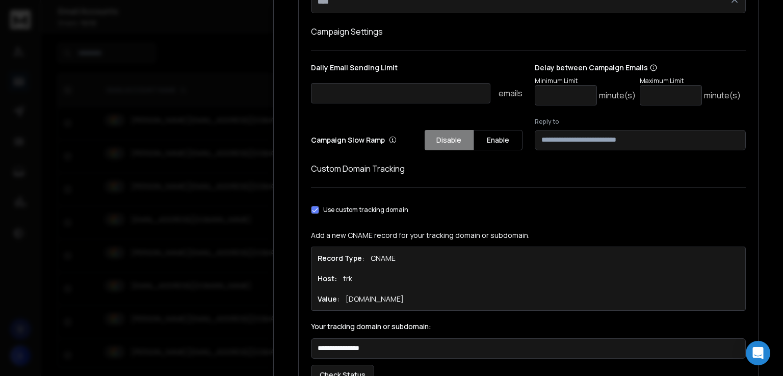
scroll to position [422, 0]
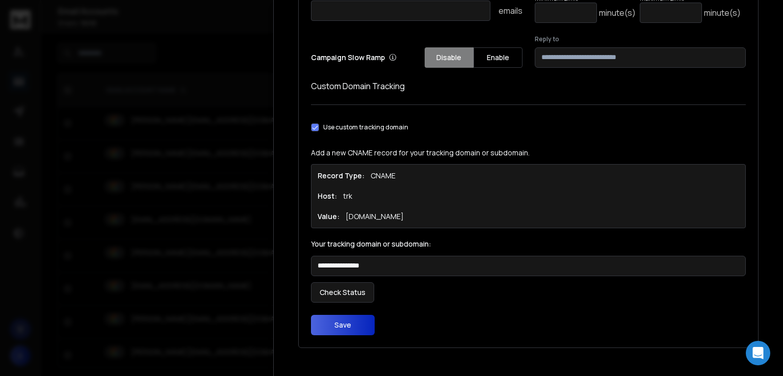
click at [190, 103] on div at bounding box center [391, 188] width 783 height 376
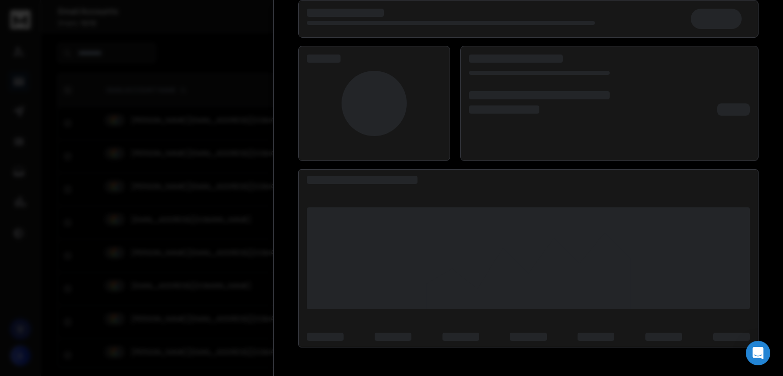
scroll to position [152, 0]
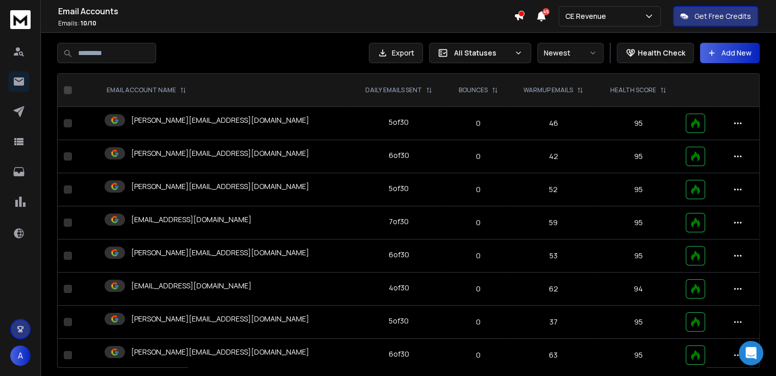
click at [192, 190] on p "chris.e@chriserev.com" at bounding box center [220, 187] width 178 height 10
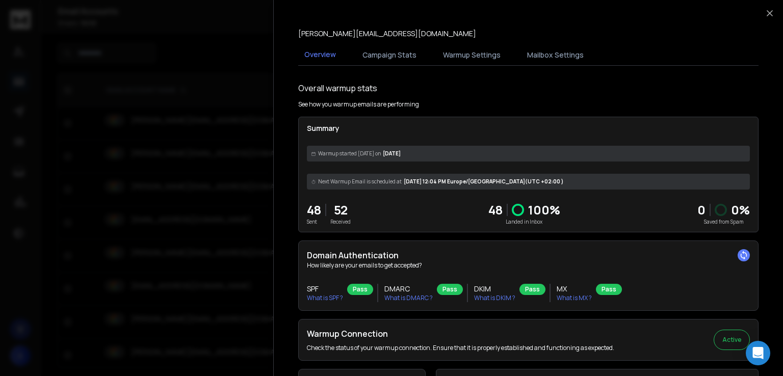
click at [556, 54] on button "Mailbox Settings" at bounding box center [555, 55] width 69 height 22
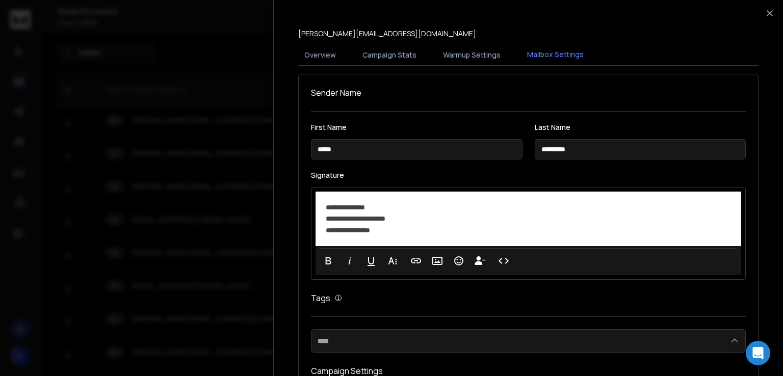
scroll to position [340, 0]
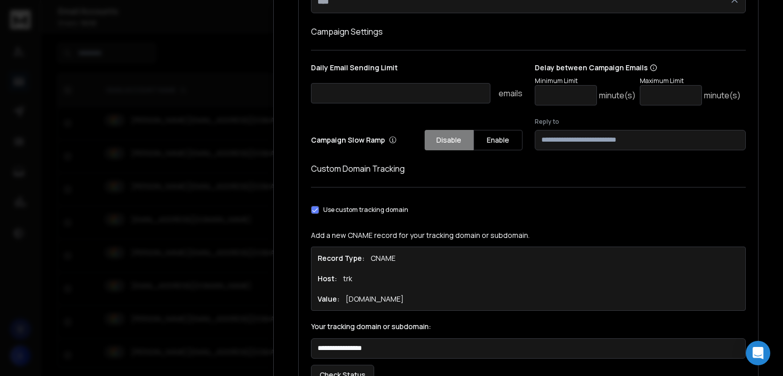
click at [218, 86] on div at bounding box center [391, 188] width 783 height 376
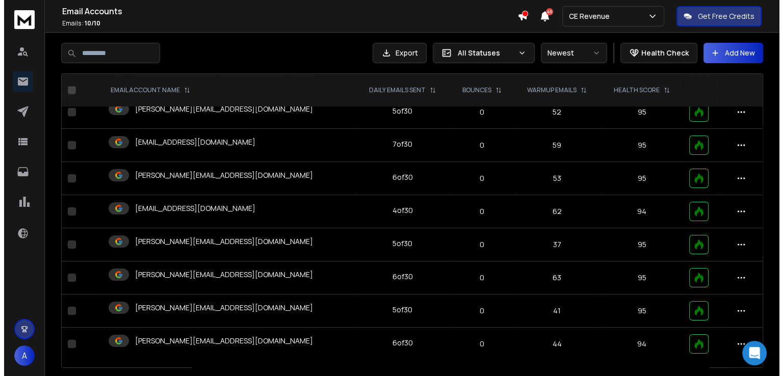
scroll to position [0, 0]
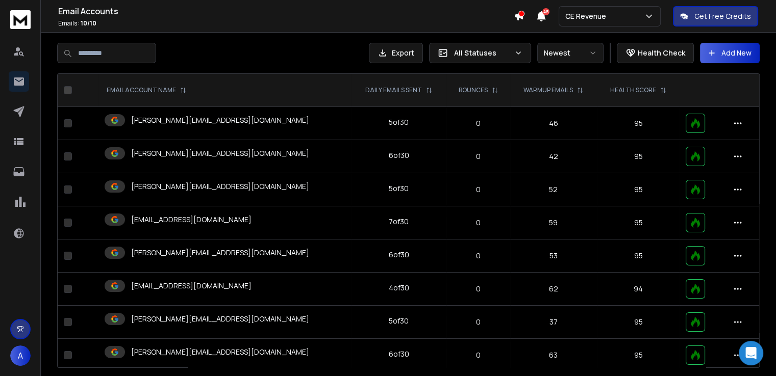
click at [351, 119] on td "5 of 30" at bounding box center [398, 120] width 95 height 27
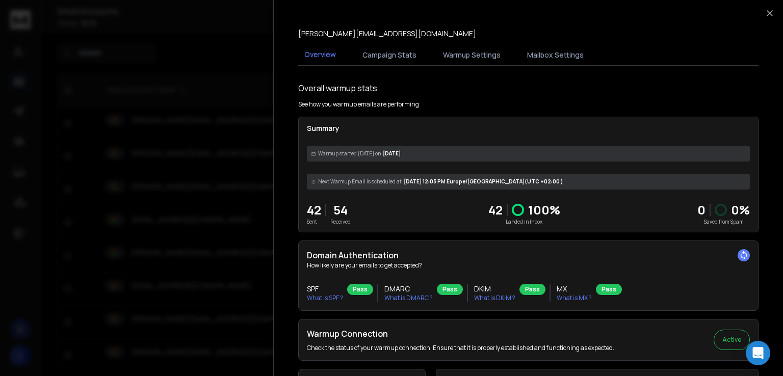
click at [570, 54] on button "Mailbox Settings" at bounding box center [555, 55] width 69 height 22
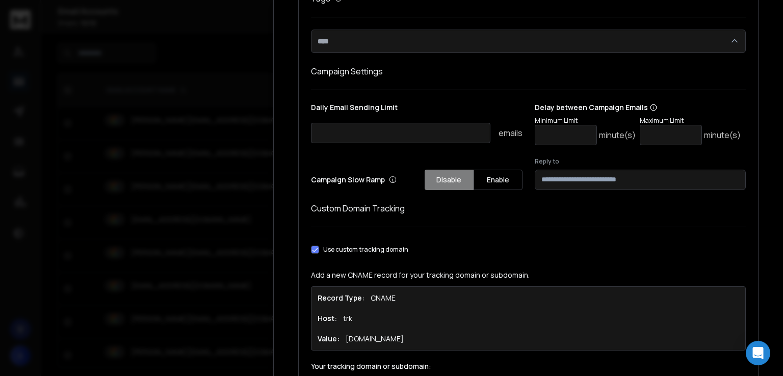
scroll to position [152, 0]
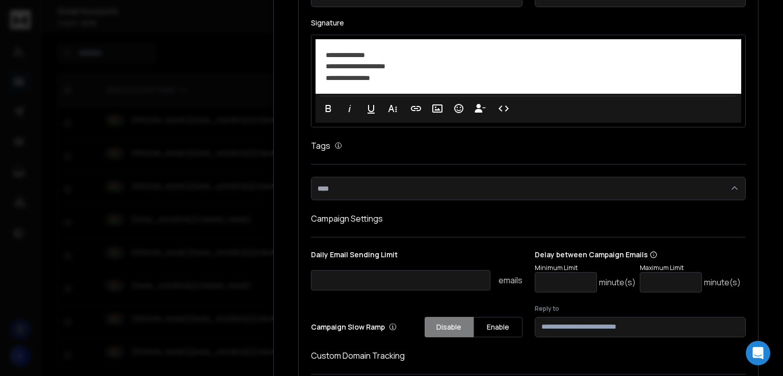
click at [193, 98] on div at bounding box center [391, 188] width 783 height 376
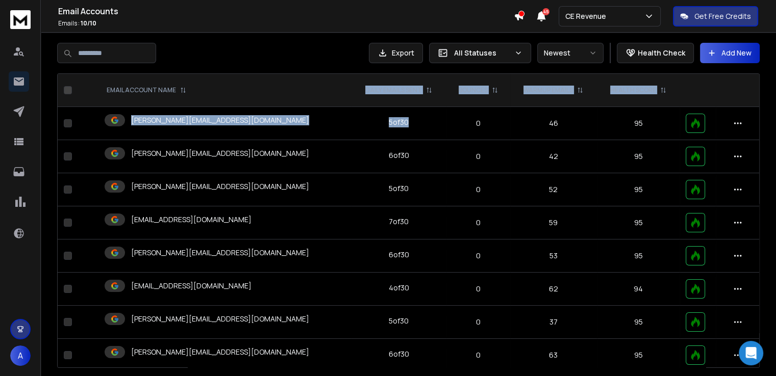
drag, startPoint x: 295, startPoint y: 87, endPoint x: 348, endPoint y: 111, distance: 58.0
click at [348, 111] on table "EMAIL ACCOUNT NAME DAILY EMAILS SENT BOUNCES WARMUP EMAILS HEALTH SCORE chris@g…" at bounding box center [408, 260] width 701 height 372
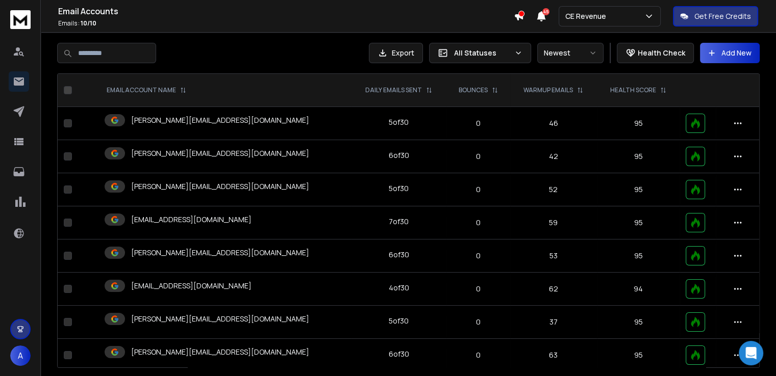
click at [314, 61] on div at bounding box center [209, 53] width 305 height 20
click at [24, 111] on icon at bounding box center [19, 112] width 12 height 12
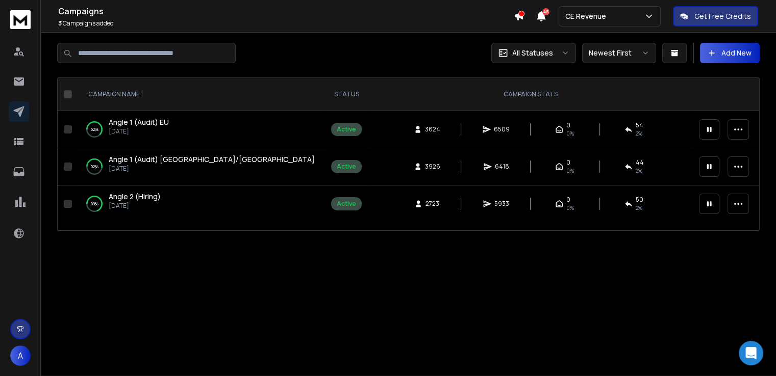
click at [173, 126] on div "62 % Angle 1 (Audit) EU 3 months ago" at bounding box center [200, 129] width 228 height 24
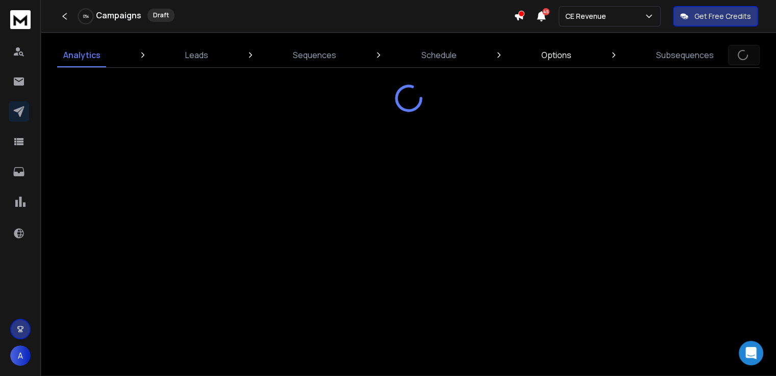
click at [553, 50] on p "Options" at bounding box center [556, 55] width 30 height 12
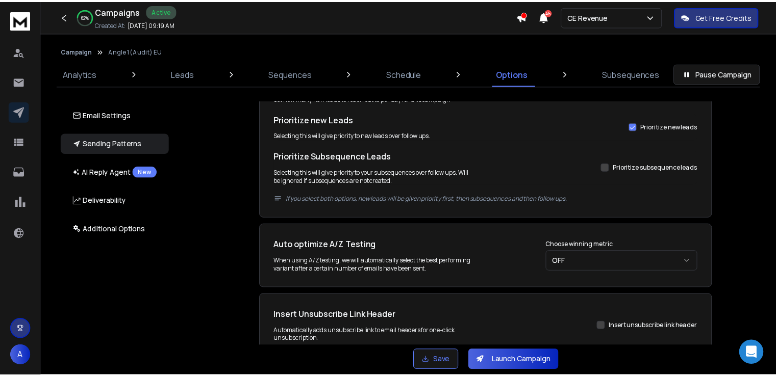
scroll to position [500, 0]
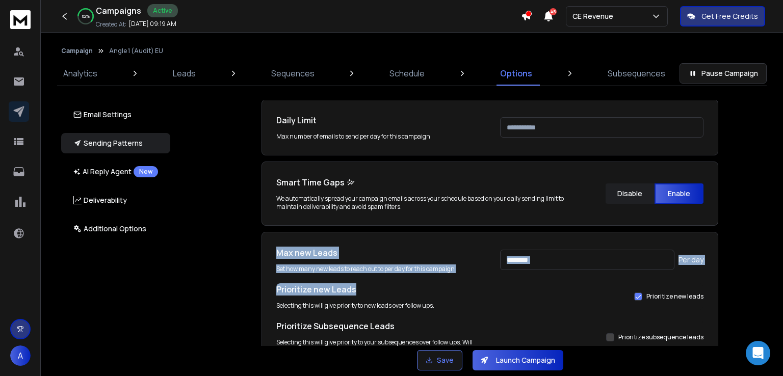
drag, startPoint x: 267, startPoint y: 249, endPoint x: 469, endPoint y: 209, distance: 206.0
click at [449, 280] on div "Max new Leads Set how many new leads to reach out to per day for this campaign …" at bounding box center [490, 310] width 457 height 156
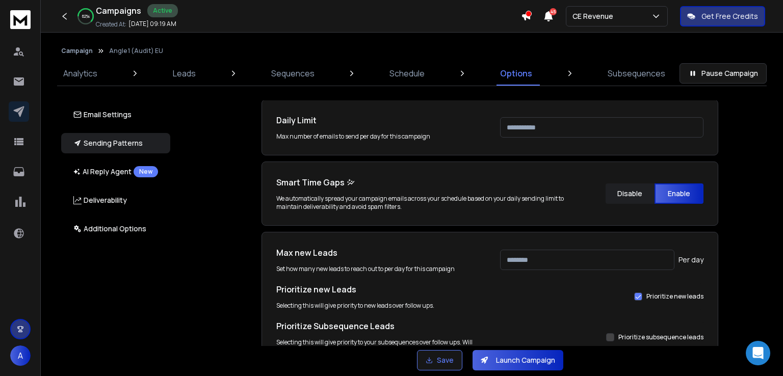
click at [499, 139] on div "Daily Limit Max number of emails to send per day for this campaign ***" at bounding box center [489, 127] width 427 height 27
click at [65, 13] on icon at bounding box center [64, 16] width 9 height 9
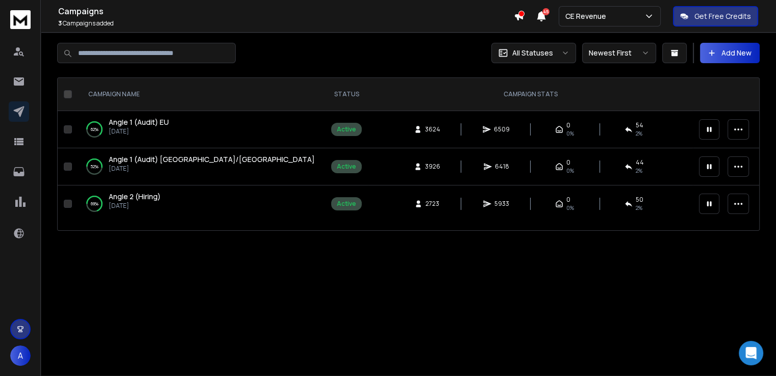
click at [716, 56] on button "Add New" at bounding box center [730, 53] width 60 height 20
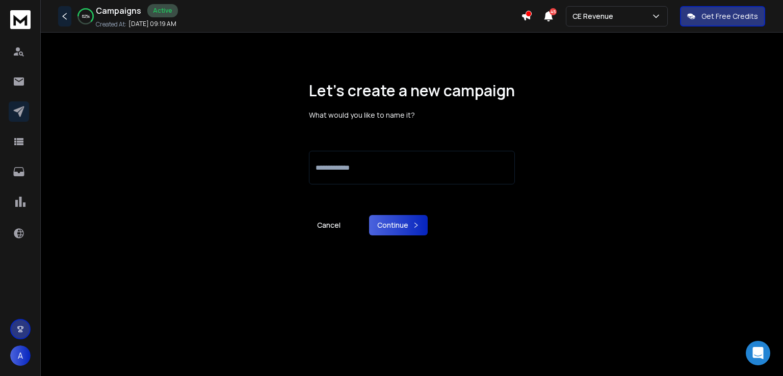
click at [64, 16] on icon at bounding box center [64, 16] width 9 height 9
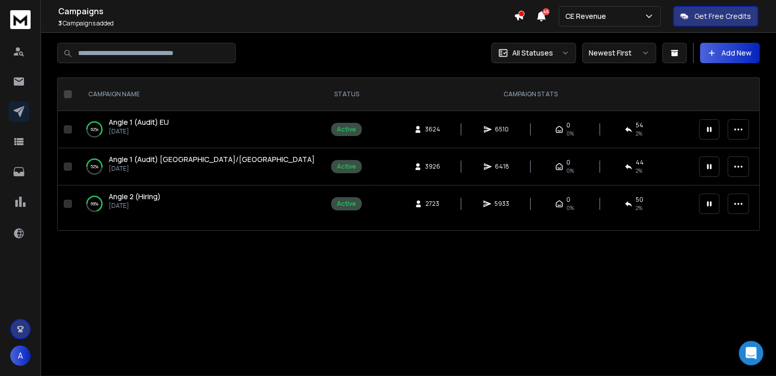
click at [143, 124] on span "Angle 1 (Audit) EU" at bounding box center [139, 122] width 60 height 10
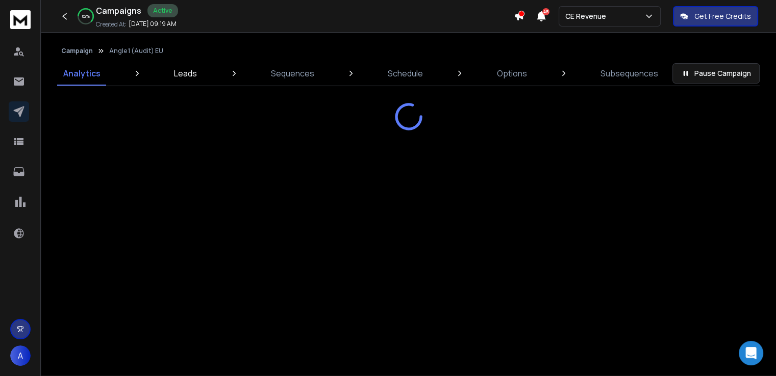
click at [189, 75] on p "Leads" at bounding box center [185, 73] width 23 height 12
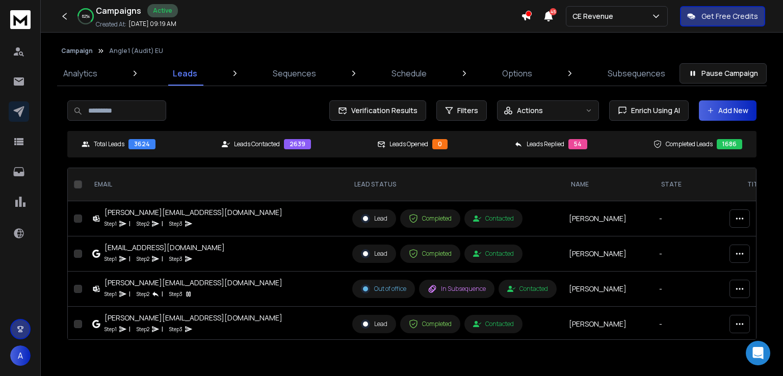
click at [750, 111] on button "Add New" at bounding box center [728, 110] width 58 height 20
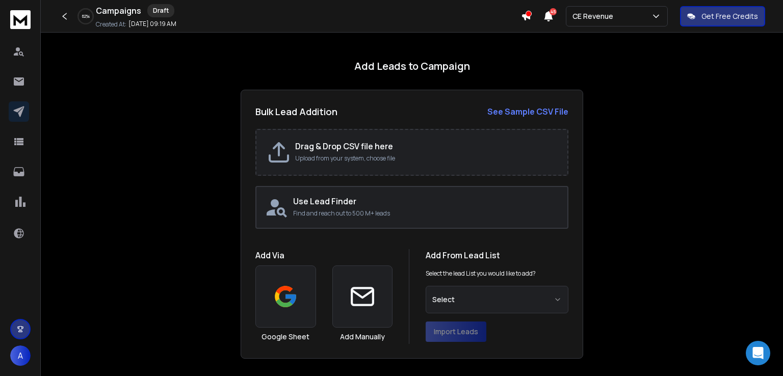
click at [371, 151] on h2 "Drag & Drop CSV file here" at bounding box center [426, 146] width 262 height 12
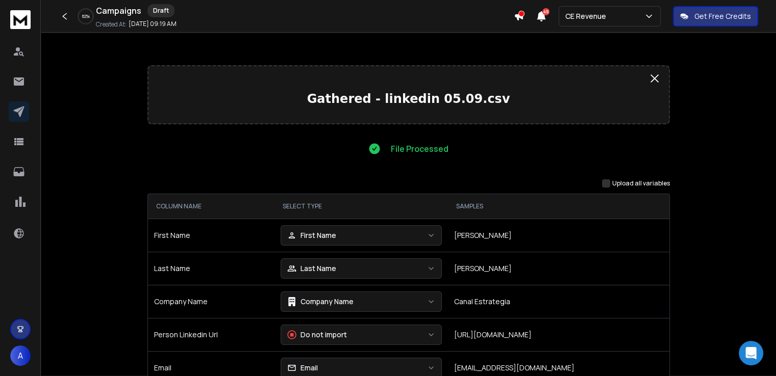
scroll to position [161, 0]
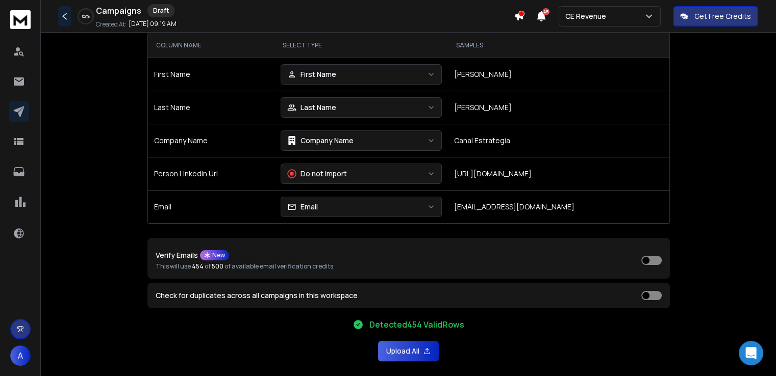
click at [65, 12] on icon at bounding box center [64, 16] width 9 height 9
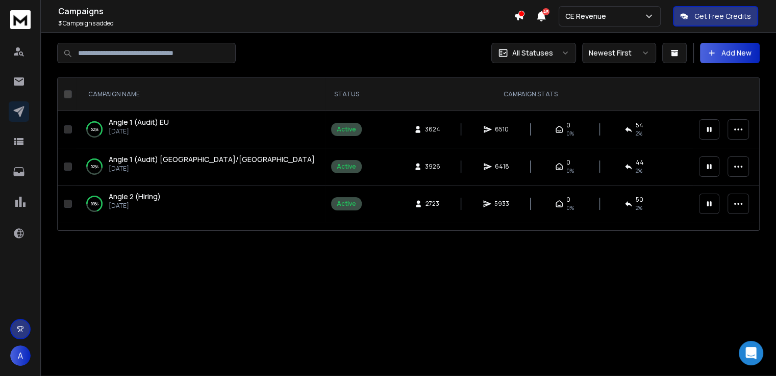
click at [175, 122] on div "62 % Angle 1 (Audit) EU 3 months ago" at bounding box center [200, 129] width 228 height 24
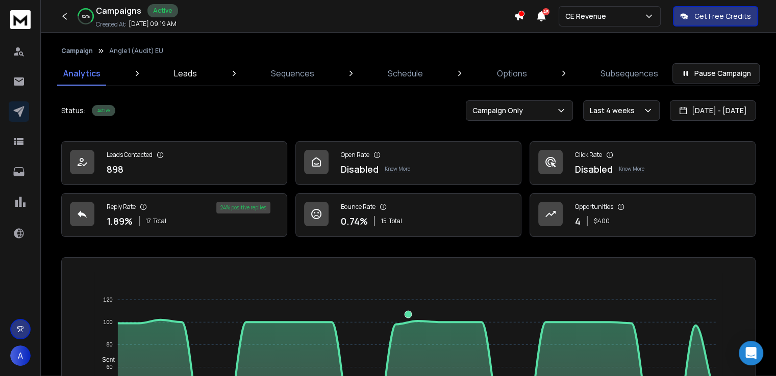
click at [195, 80] on link "Leads" at bounding box center [185, 73] width 35 height 24
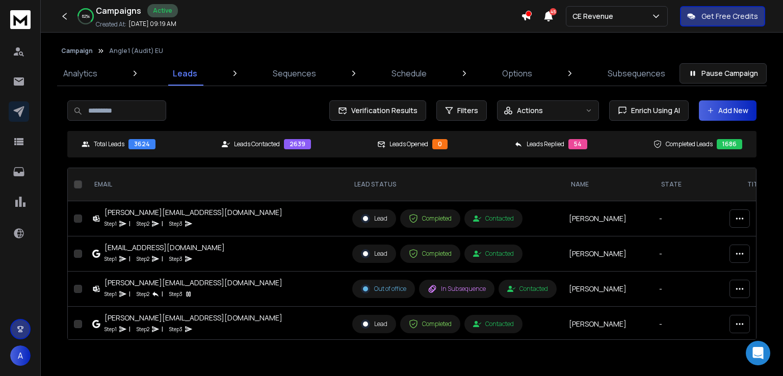
click at [728, 107] on button "Add New" at bounding box center [728, 110] width 58 height 20
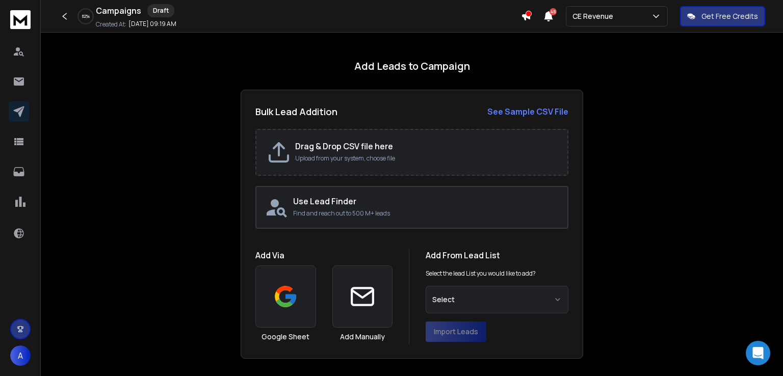
click at [383, 131] on div "Drag & Drop CSV file here Upload from your system, choose file" at bounding box center [411, 152] width 313 height 47
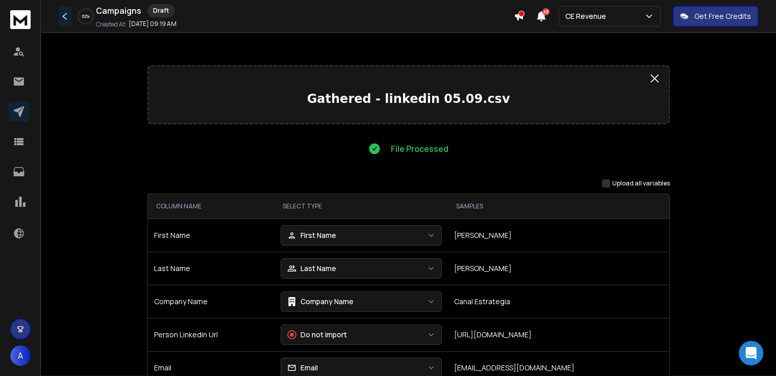
click at [69, 23] on button at bounding box center [64, 16] width 13 height 20
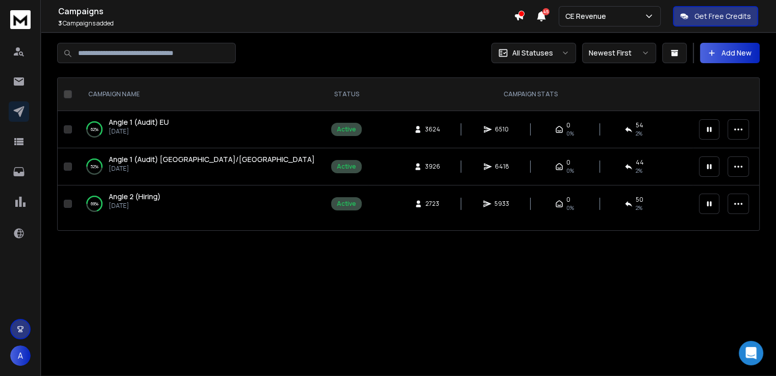
click at [172, 134] on div "62 % Angle 1 (Audit) EU 3 months ago" at bounding box center [200, 129] width 228 height 24
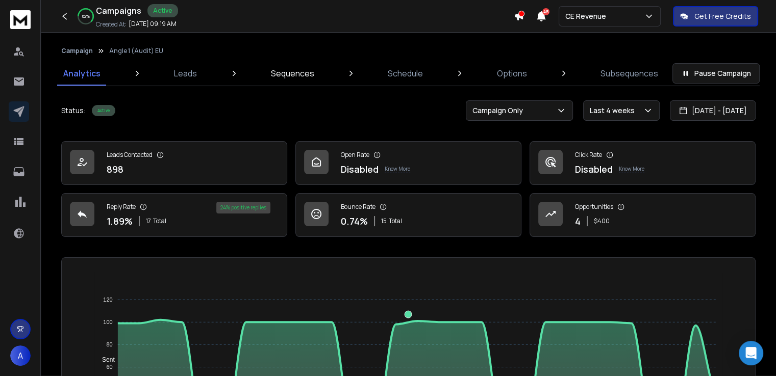
click at [300, 80] on link "Sequences" at bounding box center [293, 73] width 56 height 24
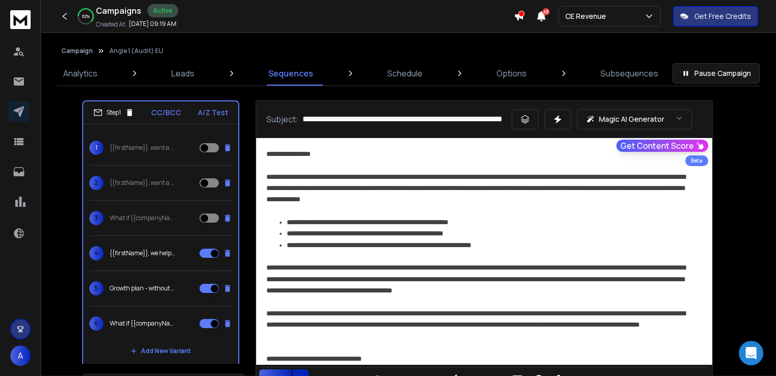
click at [153, 285] on p "Growth plan - without the full-time hire for {{companyName}}?" at bounding box center [142, 289] width 65 height 8
type input "**********"
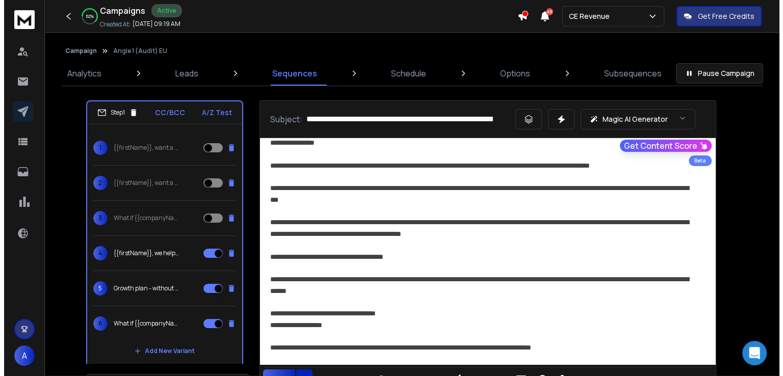
scroll to position [32, 0]
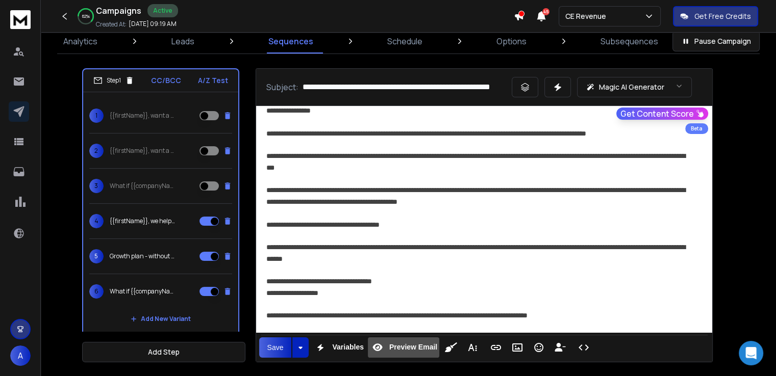
click at [402, 343] on span "Preview Email" at bounding box center [413, 347] width 52 height 9
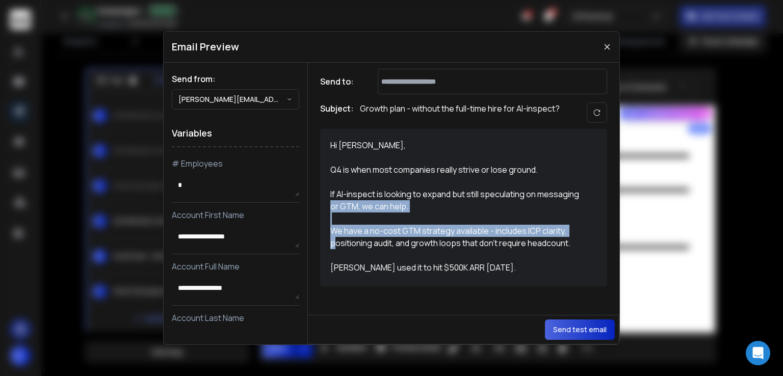
drag, startPoint x: 603, startPoint y: 196, endPoint x: 604, endPoint y: 217, distance: 20.9
click at [604, 234] on div "Hi Ravi, Q4 is when most companies really strive or lose ground. If AI-inspect …" at bounding box center [463, 208] width 287 height 158
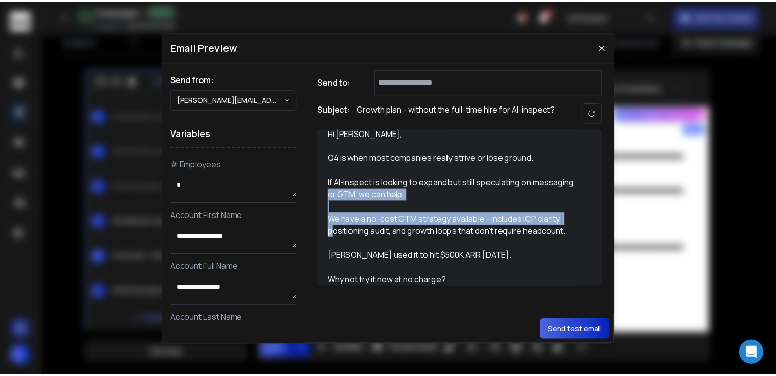
scroll to position [0, 0]
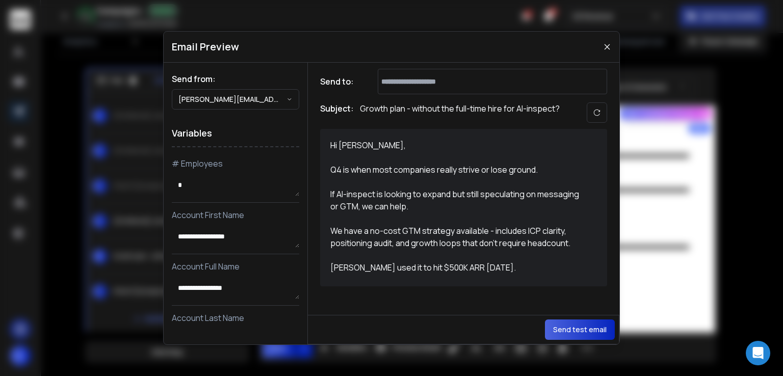
click at [608, 49] on icon at bounding box center [607, 47] width 8 height 8
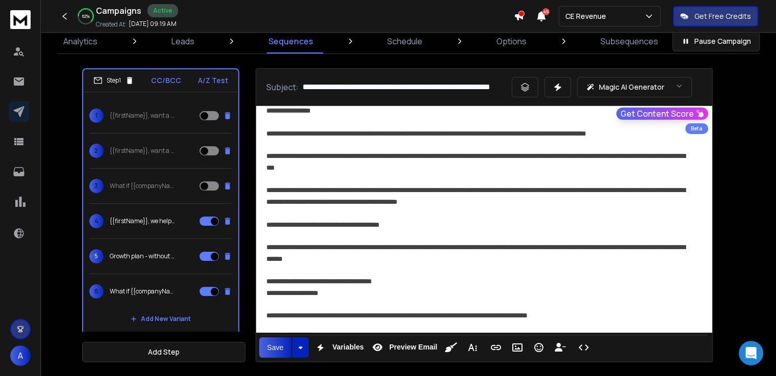
click at [329, 111] on div "**********" at bounding box center [480, 110] width 428 height 11
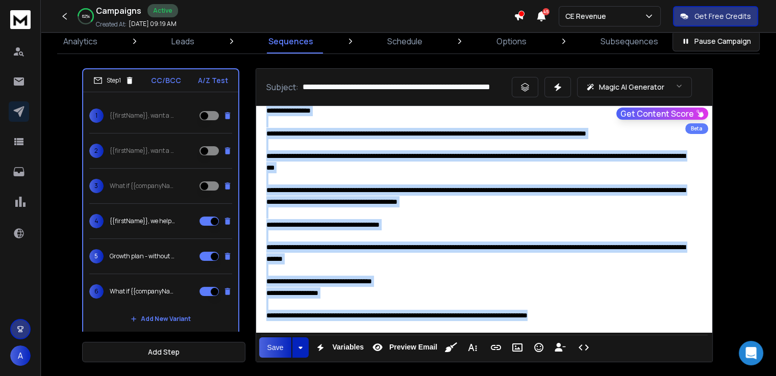
drag, startPoint x: 262, startPoint y: 112, endPoint x: 626, endPoint y: 315, distance: 416.6
click at [626, 315] on div "**********" at bounding box center [484, 219] width 456 height 226
click at [473, 346] on icon "button" at bounding box center [472, 348] width 12 height 12
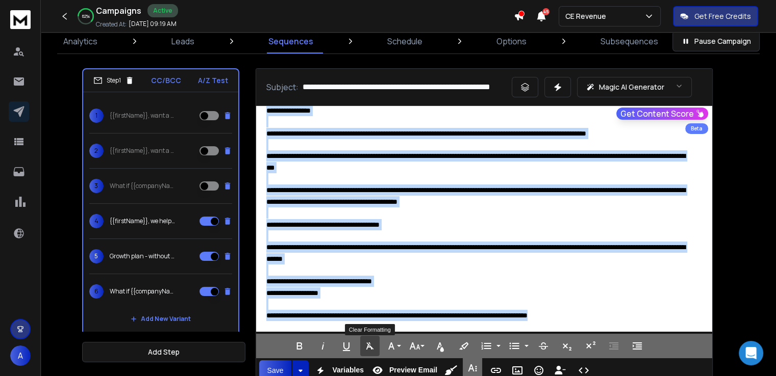
click at [372, 350] on icon "button" at bounding box center [370, 346] width 12 height 12
click at [445, 369] on icon "button" at bounding box center [451, 371] width 12 height 10
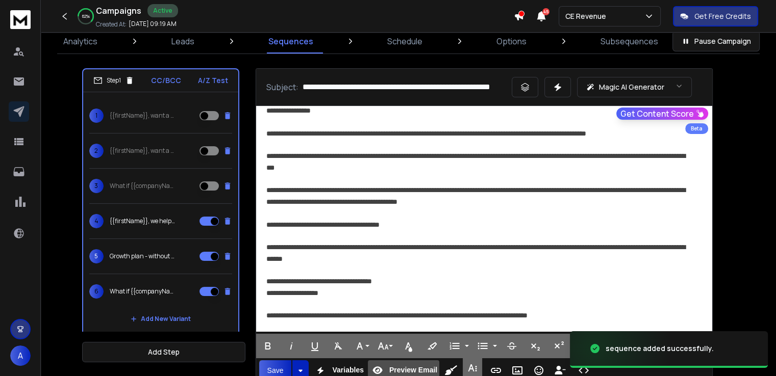
click at [411, 369] on span "Preview Email" at bounding box center [413, 370] width 52 height 9
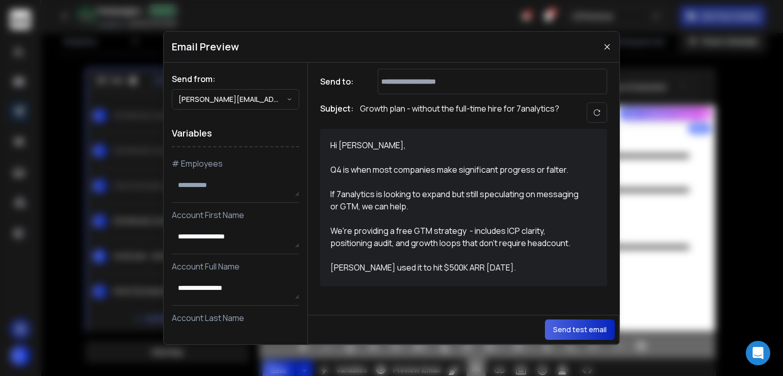
drag, startPoint x: 333, startPoint y: 170, endPoint x: 572, endPoint y: 170, distance: 238.6
click at [572, 170] on div "Q4 is when most companies make significant progress or falter." at bounding box center [457, 170] width 255 height 12
click at [607, 49] on icon at bounding box center [607, 47] width 8 height 8
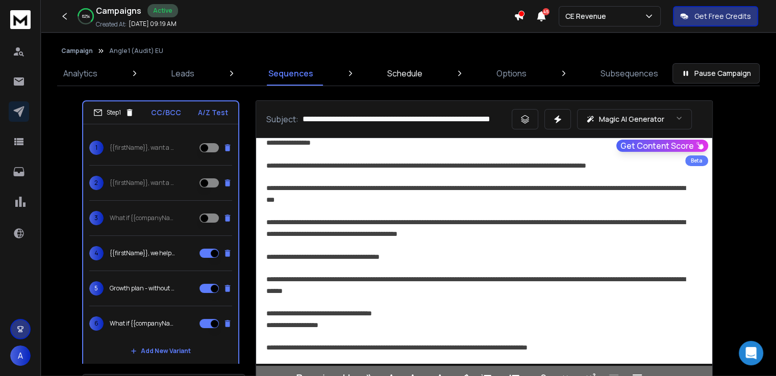
click at [407, 75] on p "Schedule" at bounding box center [404, 73] width 35 height 12
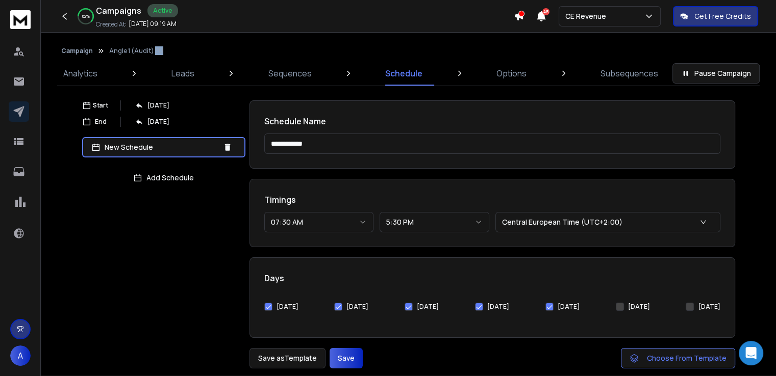
drag, startPoint x: 151, startPoint y: 45, endPoint x: 321, endPoint y: 98, distance: 178.0
click at [179, 46] on div "Campaign Angle 1 (Audit) EU" at bounding box center [408, 51] width 702 height 16
click at [354, 353] on button "Save" at bounding box center [345, 358] width 33 height 20
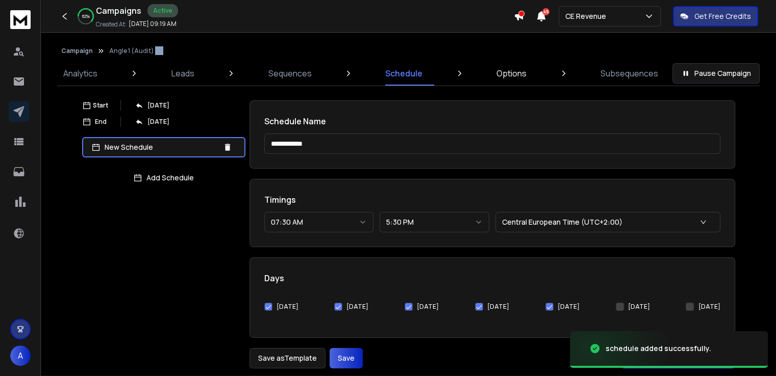
click at [508, 72] on p "Options" at bounding box center [511, 73] width 30 height 12
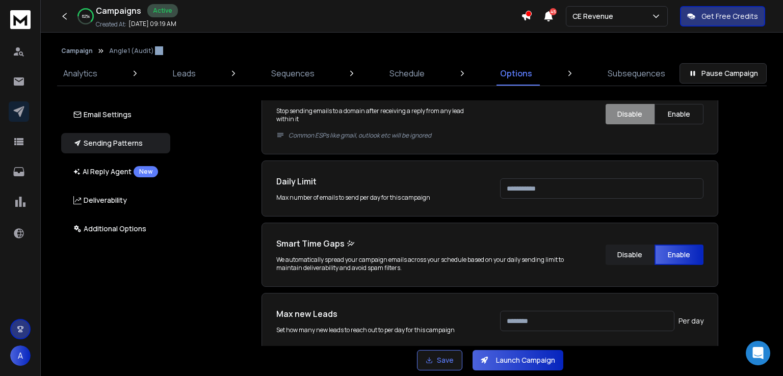
scroll to position [442, 0]
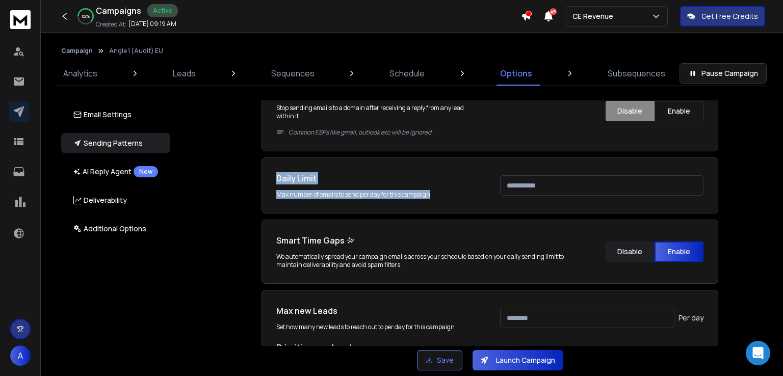
drag, startPoint x: 270, startPoint y: 177, endPoint x: 455, endPoint y: 205, distance: 187.1
click at [455, 205] on div "Daily Limit Max number of emails to send per day for this campaign ***" at bounding box center [490, 186] width 457 height 56
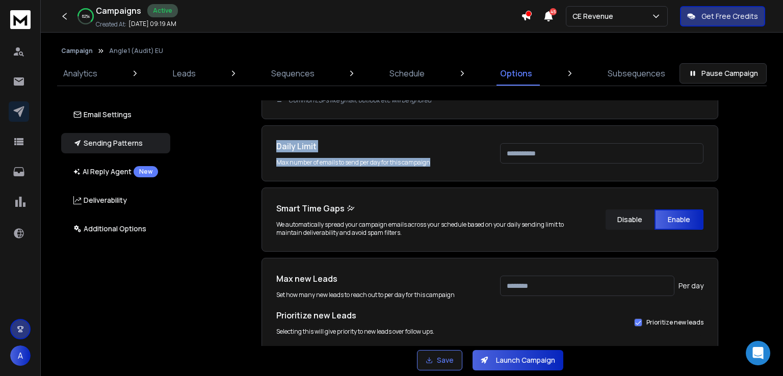
scroll to position [473, 0]
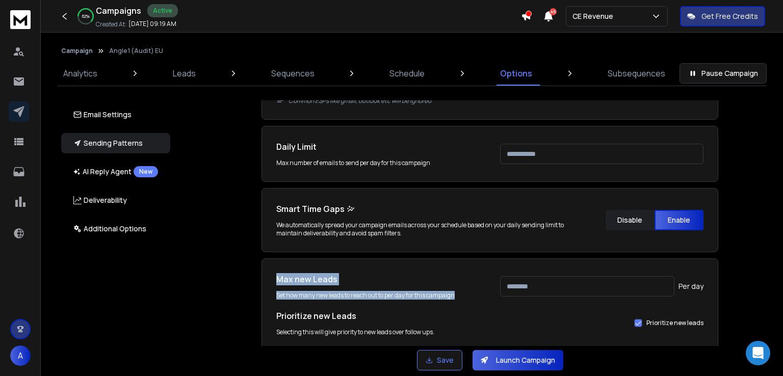
drag, startPoint x: 267, startPoint y: 274, endPoint x: 527, endPoint y: 294, distance: 261.3
click at [527, 294] on div "Max new Leads Set how many new leads to reach out to per day for this campaign …" at bounding box center [490, 337] width 457 height 156
click at [528, 300] on div "Max new Leads Set how many new leads to reach out to per day for this campaign …" at bounding box center [489, 336] width 427 height 126
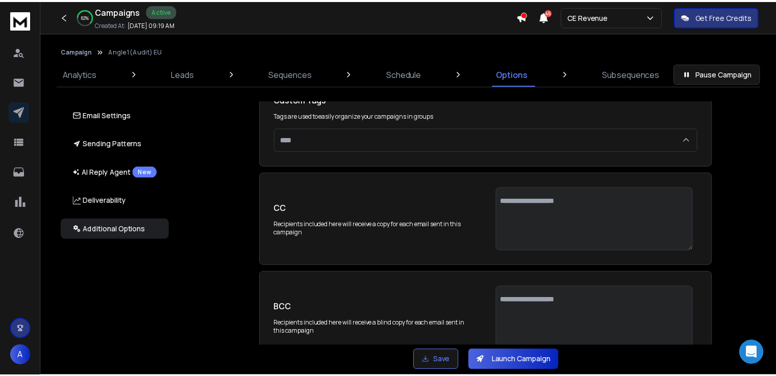
scroll to position [2018, 0]
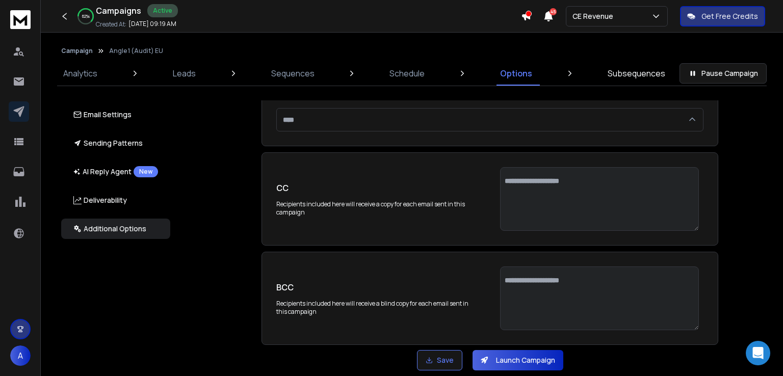
click at [657, 81] on link "Subsequences" at bounding box center [637, 73] width 70 height 24
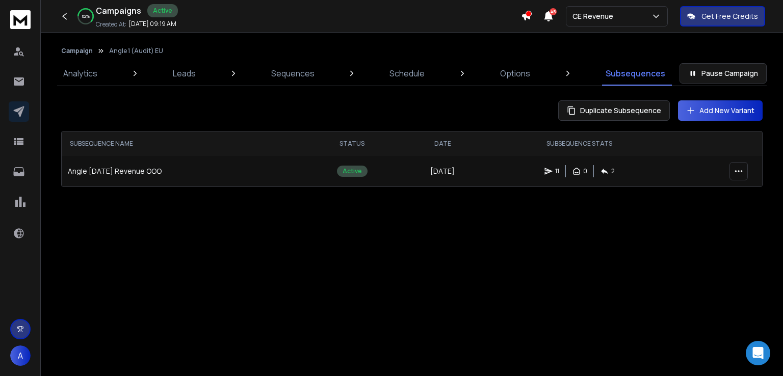
click at [177, 157] on td "Angle 1 CE Revenue OOO" at bounding box center [183, 171] width 242 height 31
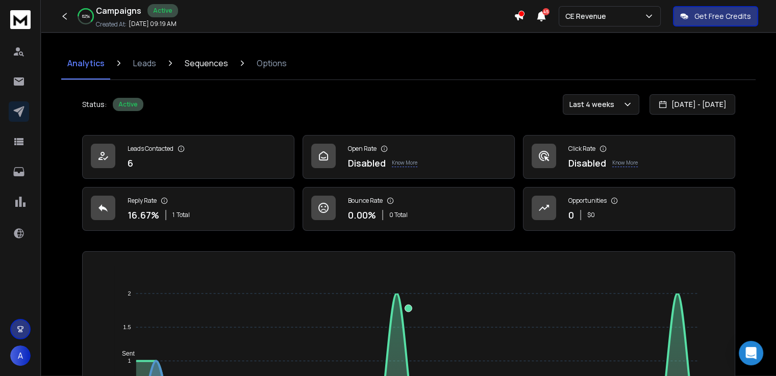
click at [198, 67] on p "Sequences" at bounding box center [206, 63] width 43 height 12
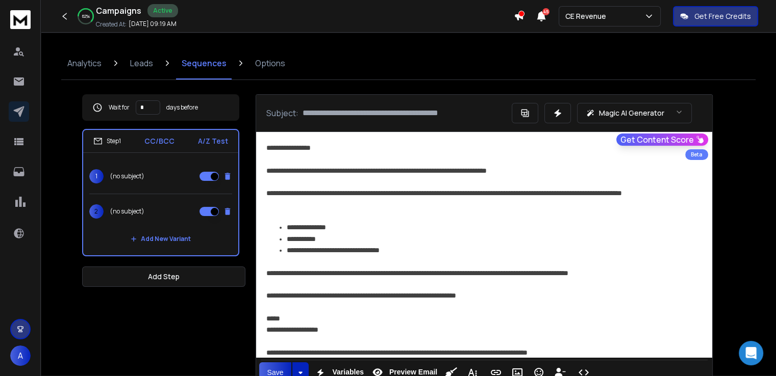
click at [122, 204] on div "2 (no subject)" at bounding box center [116, 211] width 55 height 14
click at [148, 108] on input "*" at bounding box center [148, 107] width 24 height 14
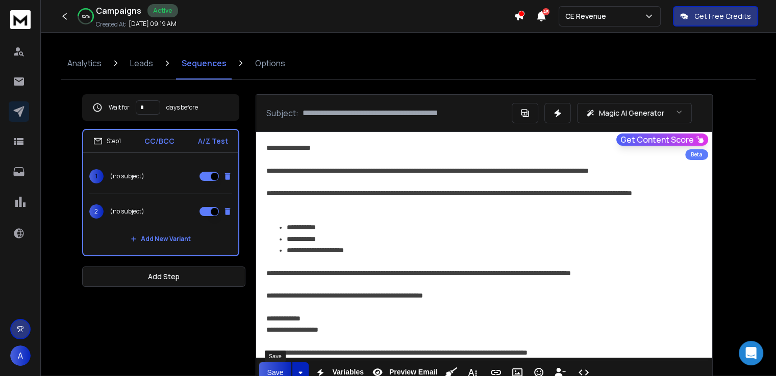
type input "*"
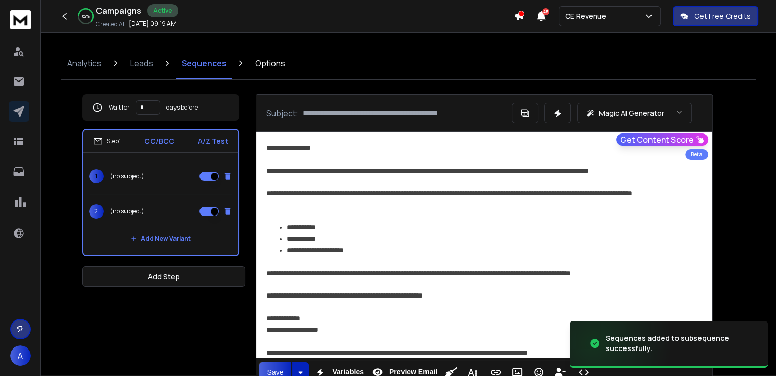
click at [271, 62] on p "Options" at bounding box center [270, 63] width 30 height 12
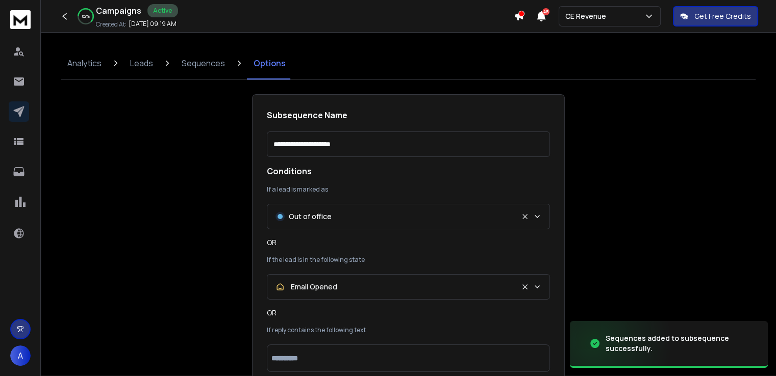
scroll to position [148, 0]
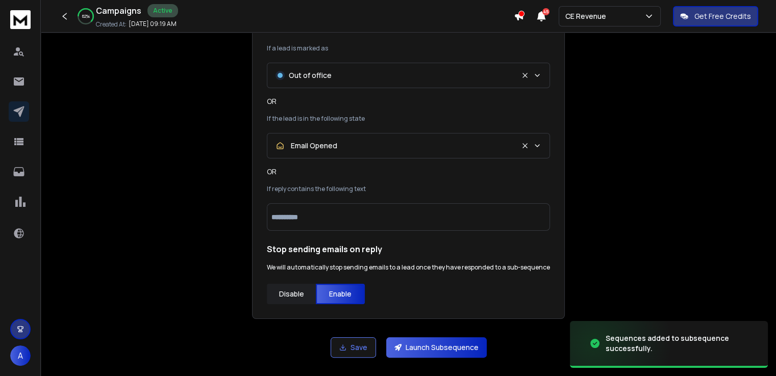
click at [362, 349] on button "Save" at bounding box center [352, 348] width 45 height 20
click at [409, 349] on button "Launch Subsequence" at bounding box center [436, 348] width 100 height 20
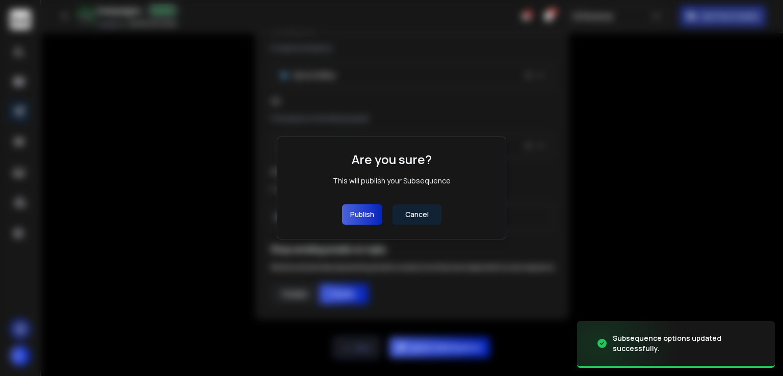
click at [360, 224] on button "Publish" at bounding box center [362, 214] width 40 height 20
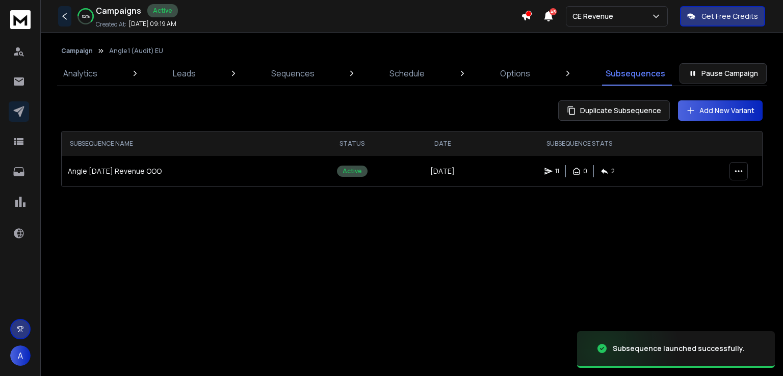
click at [64, 20] on button at bounding box center [64, 16] width 13 height 20
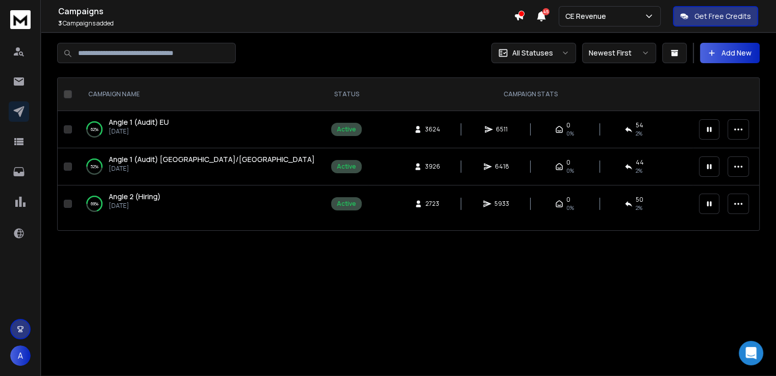
click at [205, 158] on div "52 % Angle 1 (Audit) USA/CA 4 months ago" at bounding box center [200, 167] width 228 height 24
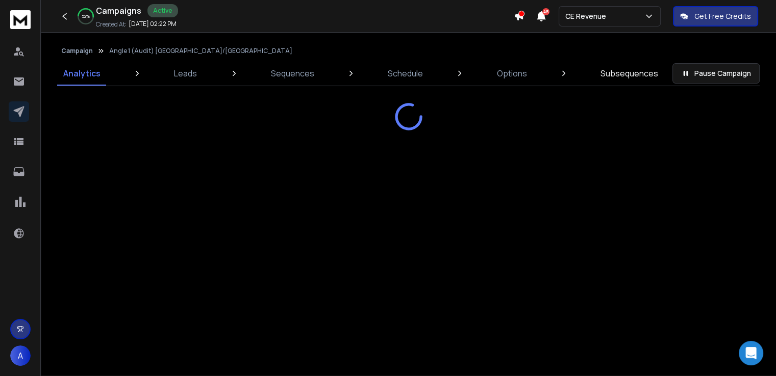
click at [648, 77] on p "Subsequences" at bounding box center [629, 73] width 58 height 12
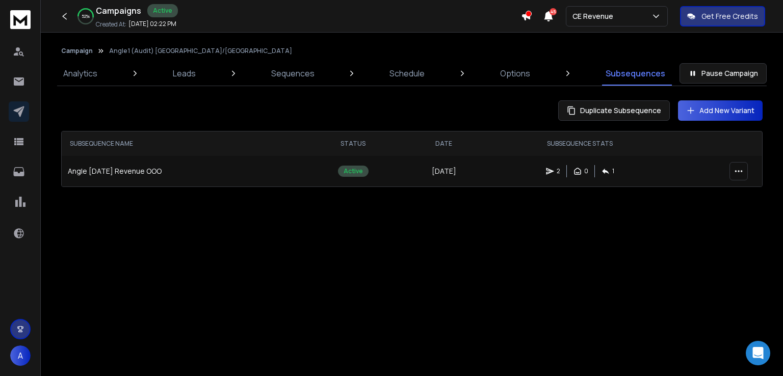
click at [235, 162] on td "Angle 1 CE Revenue OOO" at bounding box center [183, 171] width 243 height 31
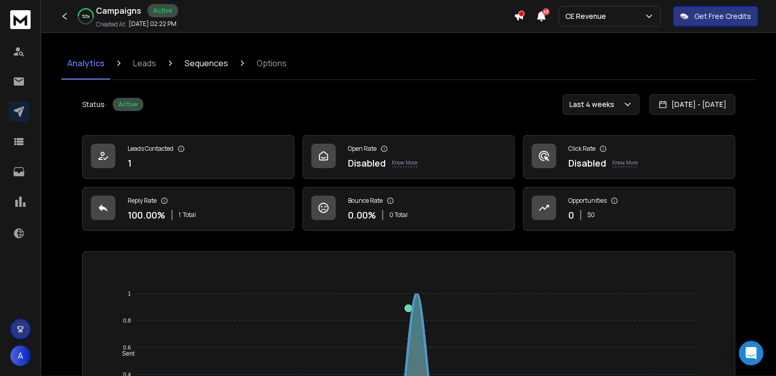
click at [211, 62] on p "Sequences" at bounding box center [206, 63] width 43 height 12
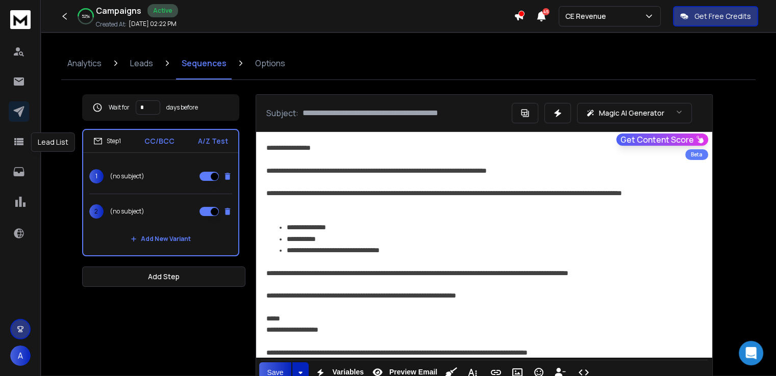
click at [16, 114] on icon at bounding box center [19, 112] width 12 height 12
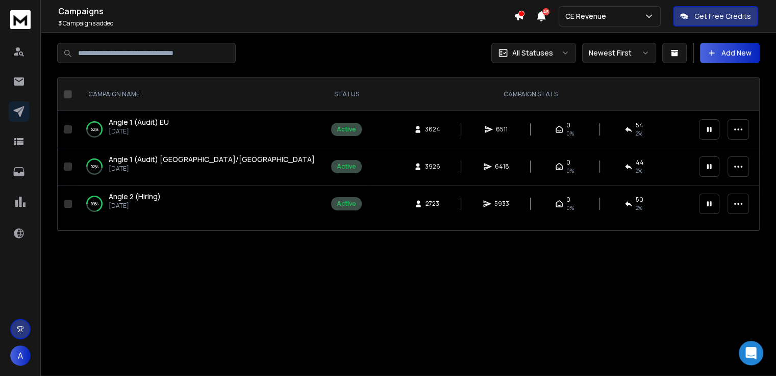
click at [168, 196] on div "69 % Angle 2 (Hiring) 4 months ago" at bounding box center [200, 204] width 228 height 24
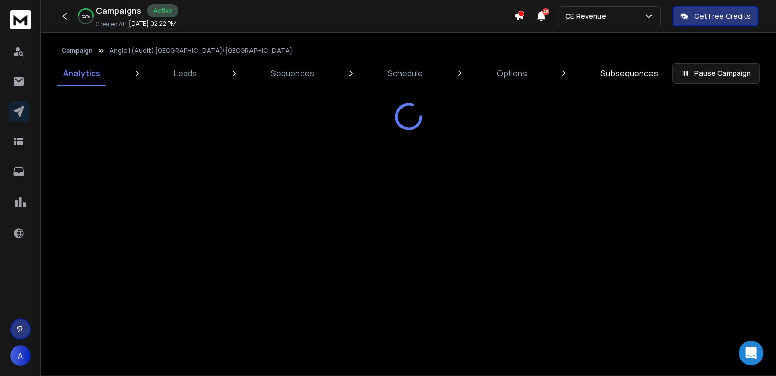
click at [621, 82] on link "Subsequences" at bounding box center [629, 73] width 70 height 24
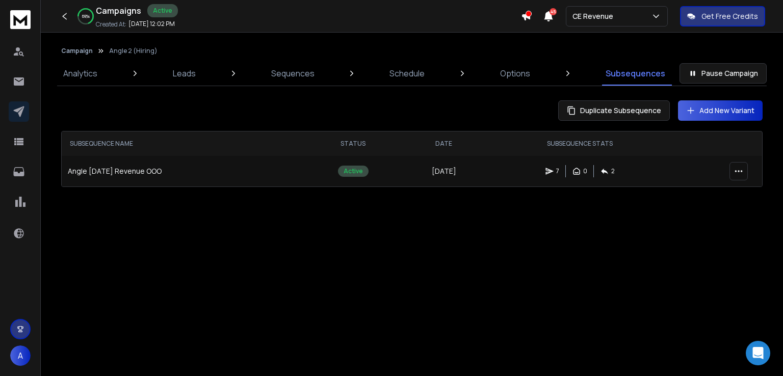
click at [407, 160] on td "3 months ago" at bounding box center [444, 171] width 84 height 31
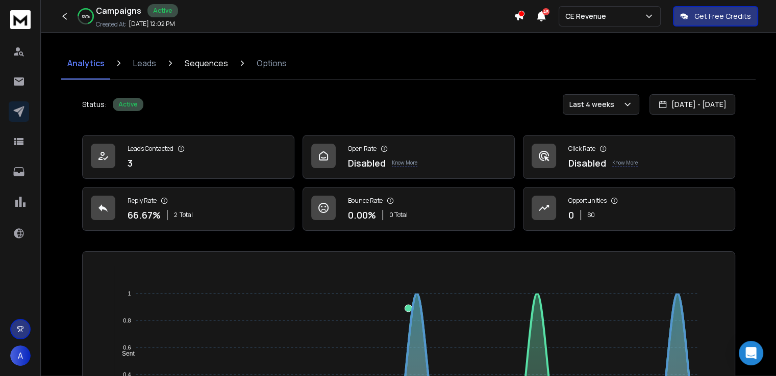
click at [203, 68] on p "Sequences" at bounding box center [206, 63] width 43 height 12
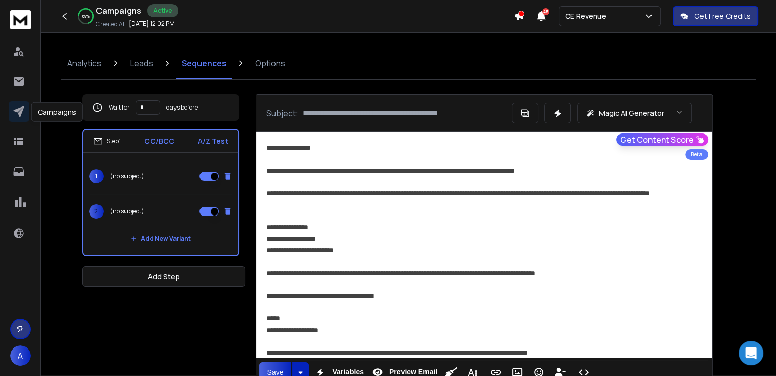
click at [18, 113] on icon at bounding box center [18, 111] width 11 height 11
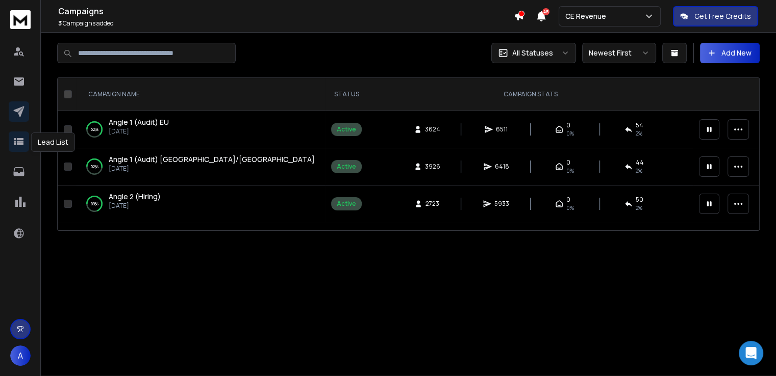
click at [10, 141] on link at bounding box center [19, 142] width 20 height 20
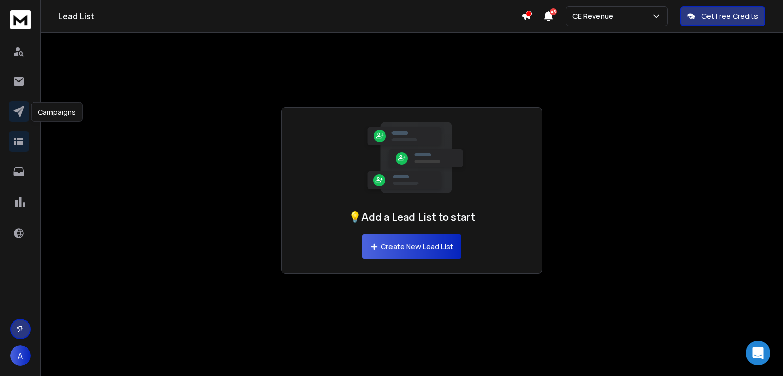
click at [20, 115] on icon at bounding box center [18, 111] width 11 height 11
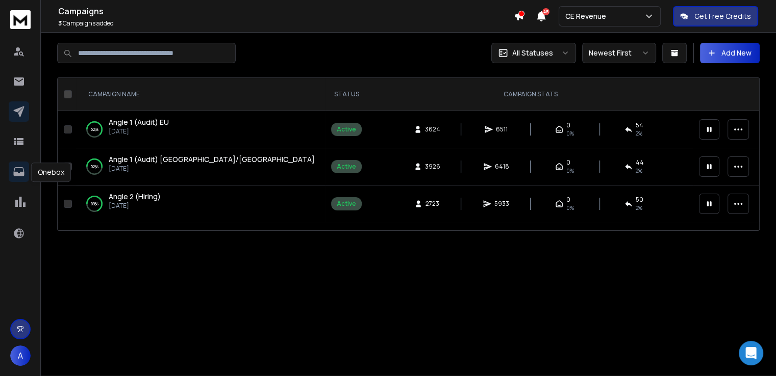
click at [14, 172] on icon at bounding box center [19, 172] width 12 height 12
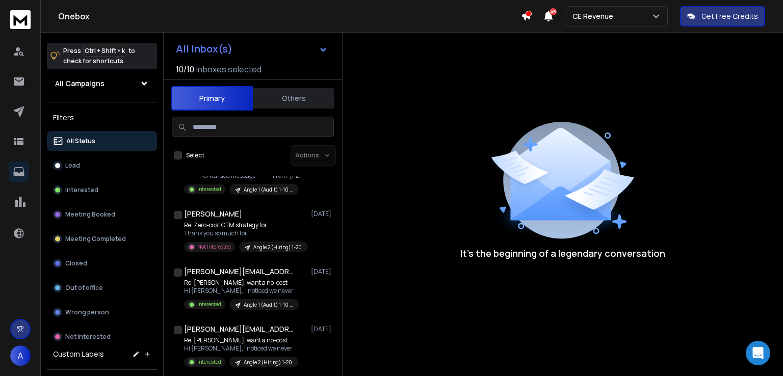
scroll to position [536, 0]
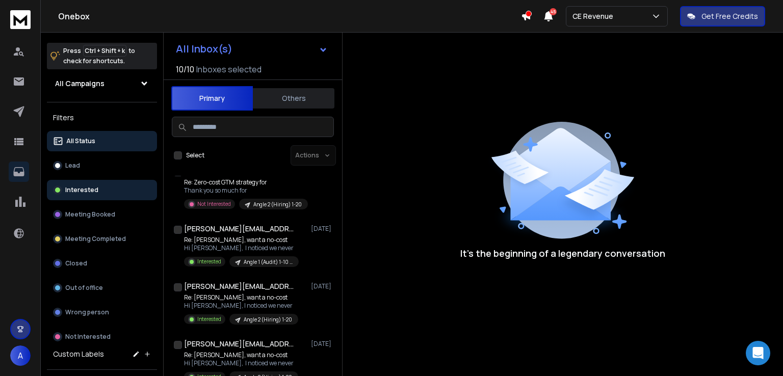
click at [130, 180] on button "Interested" at bounding box center [102, 190] width 110 height 20
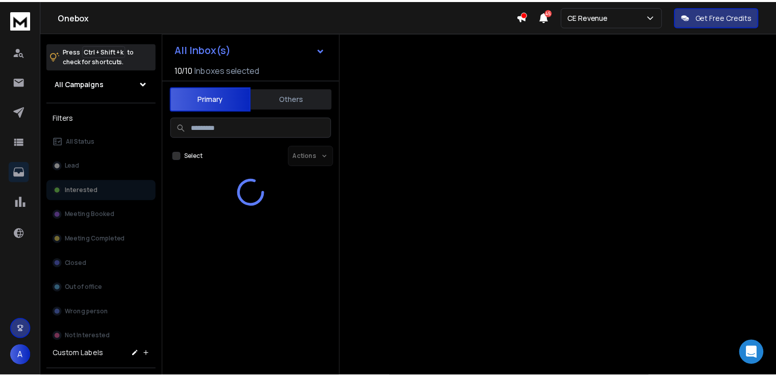
scroll to position [0, 0]
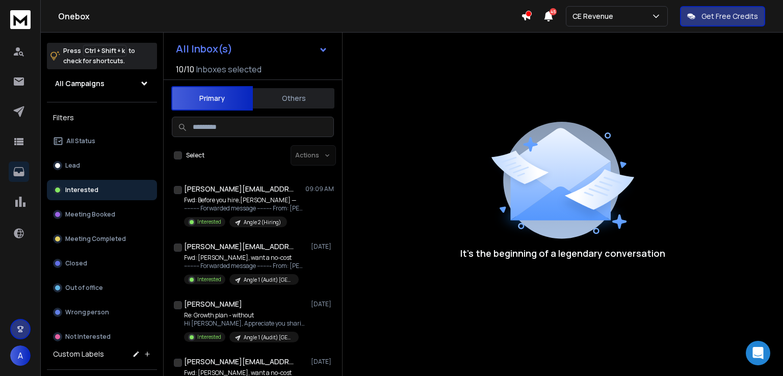
click at [108, 331] on button "Not Interested" at bounding box center [102, 337] width 110 height 20
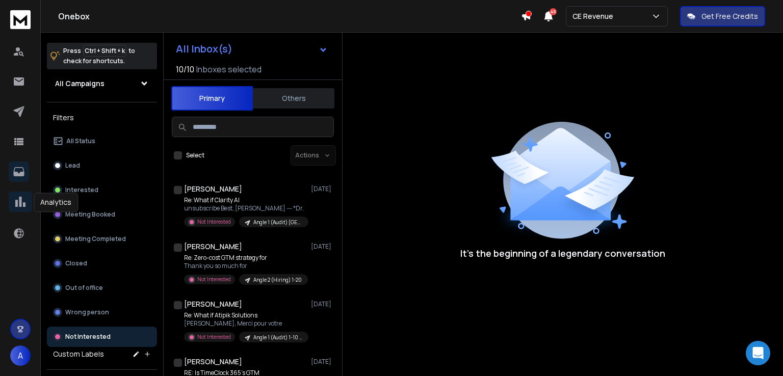
click at [18, 209] on icon at bounding box center [20, 201] width 15 height 15
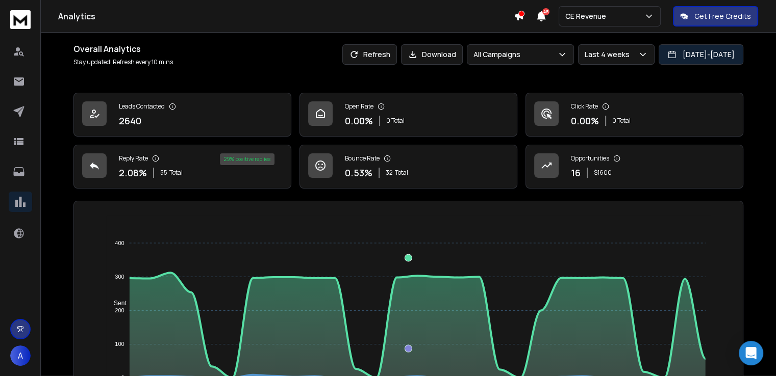
click at [658, 56] on button "12 Aug 2025 - 09 Sep 2025" at bounding box center [700, 54] width 85 height 20
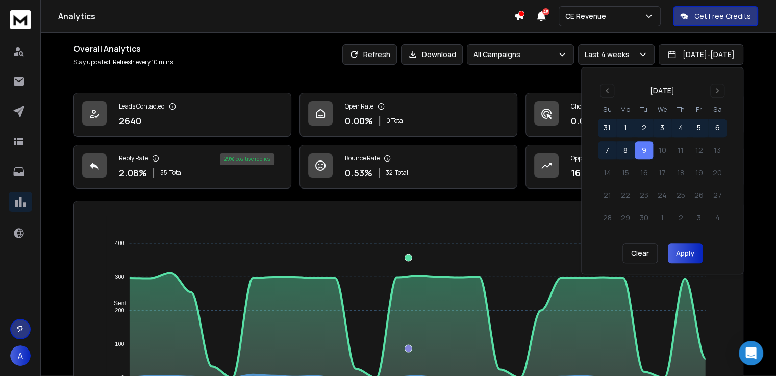
click at [626, 127] on button "1" at bounding box center [625, 128] width 18 height 18
click at [620, 148] on button "8" at bounding box center [625, 150] width 18 height 18
click at [685, 250] on button "Apply" at bounding box center [684, 253] width 35 height 20
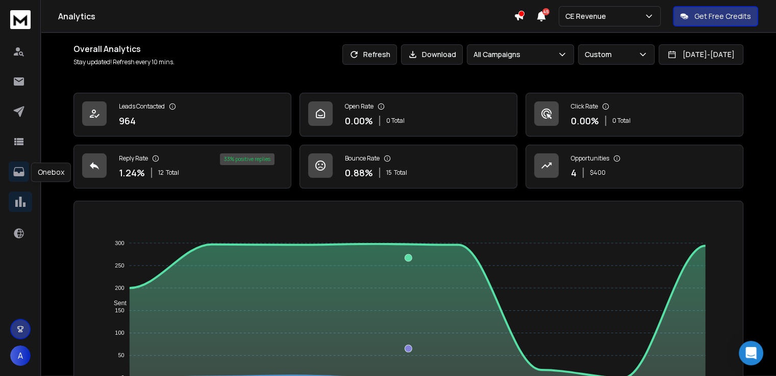
click at [13, 180] on link at bounding box center [19, 172] width 20 height 20
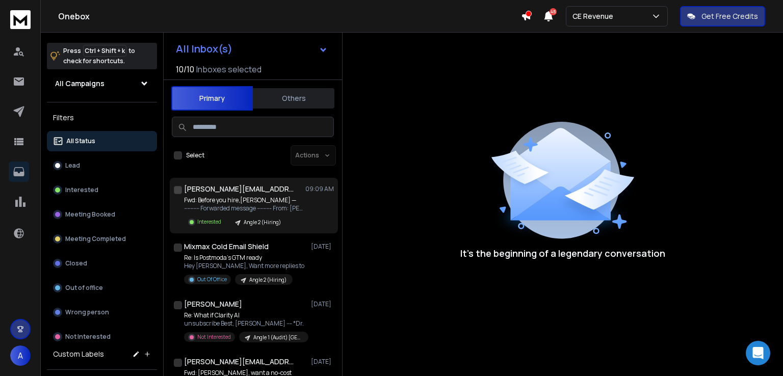
click at [219, 199] on p "Fwd: Before you hire,[PERSON_NAME] —" at bounding box center [245, 200] width 122 height 8
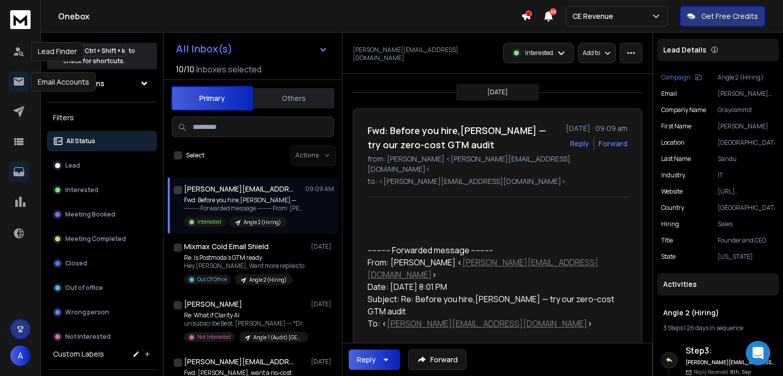
click at [22, 75] on icon at bounding box center [19, 81] width 12 height 12
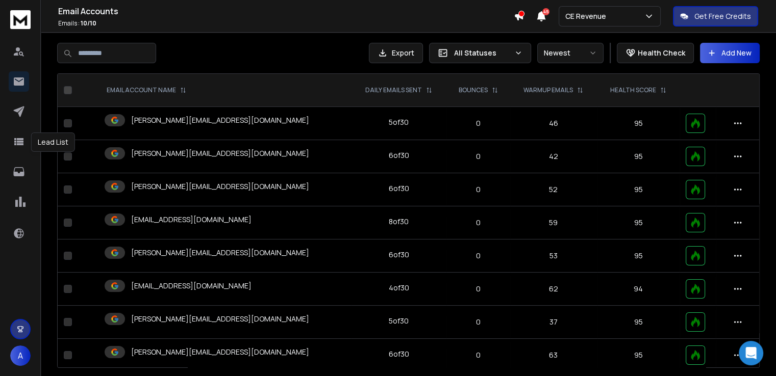
click at [14, 100] on div at bounding box center [20, 144] width 23 height 206
click at [24, 113] on link at bounding box center [19, 111] width 20 height 20
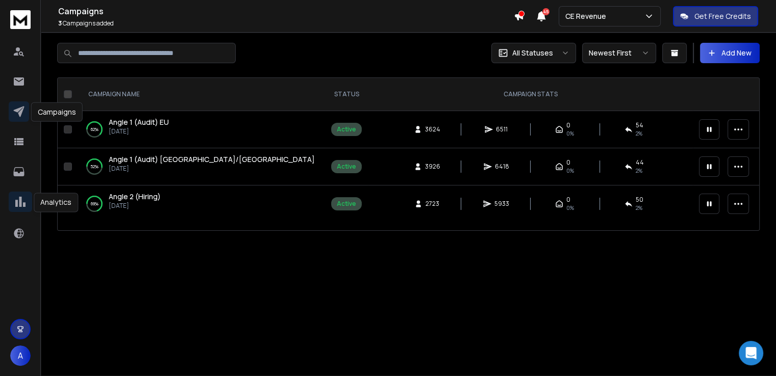
click at [16, 210] on icon at bounding box center [20, 201] width 15 height 15
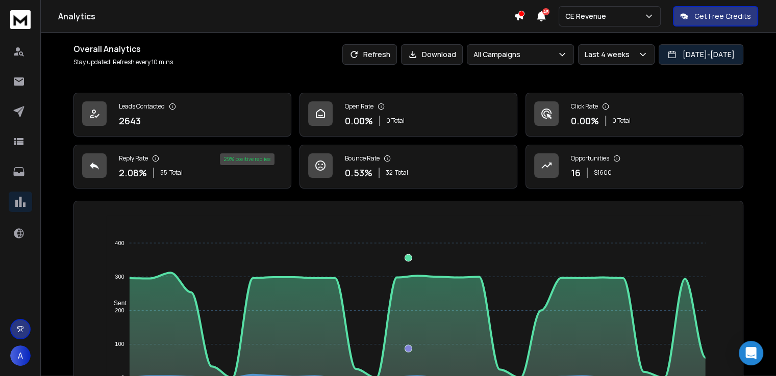
click at [673, 62] on button "12 Aug 2025 - 09 Sep 2025" at bounding box center [700, 54] width 85 height 20
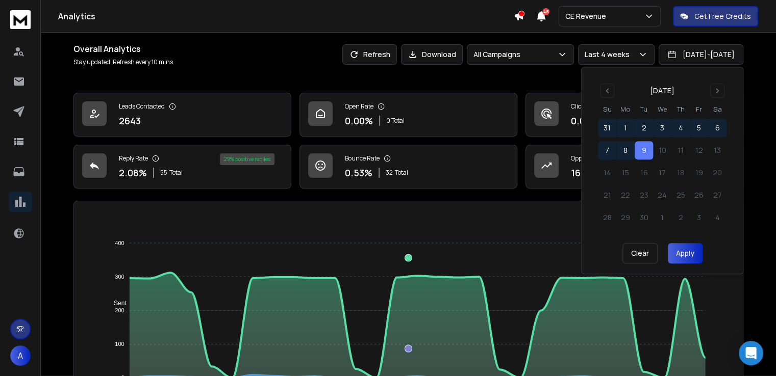
click at [630, 127] on button "1" at bounding box center [625, 128] width 18 height 18
click at [626, 153] on button "8" at bounding box center [625, 150] width 18 height 18
click at [622, 128] on button "1" at bounding box center [625, 128] width 18 height 18
click at [621, 153] on button "8" at bounding box center [625, 150] width 18 height 18
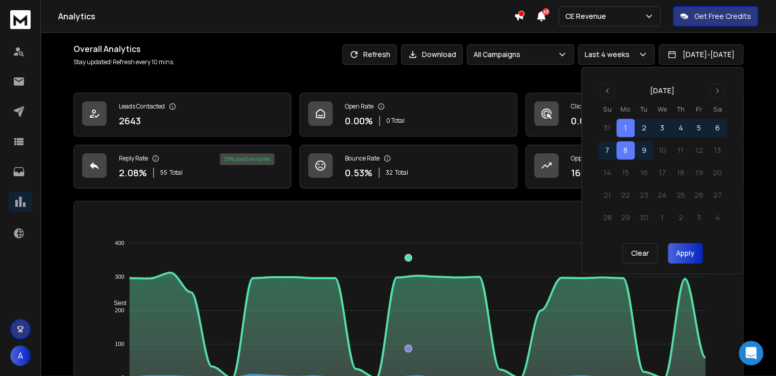
click at [693, 256] on button "Apply" at bounding box center [684, 253] width 35 height 20
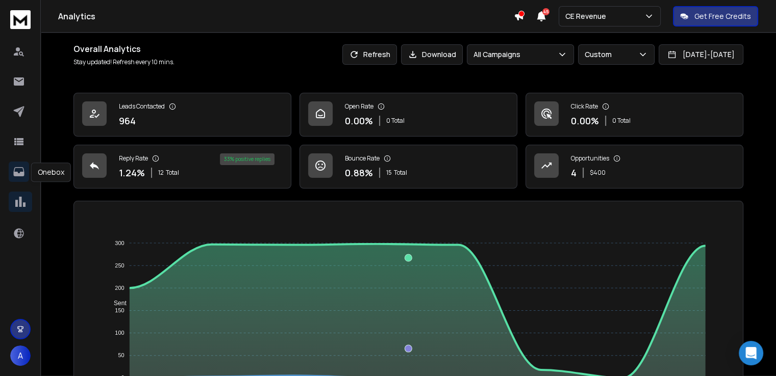
click at [20, 173] on icon at bounding box center [18, 171] width 11 height 9
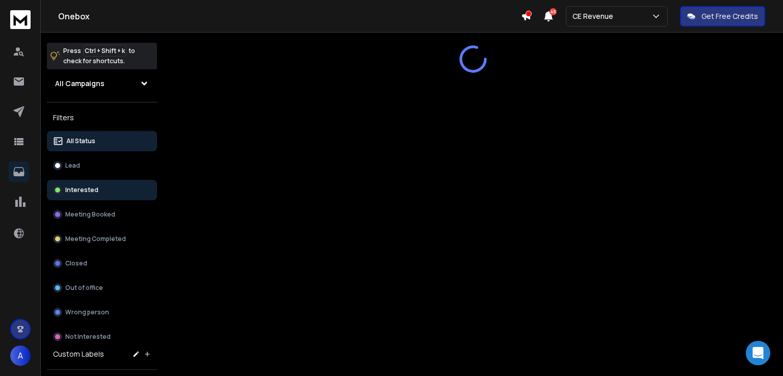
click at [106, 190] on button "Interested" at bounding box center [102, 190] width 110 height 20
click at [104, 186] on button "Interested" at bounding box center [102, 190] width 110 height 20
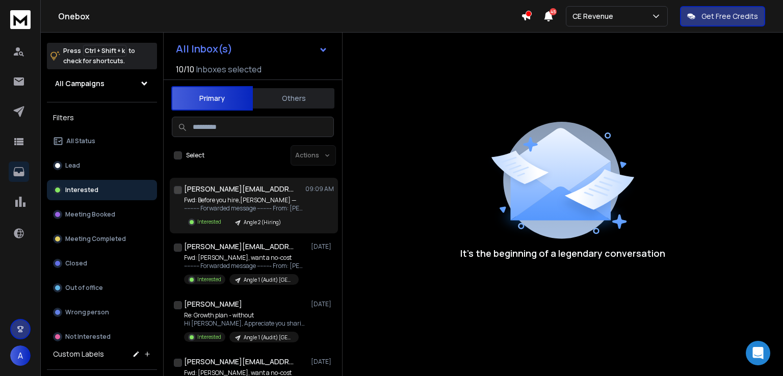
click at [297, 212] on p "---------- Forwarded message --------- From: [PERSON_NAME]" at bounding box center [245, 208] width 122 height 8
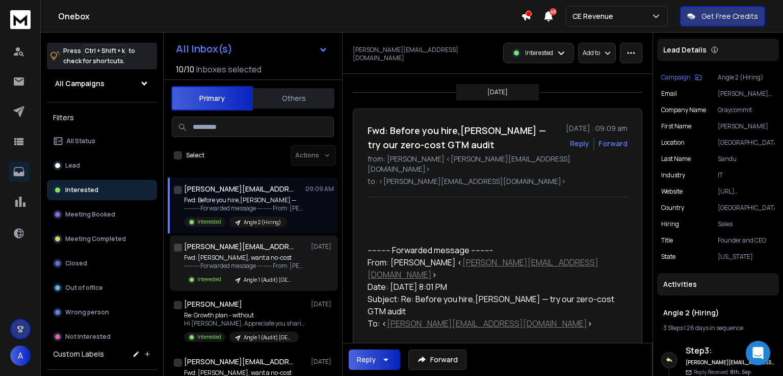
click at [296, 256] on p "Fwd: Komal, want a no-cost" at bounding box center [245, 258] width 122 height 8
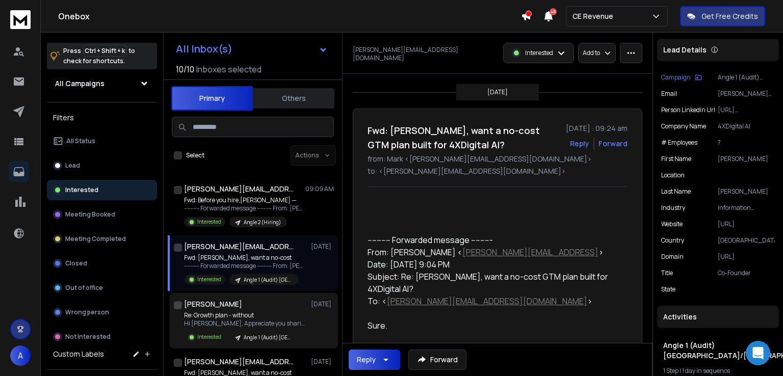
click at [311, 327] on div "Re: Growth plan - without Hi Mark, Appreciate you sharing Interested Angle 1 (A…" at bounding box center [259, 327] width 150 height 31
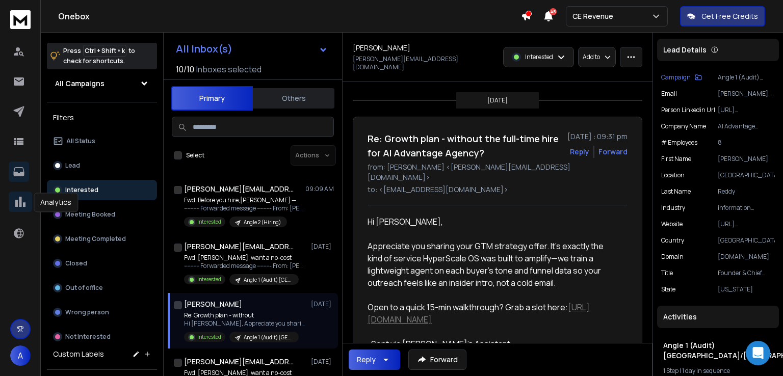
click at [20, 203] on icon at bounding box center [20, 202] width 10 height 10
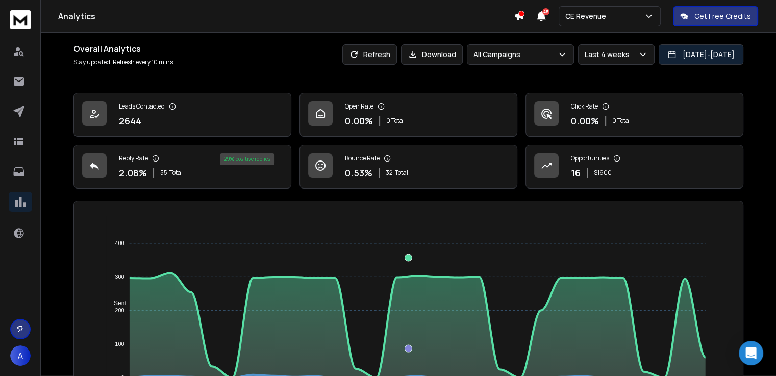
click at [658, 47] on button "12 Aug 2025 - 09 Sep 2025" at bounding box center [700, 54] width 85 height 20
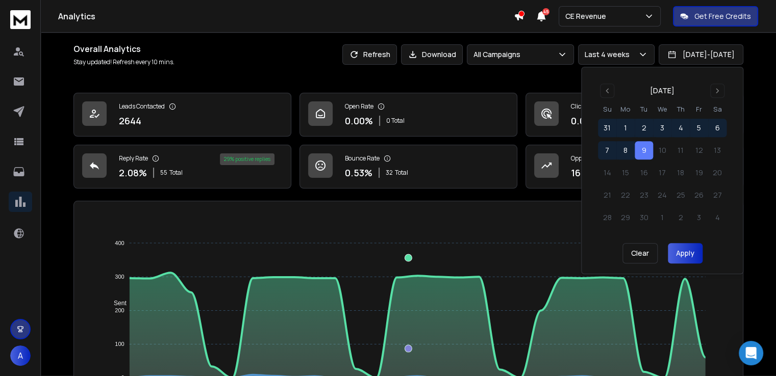
click at [624, 131] on button "1" at bounding box center [625, 128] width 18 height 18
click at [624, 151] on button "8" at bounding box center [625, 150] width 18 height 18
click at [675, 251] on button "Apply" at bounding box center [684, 253] width 35 height 20
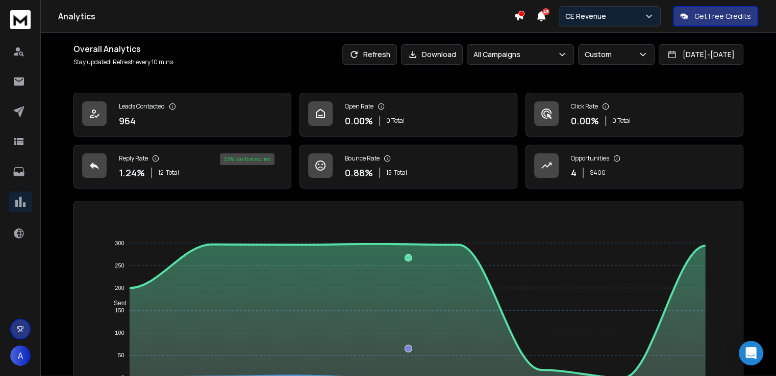
click at [628, 10] on button "CE Revenue" at bounding box center [609, 16] width 102 height 20
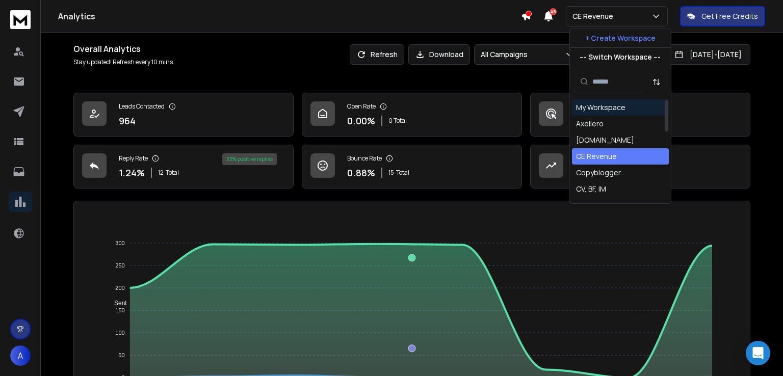
click at [609, 109] on div "My Workspace" at bounding box center [600, 107] width 49 height 10
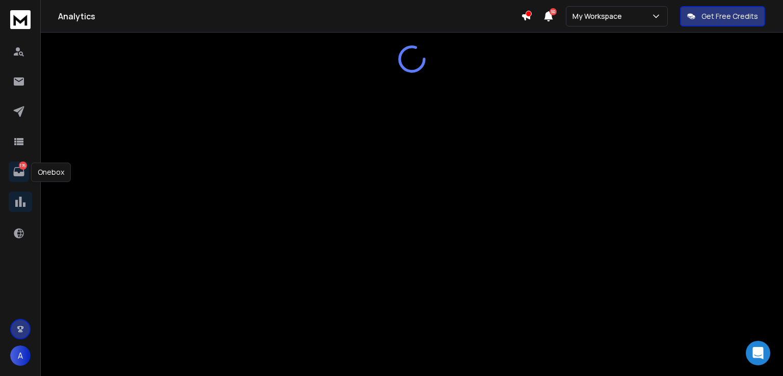
click at [16, 175] on icon at bounding box center [18, 171] width 11 height 9
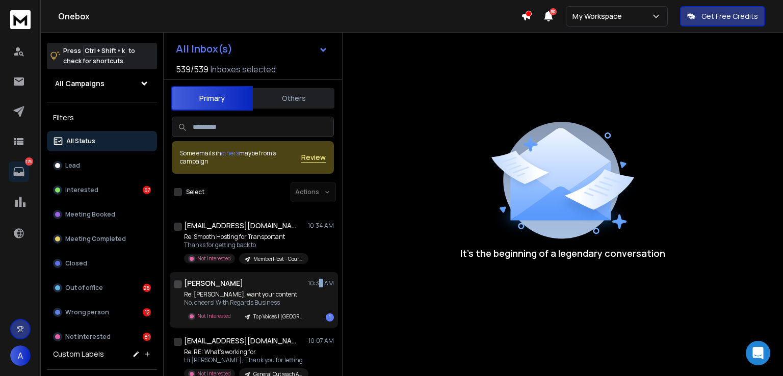
click at [316, 290] on div "[PERSON_NAME] 10:34 AM Re: [PERSON_NAME], want your content No, cheers! With Re…" at bounding box center [259, 299] width 150 height 43
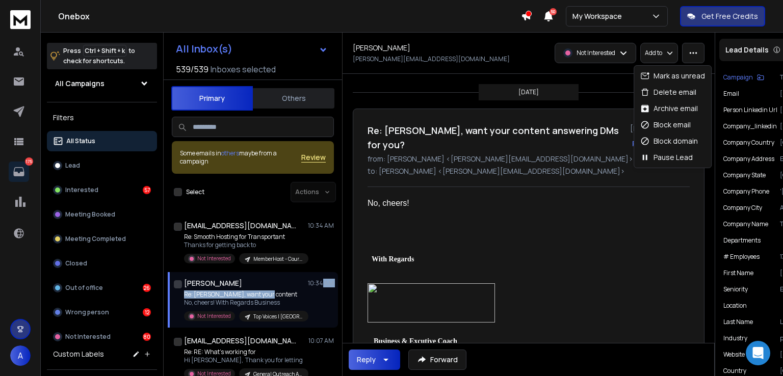
click at [693, 58] on button "button" at bounding box center [693, 53] width 22 height 20
click at [665, 125] on div "Block email" at bounding box center [665, 125] width 50 height 10
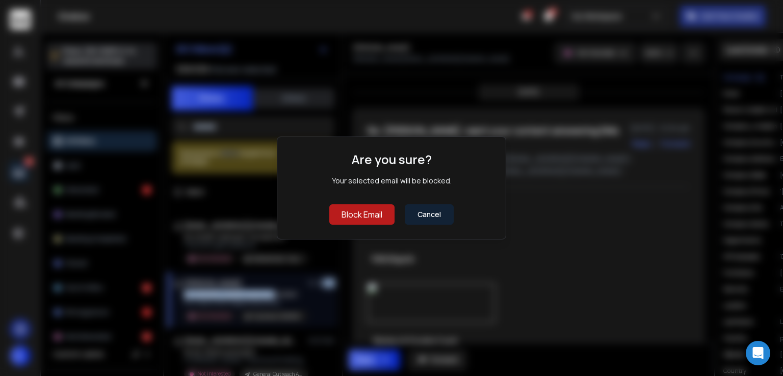
click at [382, 207] on button "Block Email" at bounding box center [361, 214] width 65 height 20
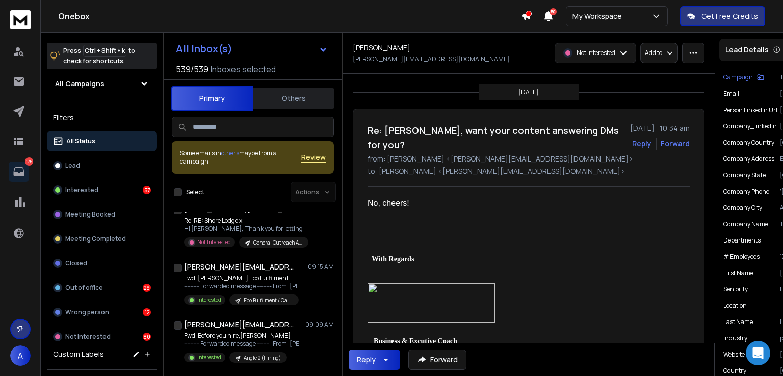
scroll to position [307, 0]
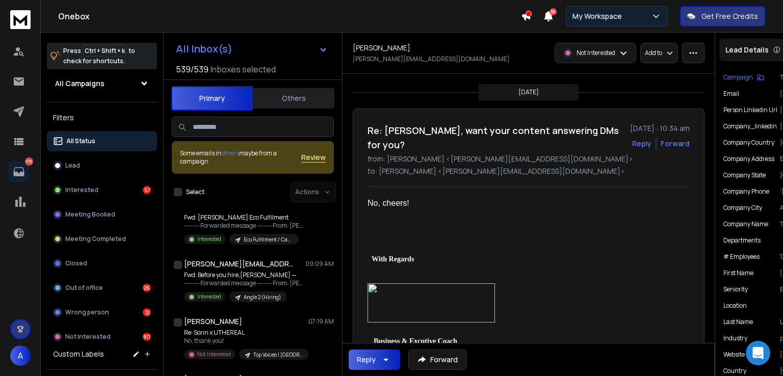
click at [631, 15] on div "My Workspace" at bounding box center [617, 16] width 89 height 10
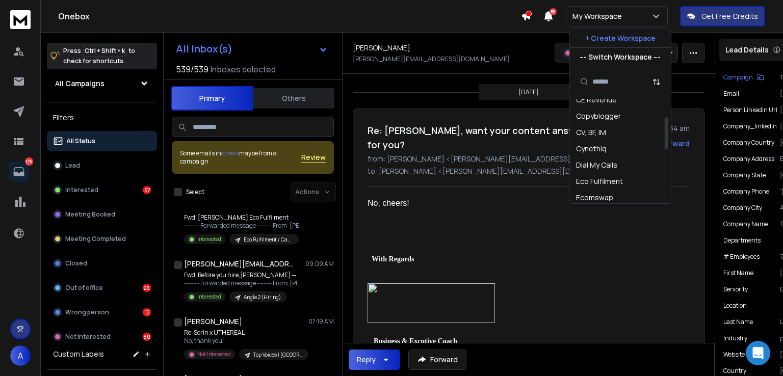
scroll to position [59, 0]
drag, startPoint x: 664, startPoint y: 117, endPoint x: 669, endPoint y: 135, distance: 18.9
click at [668, 135] on div at bounding box center [667, 134] width 4 height 32
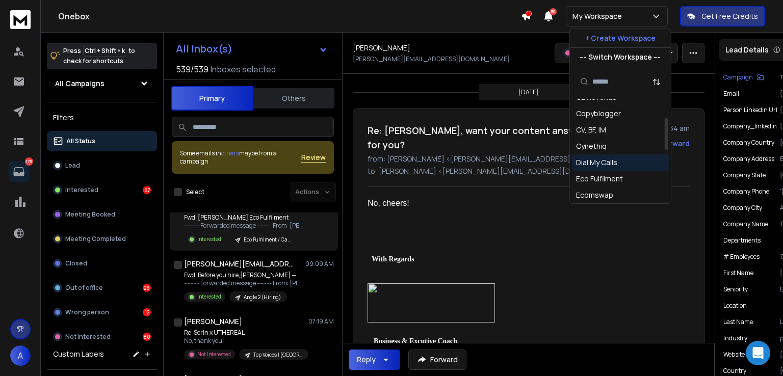
click at [315, 216] on div "Fwd: [PERSON_NAME] Eco Fulfilment ---------- Forwarded message --------- From: …" at bounding box center [259, 229] width 150 height 31
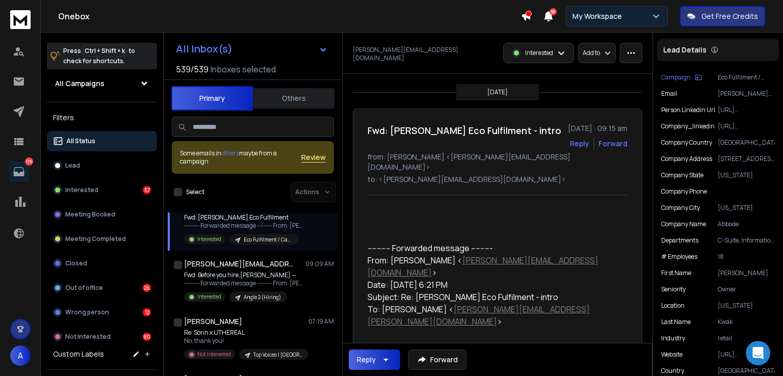
click at [620, 7] on button "My Workspace" at bounding box center [617, 16] width 102 height 20
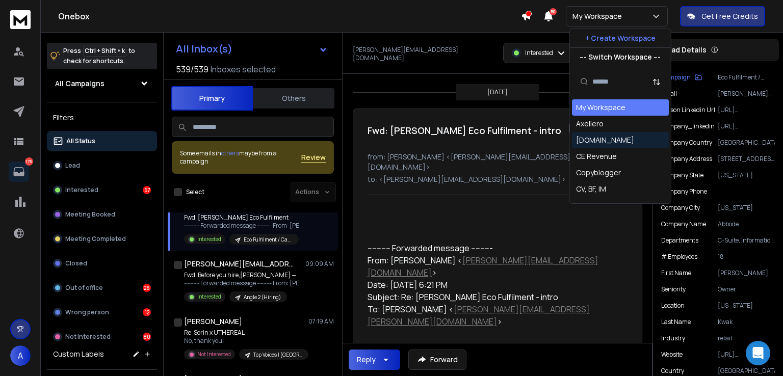
drag, startPoint x: 669, startPoint y: 117, endPoint x: 670, endPoint y: 139, distance: 22.5
click at [670, 139] on div "My Workspace Axellero [DOMAIN_NAME] CE Revenue Copyblogger CV, BF, IM Cynethiq …" at bounding box center [620, 150] width 101 height 106
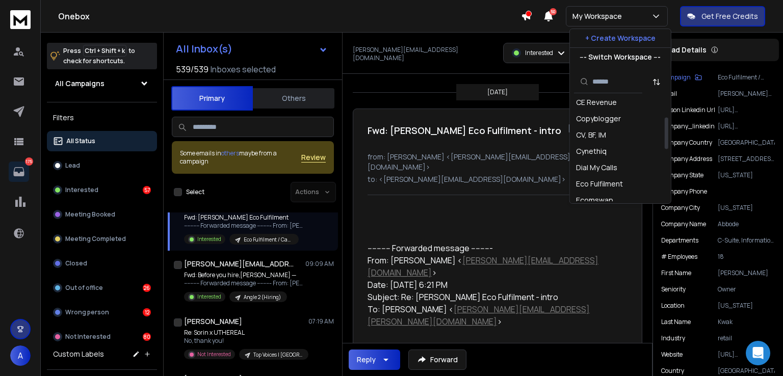
scroll to position [71, 0]
drag, startPoint x: 667, startPoint y: 130, endPoint x: 669, endPoint y: 139, distance: 9.8
click at [668, 139] on div at bounding box center [667, 138] width 4 height 32
click at [641, 168] on div "Eco Fulfilment" at bounding box center [620, 167] width 97 height 16
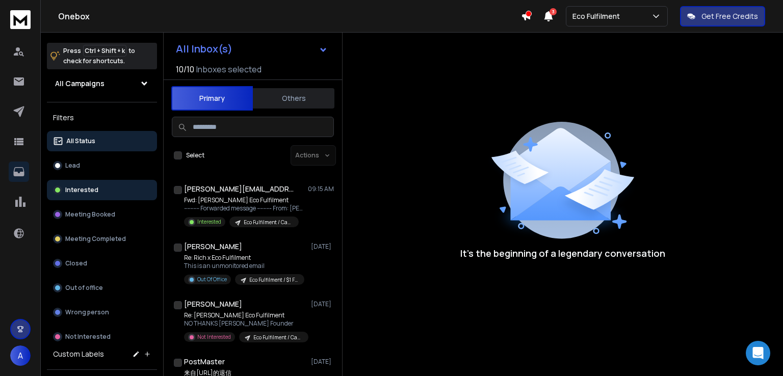
click at [122, 192] on button "Interested" at bounding box center [102, 190] width 110 height 20
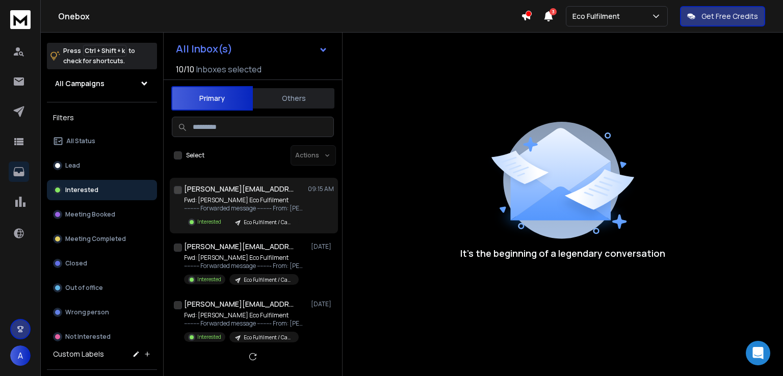
click at [228, 197] on p "Fwd: Daniel x Eco Fulfilment" at bounding box center [245, 200] width 122 height 8
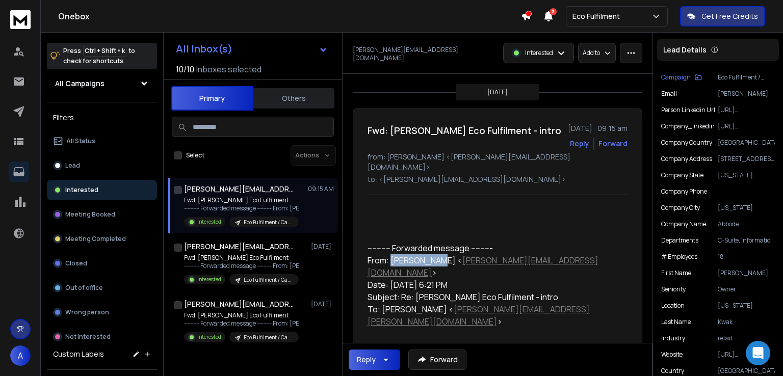
drag, startPoint x: 392, startPoint y: 246, endPoint x: 433, endPoint y: 250, distance: 41.5
click at [433, 254] on div "From: Daniel Kwak < daniel@shopabbode.com >" at bounding box center [494, 266] width 252 height 24
click at [292, 292] on div "chris@ecofulfill.com 09:15 AM Fwd: Daniel x Eco Fulfilment ---------- Forwarded…" at bounding box center [253, 296] width 178 height 240
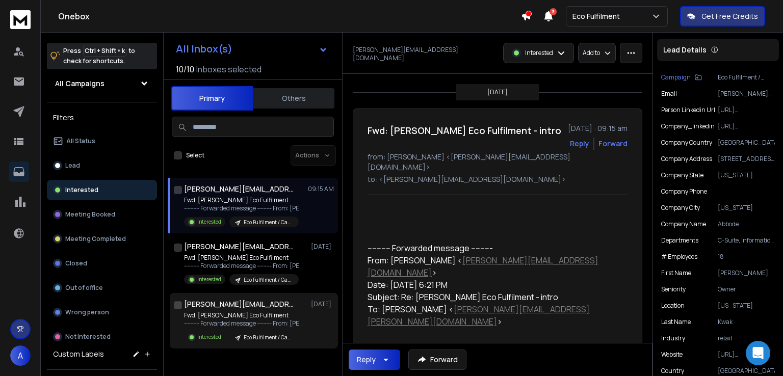
click at [296, 308] on div "chris@ecofulfill.com 14 Aug" at bounding box center [259, 304] width 150 height 10
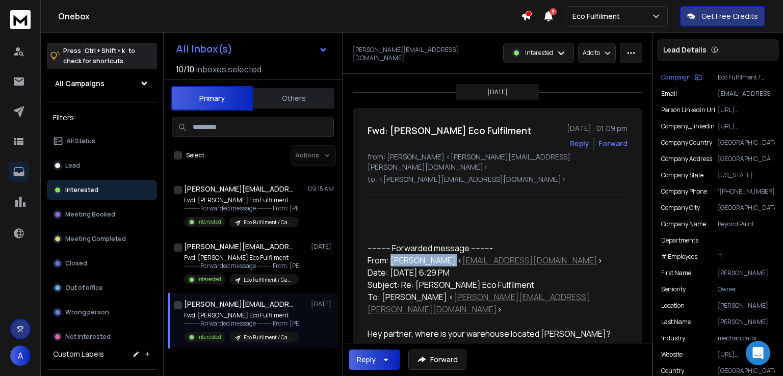
copy div "Thomas Morrell"
drag, startPoint x: 391, startPoint y: 251, endPoint x: 448, endPoint y: 251, distance: 57.1
click at [448, 254] on div "From: Thomas Morrell < thomasm@beyondpaint.com >" at bounding box center [494, 260] width 252 height 12
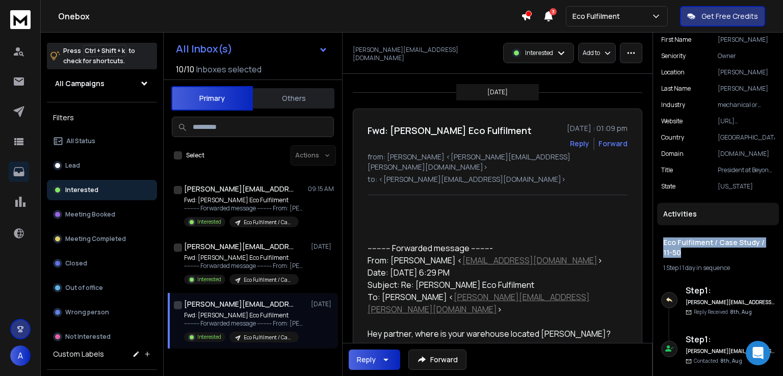
copy h1 "Eco Fulfilment / Case Study / 11-50"
drag, startPoint x: 704, startPoint y: 250, endPoint x: 665, endPoint y: 241, distance: 40.2
click at [665, 241] on h1 "Eco Fulfilment / Case Study / 11-50" at bounding box center [718, 248] width 110 height 20
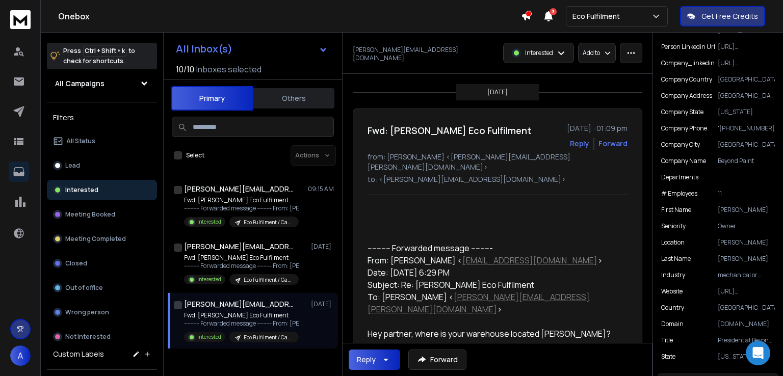
scroll to position [0, 0]
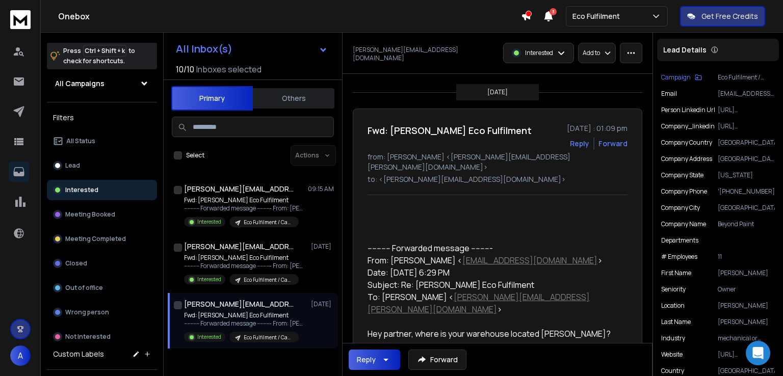
click at [729, 96] on p "thomasm@beyondpaint.com" at bounding box center [746, 94] width 57 height 8
click at [733, 224] on p "Beyond Paint" at bounding box center [746, 224] width 57 height 8
click at [724, 289] on p "Owner" at bounding box center [746, 290] width 57 height 8
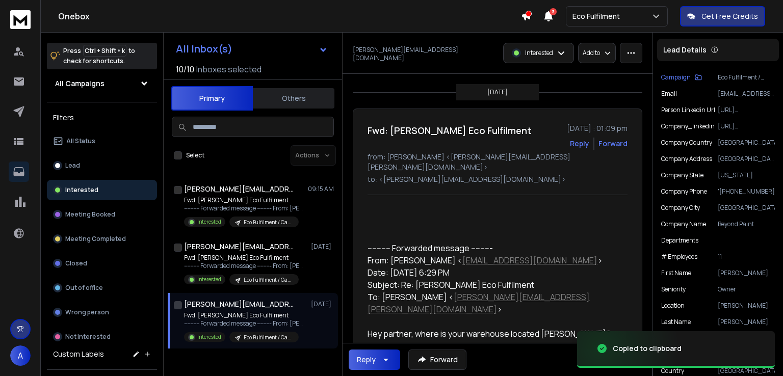
scroll to position [170, 0]
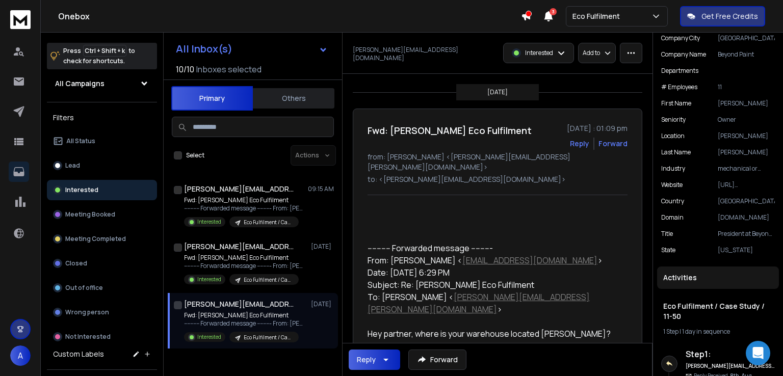
click at [730, 236] on p "President at Beyond Paint / Owner" at bounding box center [746, 234] width 57 height 8
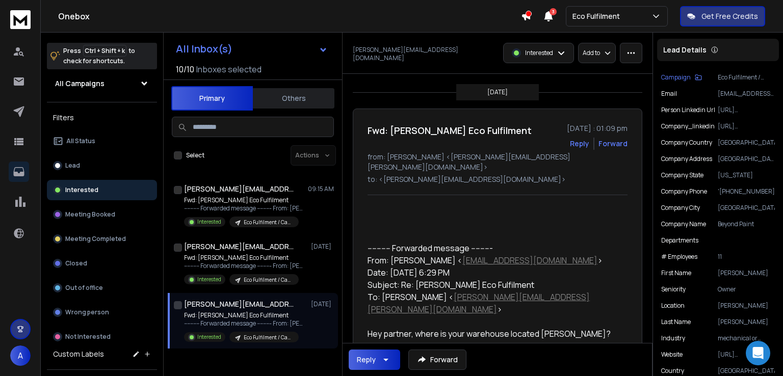
click at [732, 110] on p "http://www.linkedin.com/in/thomas-morrell-22a92842" at bounding box center [746, 110] width 57 height 8
click at [731, 351] on p "https://beyondpaint.com" at bounding box center [746, 355] width 57 height 8
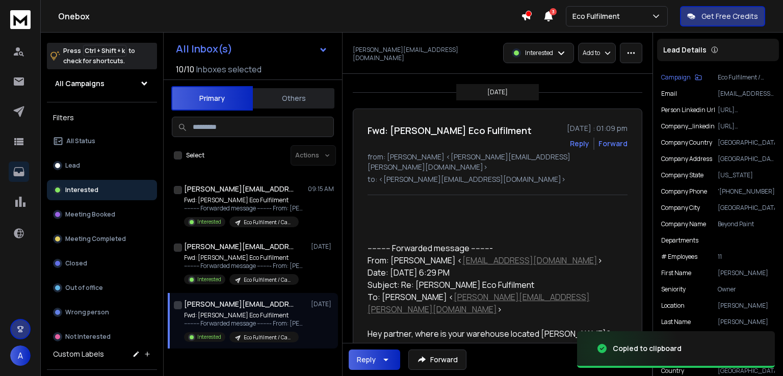
scroll to position [170, 0]
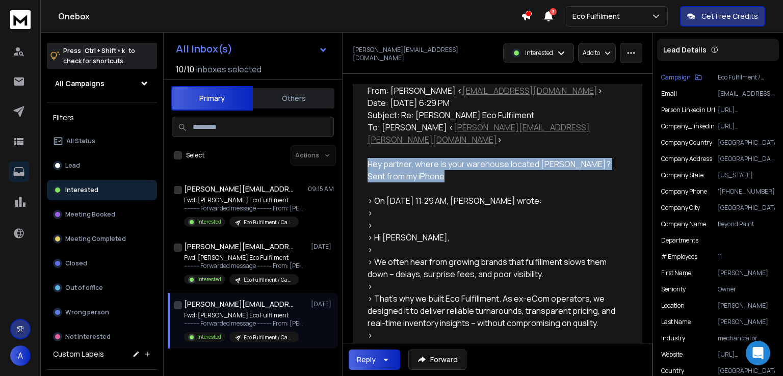
copy div "Hey partner, where is your warehouse located Thomas? Sent from my iPhone"
drag, startPoint x: 363, startPoint y: 137, endPoint x: 473, endPoint y: 151, distance: 110.6
click at [473, 151] on div "Fwd: Thomas x Eco Fulfilment 14 August 2025 : 01:09 pm Reply Forward from: Chri…" at bounding box center [498, 231] width 290 height 585
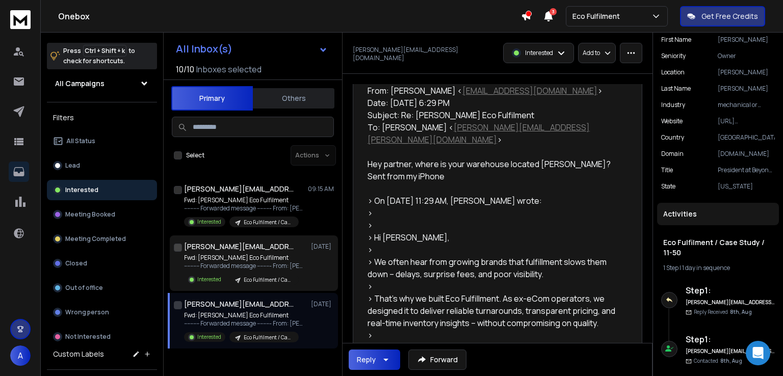
click at [312, 250] on p "15 Aug" at bounding box center [322, 247] width 23 height 8
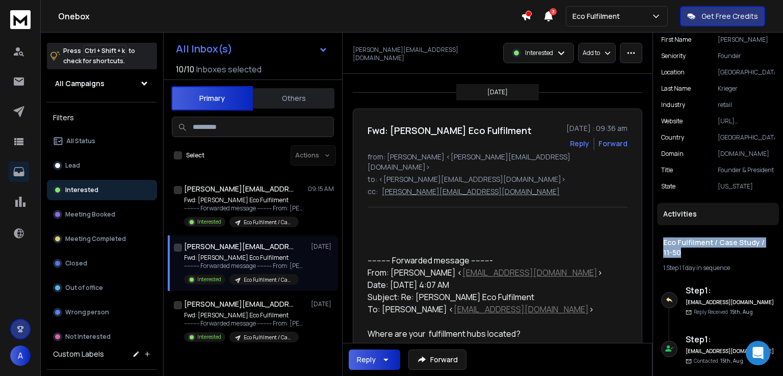
copy h1 "Eco Fulfilment / Case Study / 11-50"
drag, startPoint x: 682, startPoint y: 253, endPoint x: 659, endPoint y: 243, distance: 24.6
click at [659, 243] on div "Eco Fulfilment / Case Study / 11-50 1 Step | 1 day in sequence" at bounding box center [718, 255] width 122 height 35
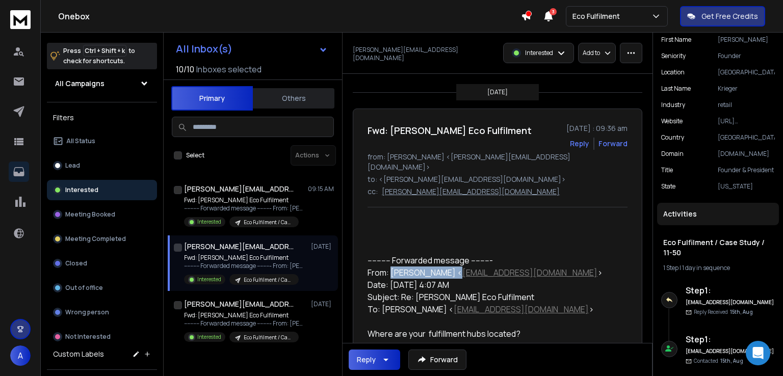
copy div "Michael Krieger"
drag, startPoint x: 391, startPoint y: 265, endPoint x: 447, endPoint y: 265, distance: 56.1
click at [447, 267] on div "From: Michael Krieger < mkrieger4@gmail.com >" at bounding box center [494, 273] width 252 height 12
click at [730, 173] on p "Founder & President" at bounding box center [746, 170] width 57 height 8
click at [735, 123] on p "https://sundaycitizen.co" at bounding box center [746, 121] width 57 height 8
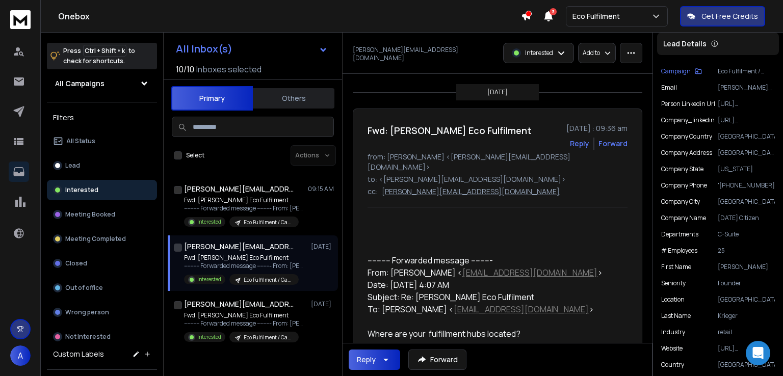
scroll to position [0, 0]
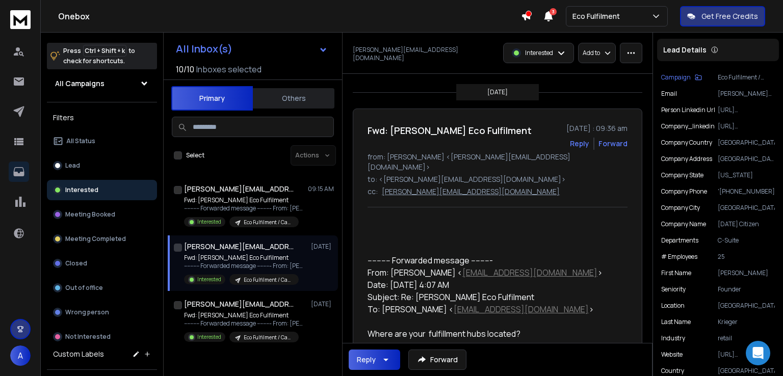
click at [741, 92] on p "michael@sundaycitizen.co" at bounding box center [746, 94] width 57 height 8
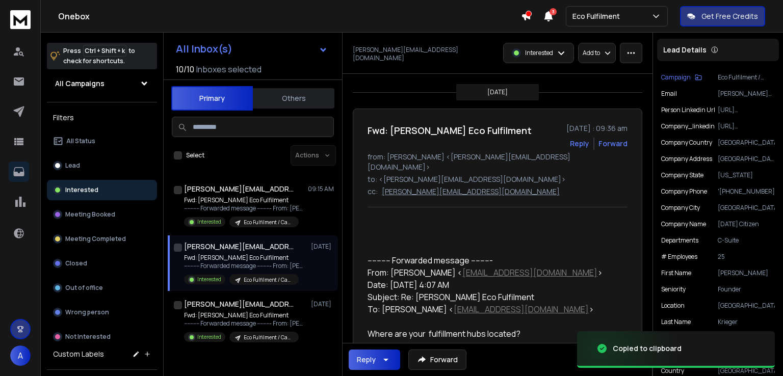
click at [726, 105] on div "Campaign Eco Fulfilment / Case Study / 11-50 Email michael@sundaycitizen.co Per…" at bounding box center [718, 248] width 122 height 375
click at [731, 111] on p "http://www.linkedin.com/in/michael-krieger-96b28253" at bounding box center [746, 110] width 57 height 8
click at [720, 109] on p "http://www.linkedin.com/in/michael-krieger-96b28253" at bounding box center [746, 110] width 57 height 8
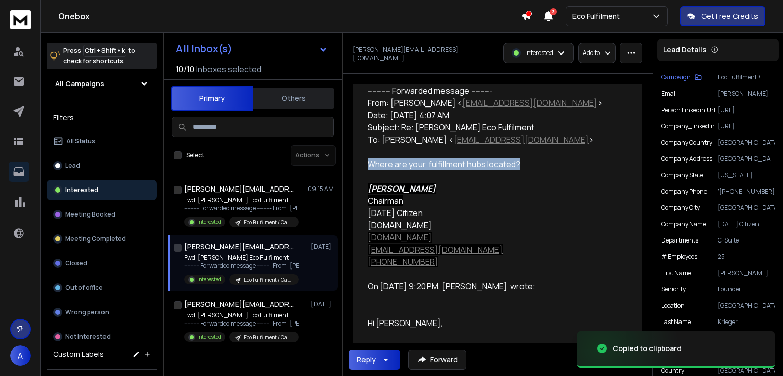
copy div "Where are your fulfillment hubs located?"
drag, startPoint x: 365, startPoint y: 152, endPoint x: 549, endPoint y: 153, distance: 183.6
click at [549, 153] on div "Fwd: Michael x Eco Fulfilment 15 August 2025 : 09:36 am Reply Forward from: Chr…" at bounding box center [498, 274] width 290 height 671
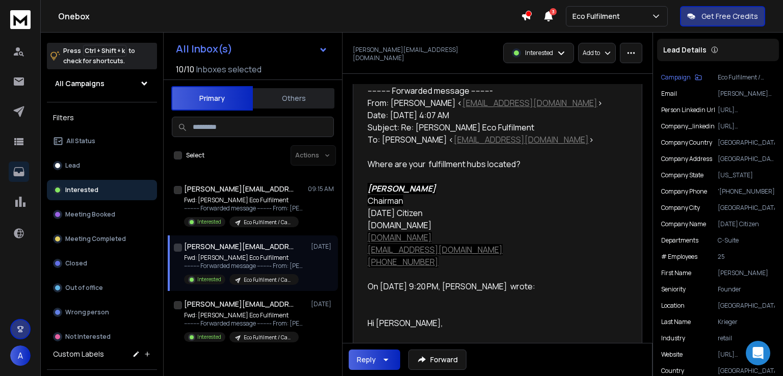
click at [718, 356] on p "https://sundaycitizen.co" at bounding box center [746, 355] width 57 height 8
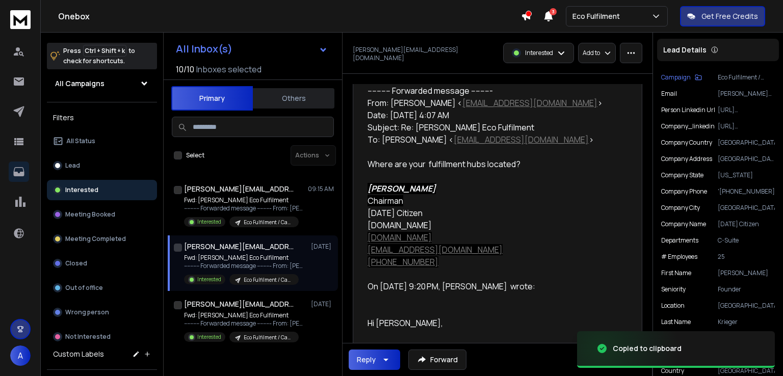
click at [718, 223] on p "Sunday Citizen" at bounding box center [746, 224] width 57 height 8
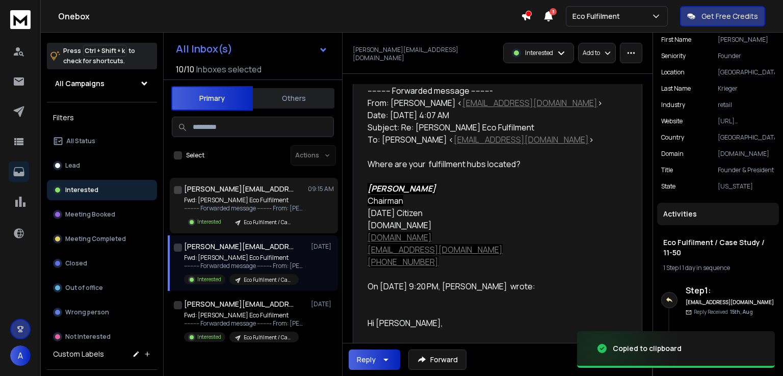
click at [290, 195] on div "chris@ecofulfill.com 09:15 AM Fwd: Daniel x Eco Fulfilment ---------- Forwarded…" at bounding box center [259, 205] width 150 height 43
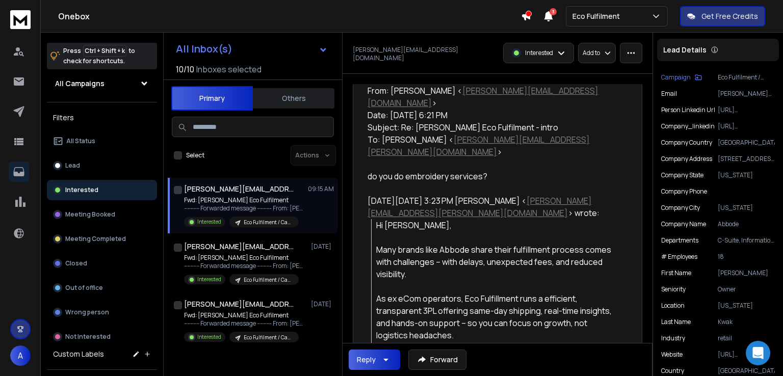
scroll to position [298, 0]
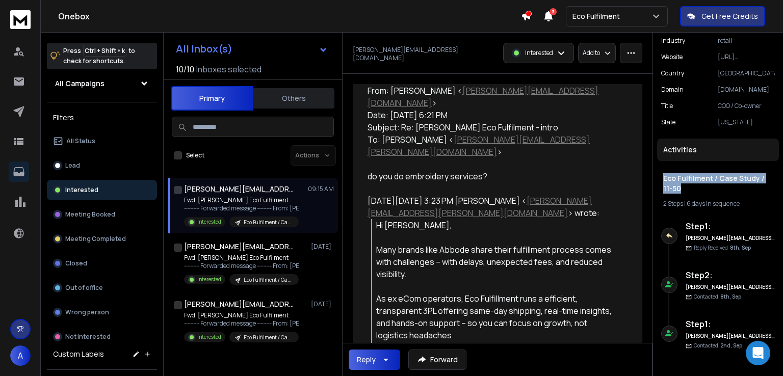
drag, startPoint x: 665, startPoint y: 188, endPoint x: 641, endPoint y: 165, distance: 32.8
click at [652, 173] on div "All Inbox(s) 10 / 10 Inboxes selected Primary Others Select Actions chris@ecofu…" at bounding box center [473, 221] width 620 height 376
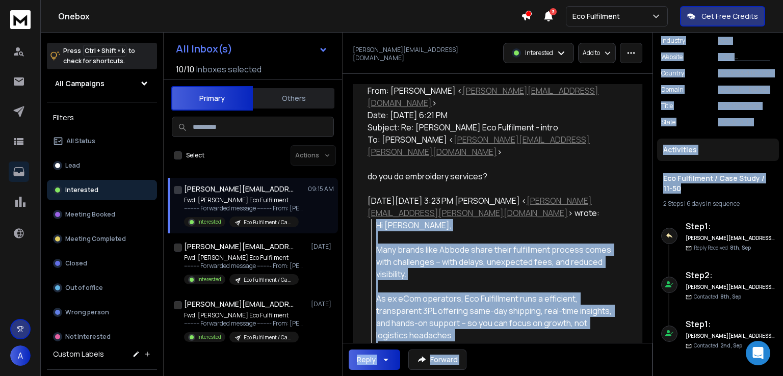
copy div "Hi Daniel, Many brands like Abbode share their fulfillment process comes with c…"
click at [684, 180] on h1 "Eco Fulfilment / Case Study / 11-50" at bounding box center [718, 183] width 110 height 20
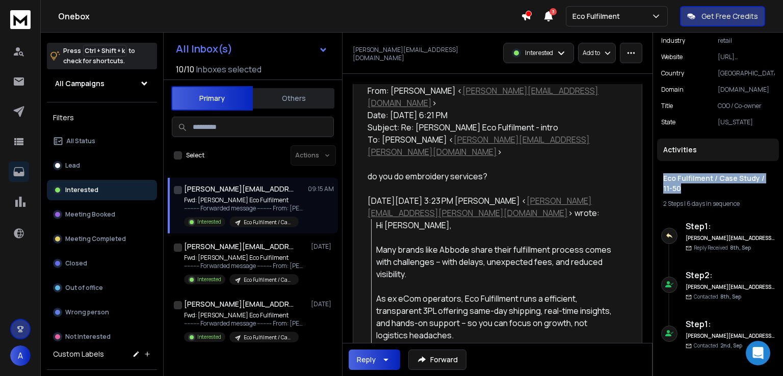
copy h1 "Eco Fulfilment / Case Study / 11-50"
drag, startPoint x: 689, startPoint y: 192, endPoint x: 660, endPoint y: 176, distance: 33.3
click at [660, 176] on div "Eco Fulfilment / Case Study / 11-50 2 Steps | 6 days in sequence" at bounding box center [718, 190] width 122 height 35
copy div "do you do embroidery services?"
drag, startPoint x: 363, startPoint y: 140, endPoint x: 466, endPoint y: 116, distance: 105.6
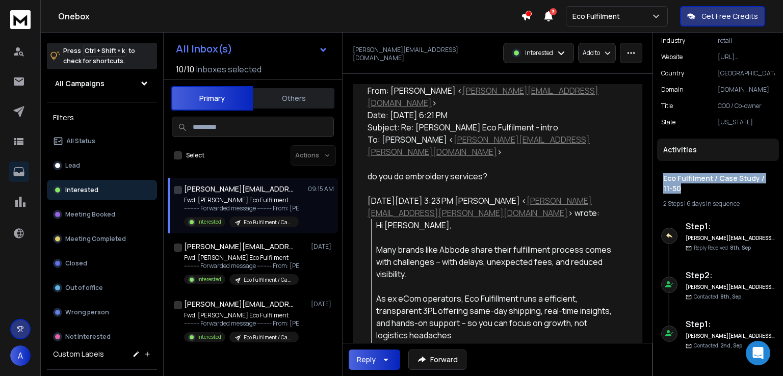
click at [508, 138] on div "Fwd: Daniel x Eco Fulfilment - intro 9 September 2025 : 09:15 am Reply Forward …" at bounding box center [498, 207] width 290 height 536
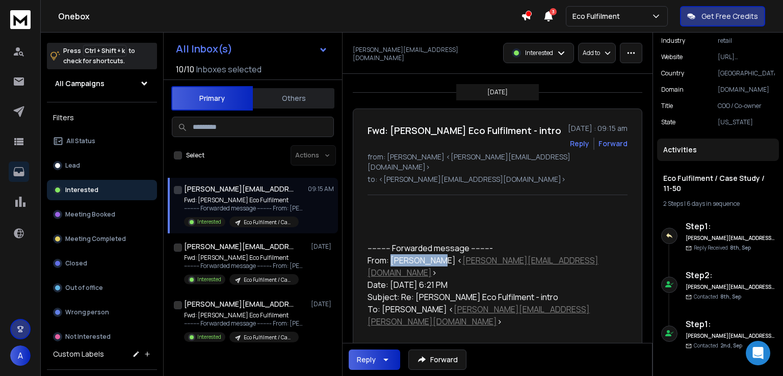
copy div "Daniel Kwak"
drag, startPoint x: 392, startPoint y: 247, endPoint x: 406, endPoint y: 168, distance: 80.3
click at [429, 254] on div "From: Daniel Kwak < daniel@shopabbode.com >" at bounding box center [494, 266] width 252 height 24
click at [739, 105] on p "COO / Co-owner" at bounding box center [746, 106] width 57 height 8
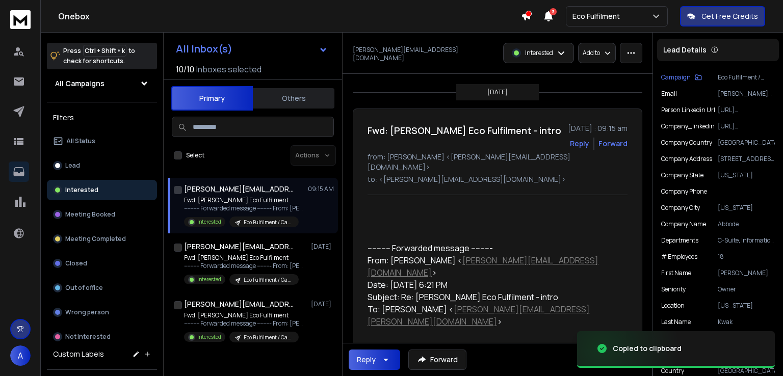
click at [726, 94] on p "daniel@shopabbode.com" at bounding box center [746, 94] width 57 height 8
click at [752, 110] on p "http://www.linkedin.com/in/daniel-kwak" at bounding box center [746, 110] width 57 height 8
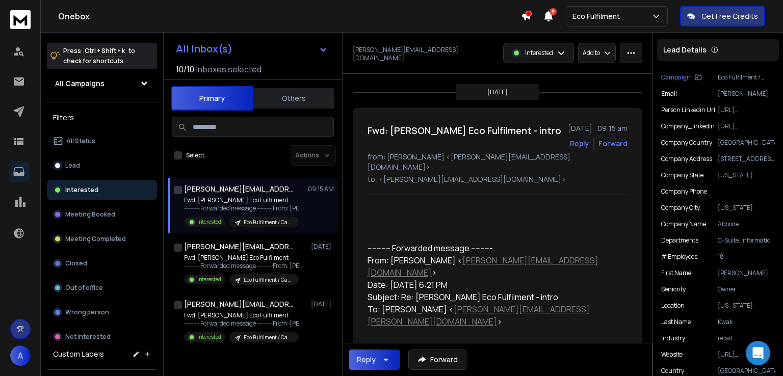
click at [734, 355] on p "https://shopabbode.com" at bounding box center [746, 355] width 57 height 8
click at [726, 224] on p "Abbode" at bounding box center [746, 224] width 57 height 8
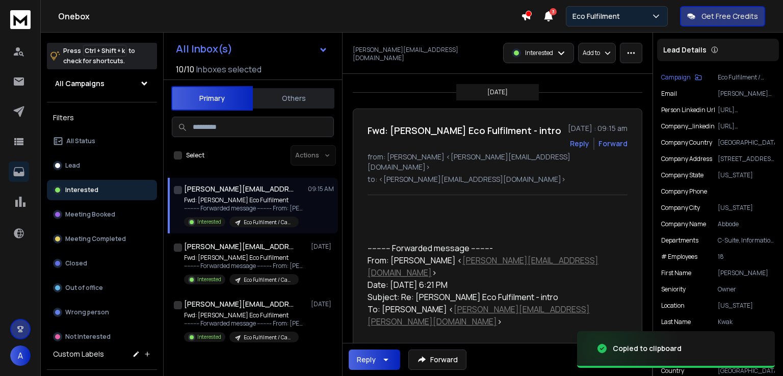
click at [596, 14] on p "Eco Fulfilment" at bounding box center [599, 16] width 52 height 10
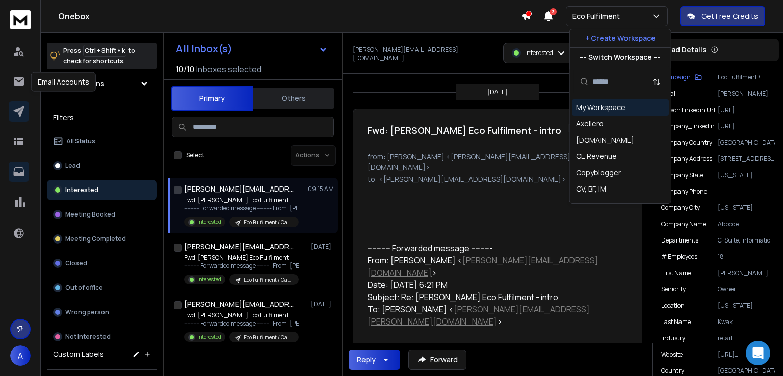
click at [27, 111] on link at bounding box center [19, 111] width 20 height 20
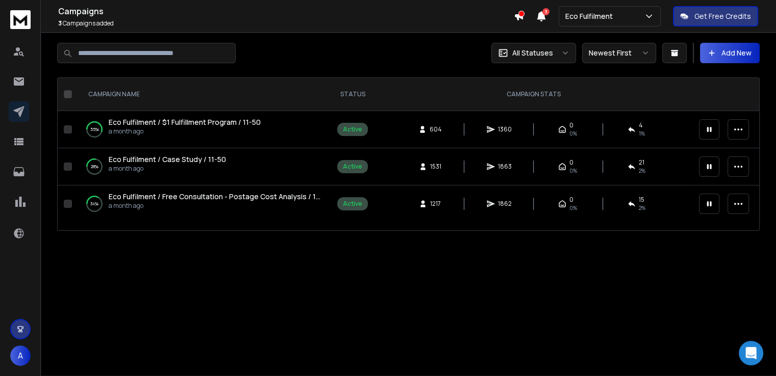
click at [195, 158] on span "Eco Fulfilment / Case Study / 11-50" at bounding box center [167, 160] width 117 height 10
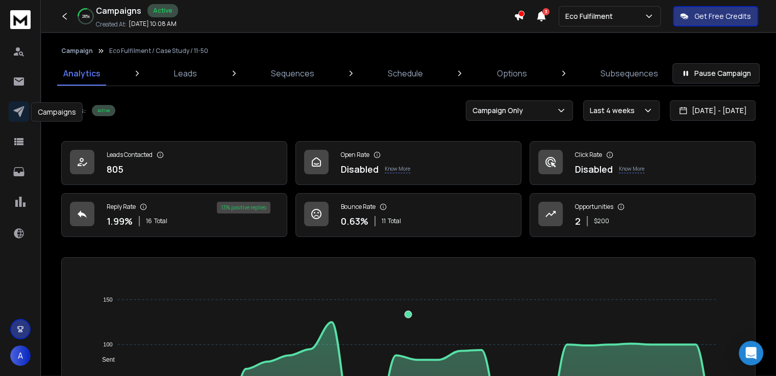
click at [18, 107] on icon at bounding box center [19, 112] width 12 height 12
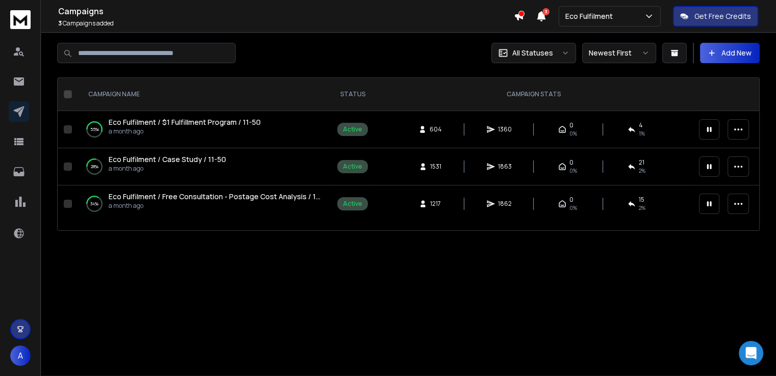
click at [220, 115] on td "55 % Eco Fulfilment / $1 Fulfillment Program / 11-50 a month ago" at bounding box center [203, 129] width 255 height 37
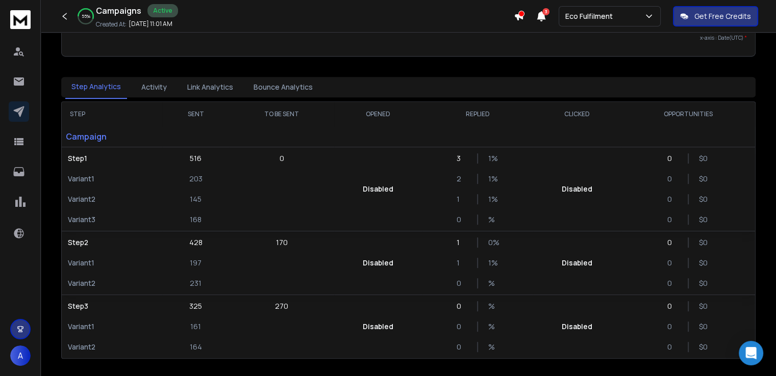
scroll to position [88, 0]
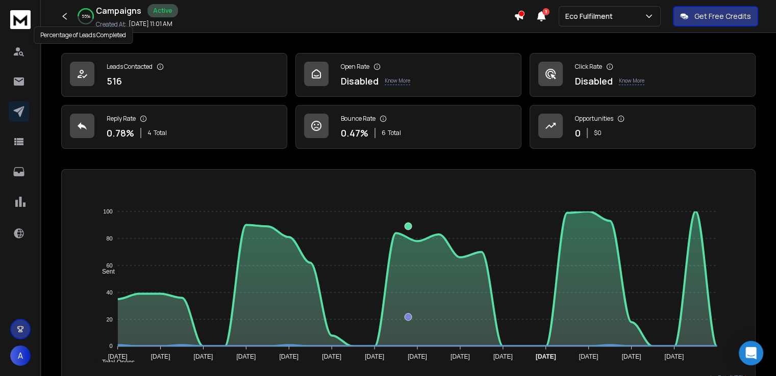
click at [65, 16] on icon at bounding box center [64, 16] width 9 height 9
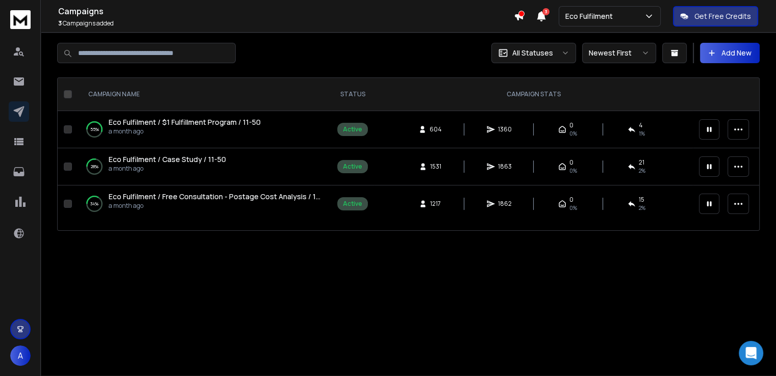
click at [192, 195] on span "Eco Fulfilment / Free Consultation - Postage Cost Analysis / 11-25" at bounding box center [219, 197] width 221 height 10
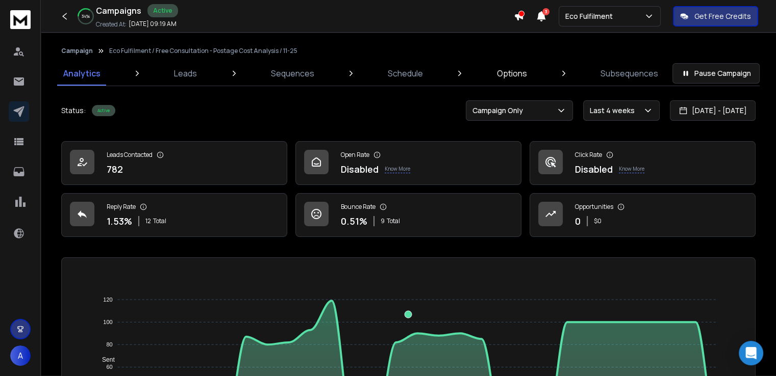
click at [515, 75] on p "Options" at bounding box center [512, 73] width 30 height 12
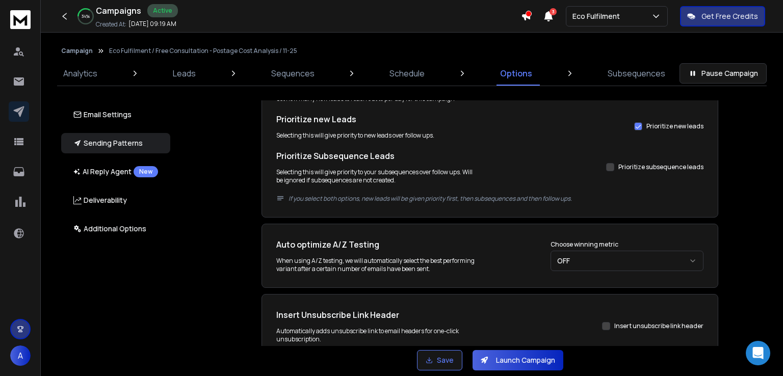
scroll to position [500, 0]
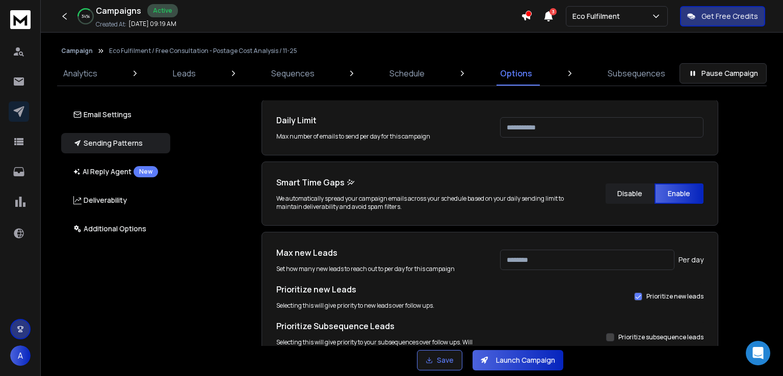
drag, startPoint x: 537, startPoint y: 255, endPoint x: 484, endPoint y: 259, distance: 53.2
click at [484, 259] on div "Max new Leads Set how many new leads to reach out to per day for this campaign …" at bounding box center [489, 260] width 427 height 27
type input "***"
click at [447, 360] on button "Save" at bounding box center [439, 360] width 45 height 20
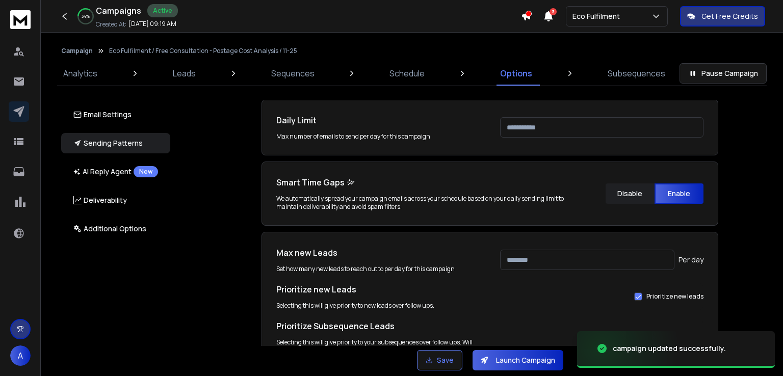
click at [507, 362] on button "Launch Campaign" at bounding box center [518, 360] width 91 height 20
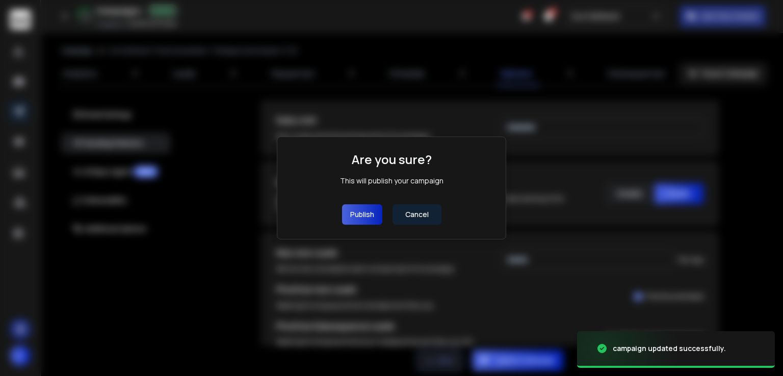
click at [356, 214] on button "Publish" at bounding box center [362, 214] width 40 height 20
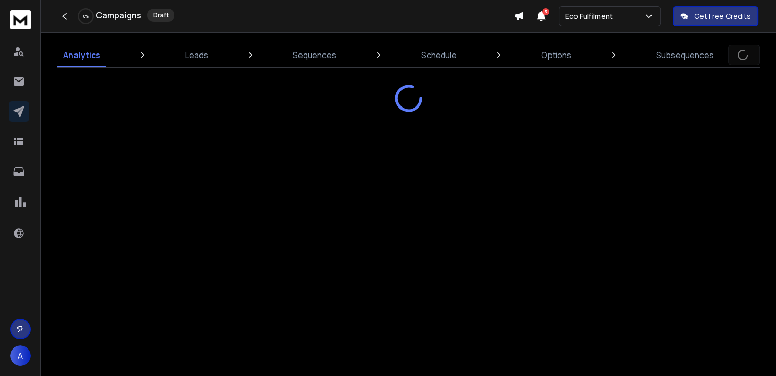
click at [62, 16] on icon at bounding box center [64, 16] width 9 height 9
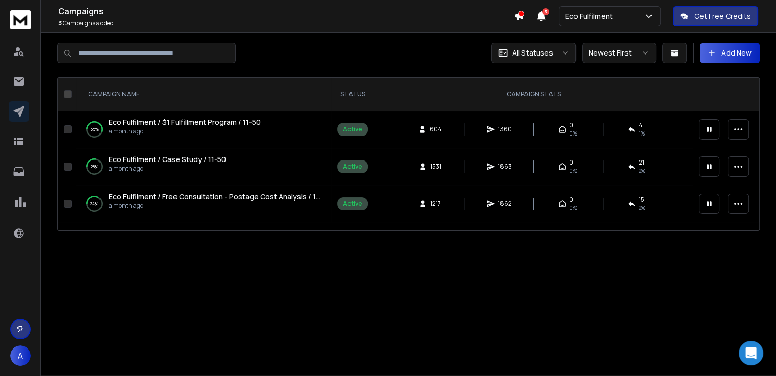
click at [139, 152] on td "28 % Eco Fulfilment / Case Study / 11-50 a month ago" at bounding box center [203, 166] width 255 height 37
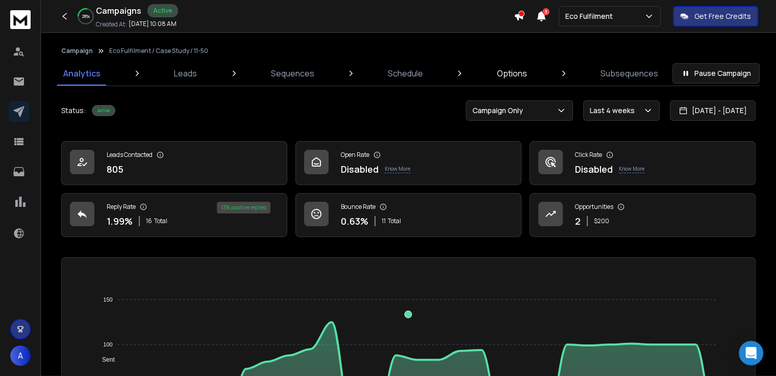
click at [510, 70] on p "Options" at bounding box center [512, 73] width 30 height 12
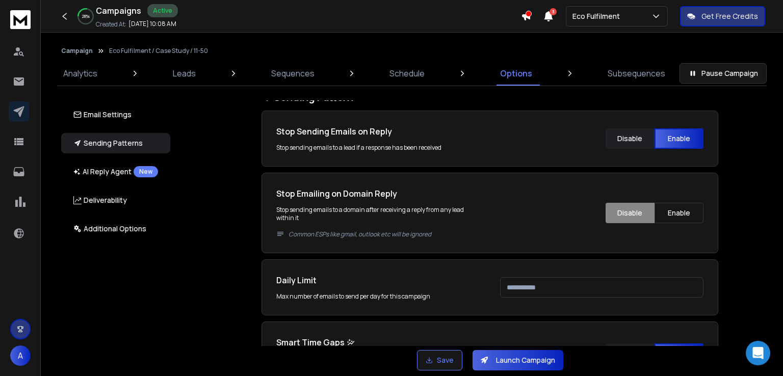
scroll to position [500, 0]
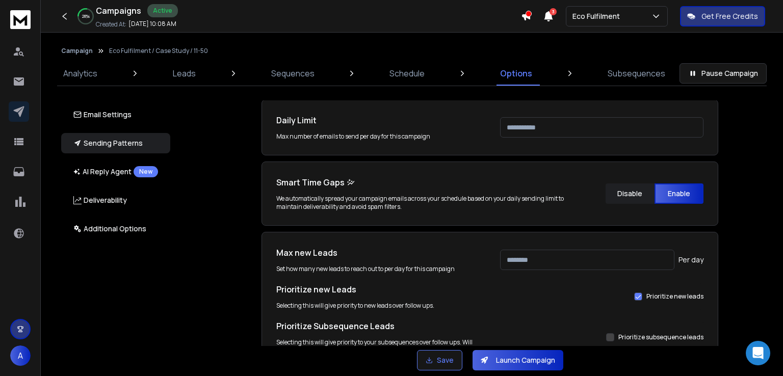
drag, startPoint x: 453, startPoint y: 361, endPoint x: 459, endPoint y: 361, distance: 6.1
click at [453, 361] on button "Save" at bounding box center [439, 360] width 45 height 20
click at [497, 363] on button "Launch Campaign" at bounding box center [527, 360] width 91 height 20
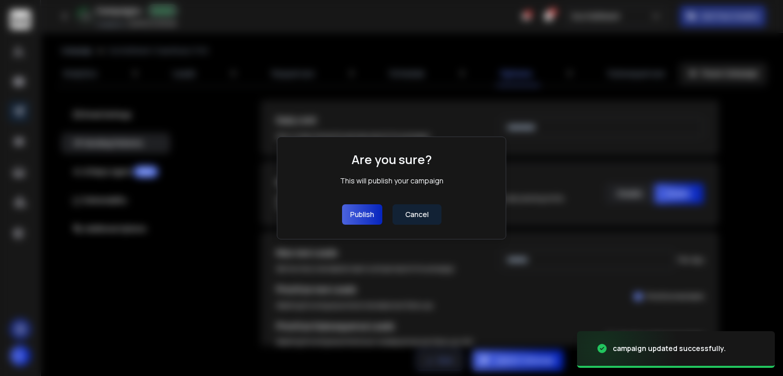
click at [372, 214] on button "Publish" at bounding box center [362, 214] width 40 height 20
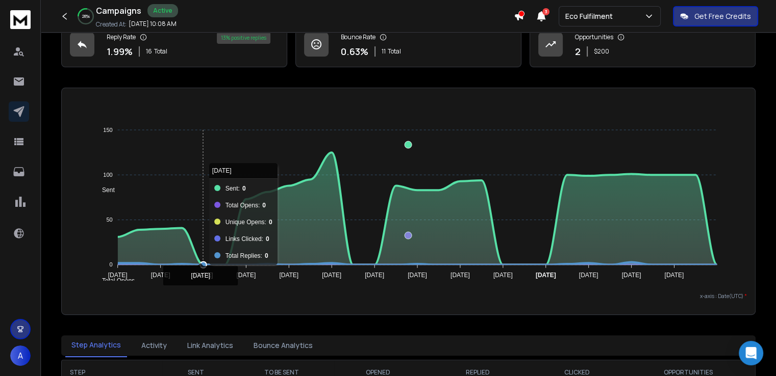
scroll to position [340, 0]
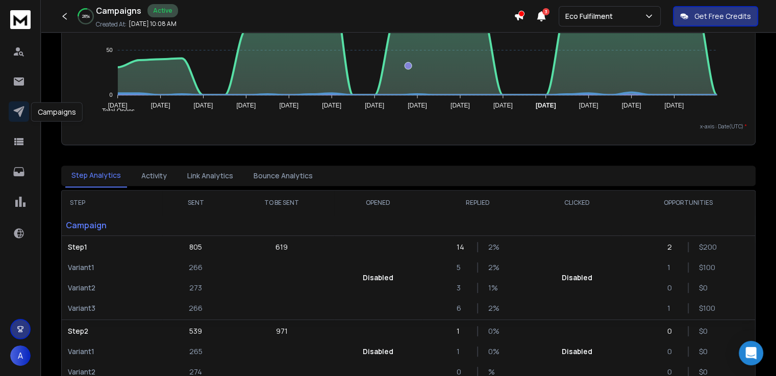
click at [19, 114] on icon at bounding box center [18, 111] width 11 height 11
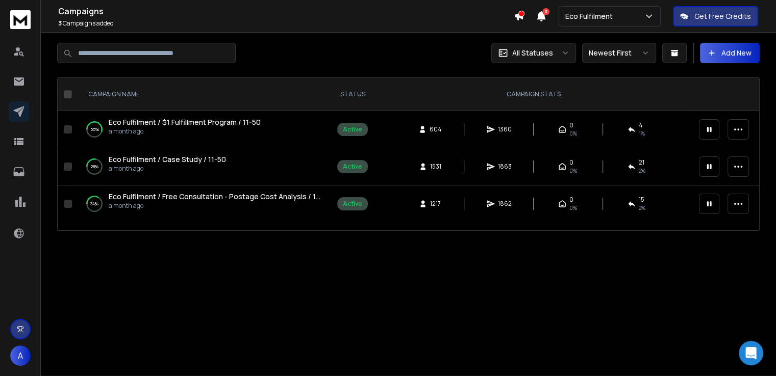
click at [177, 123] on span "Eco Fulfilment / $1 Fulfillment Program / 11-50" at bounding box center [185, 122] width 152 height 10
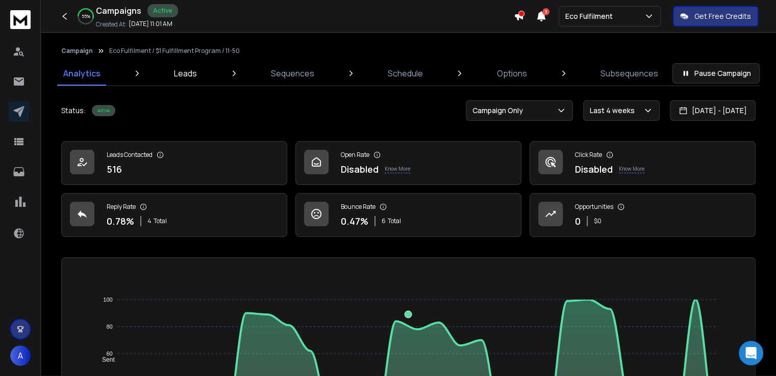
click at [175, 82] on link "Leads" at bounding box center [185, 73] width 35 height 24
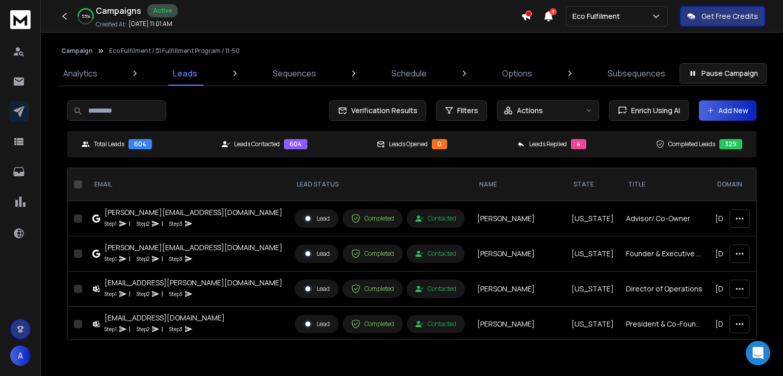
click at [728, 114] on button "Add New" at bounding box center [728, 110] width 58 height 20
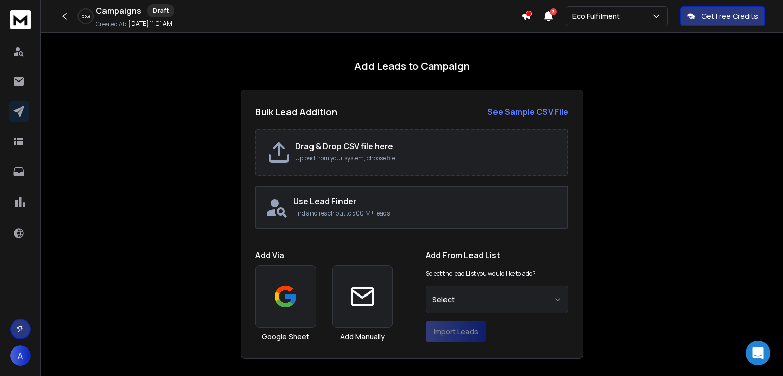
click at [388, 147] on h2 "Drag & Drop CSV file here" at bounding box center [426, 146] width 262 height 12
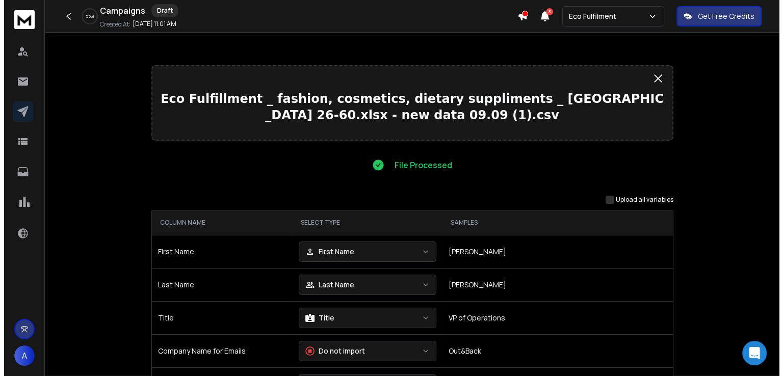
scroll to position [170, 0]
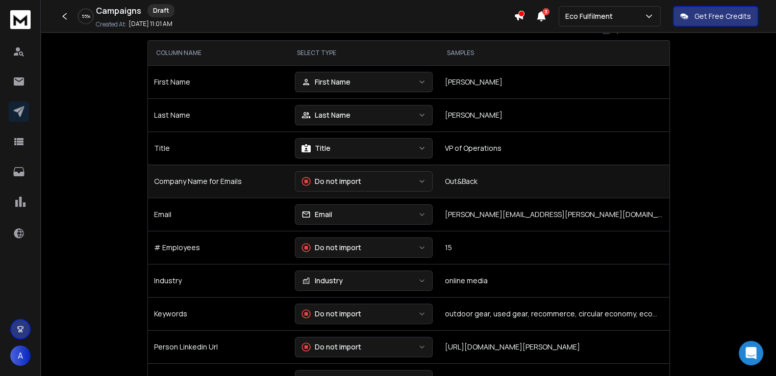
click at [339, 176] on div "Do not import" at bounding box center [331, 181] width 60 height 10
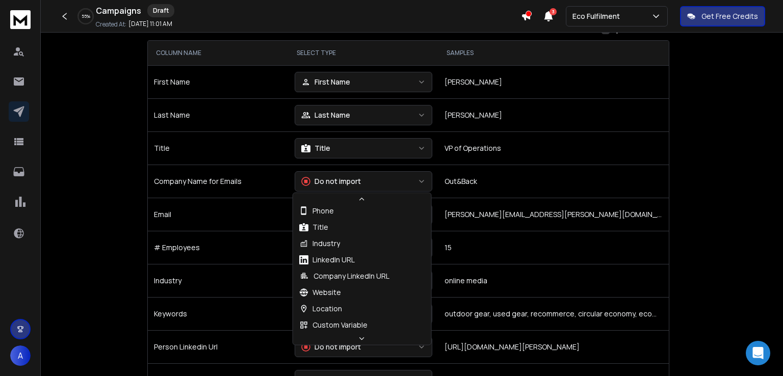
scroll to position [0, 0]
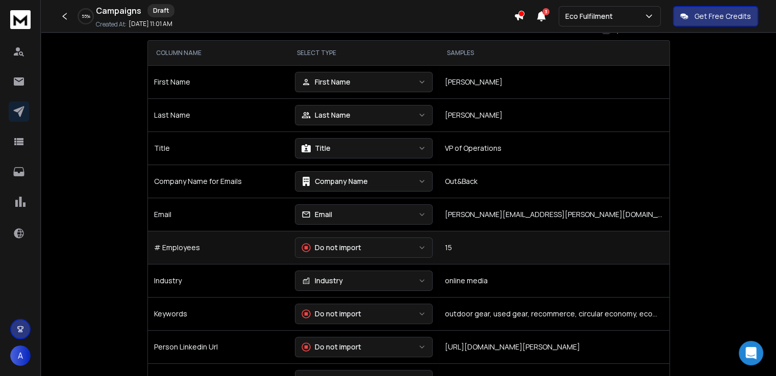
click at [340, 250] on div "Do not import" at bounding box center [331, 248] width 60 height 10
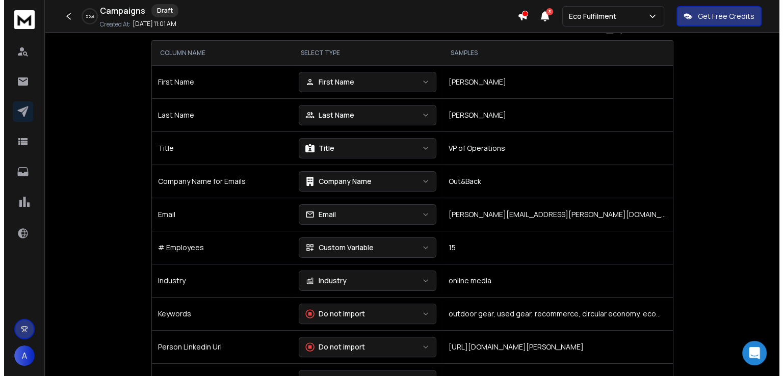
scroll to position [340, 0]
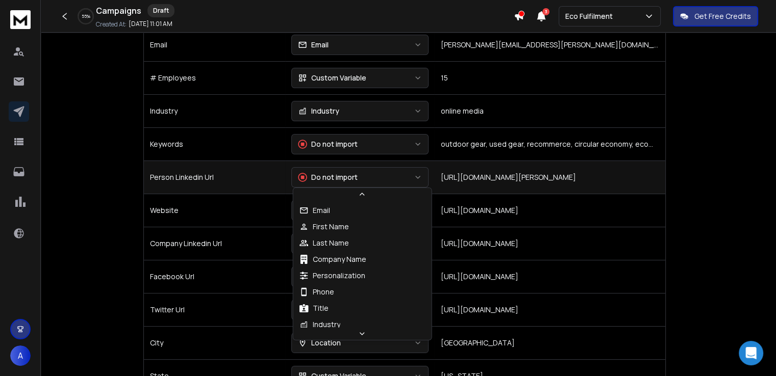
click at [337, 172] on div "Do not import" at bounding box center [328, 177] width 60 height 10
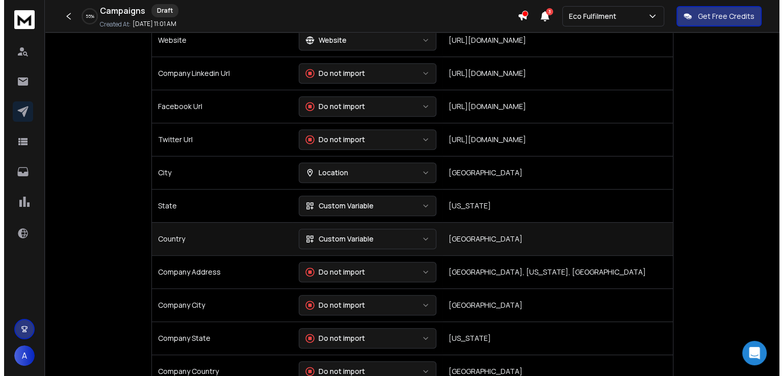
scroll to position [706, 0]
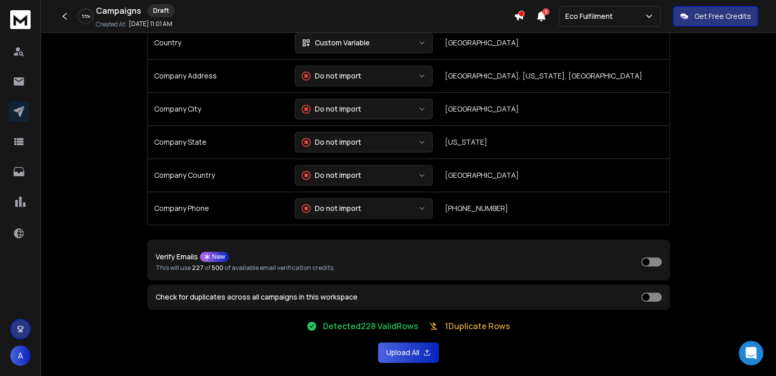
click at [409, 352] on button "Upload All" at bounding box center [408, 353] width 61 height 20
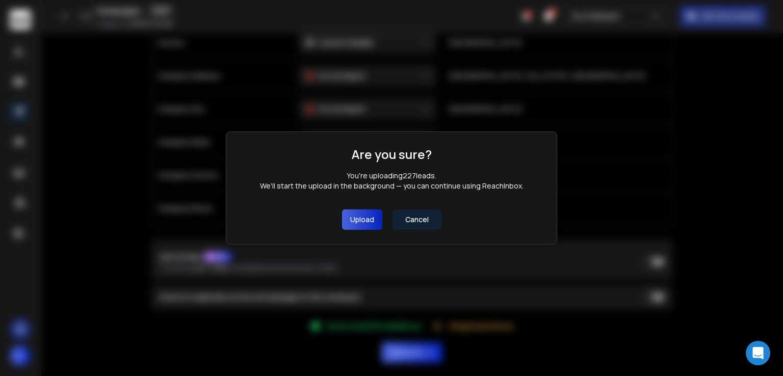
click at [368, 219] on button "Upload" at bounding box center [362, 220] width 40 height 20
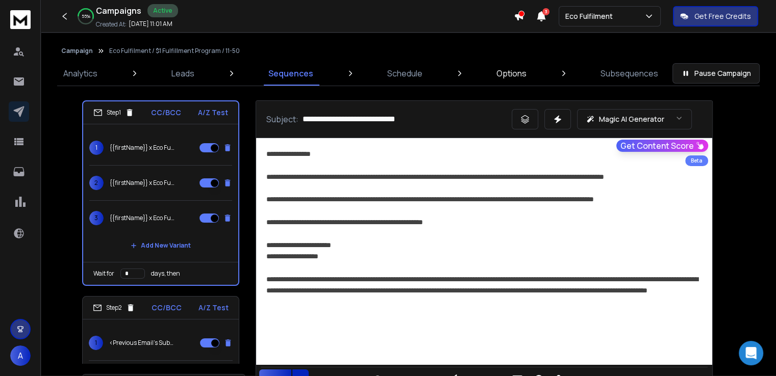
click at [519, 78] on p "Options" at bounding box center [511, 73] width 30 height 12
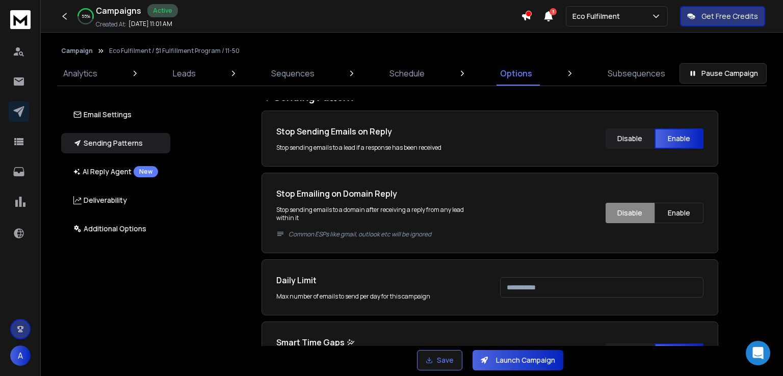
scroll to position [510, 0]
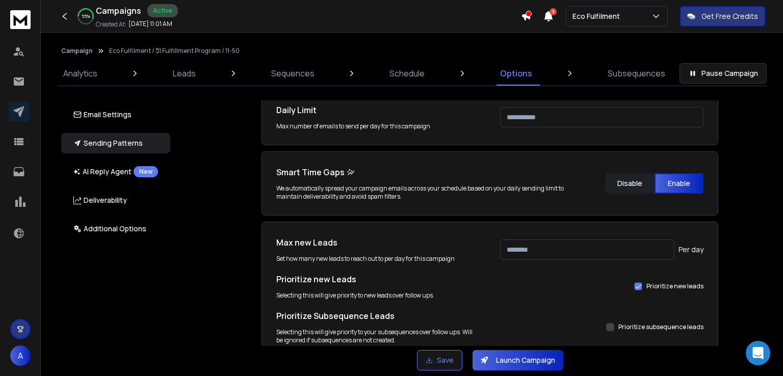
click at [438, 367] on button "Save" at bounding box center [439, 360] width 45 height 20
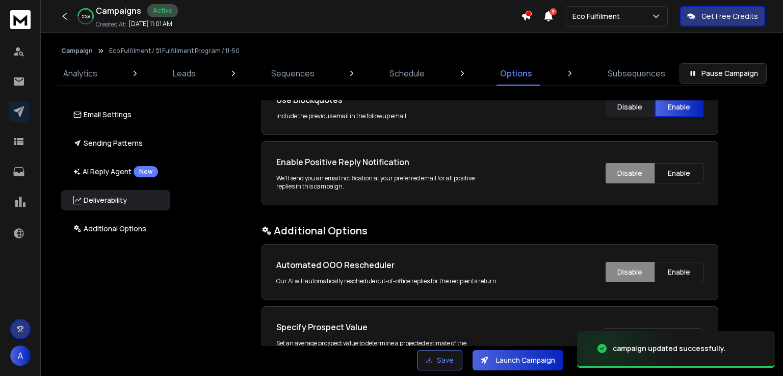
scroll to position [2018, 0]
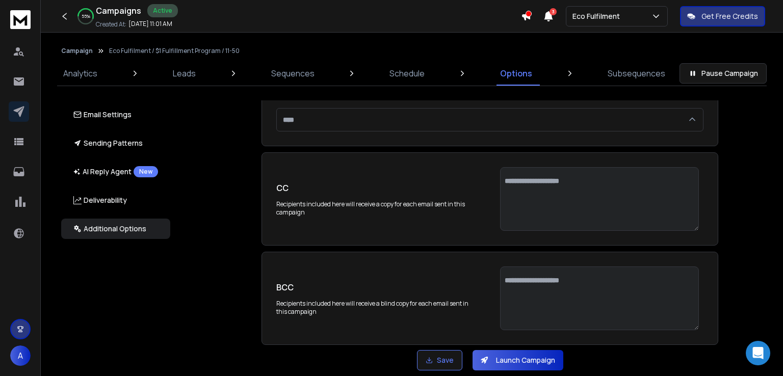
click at [516, 358] on button "Launch Campaign" at bounding box center [518, 360] width 91 height 20
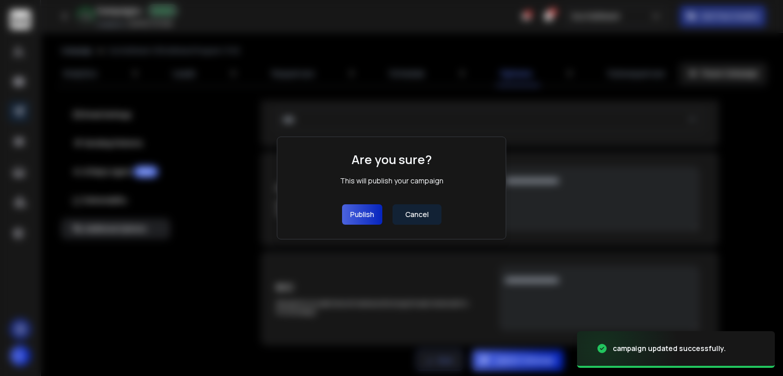
click at [359, 211] on button "Publish" at bounding box center [362, 214] width 40 height 20
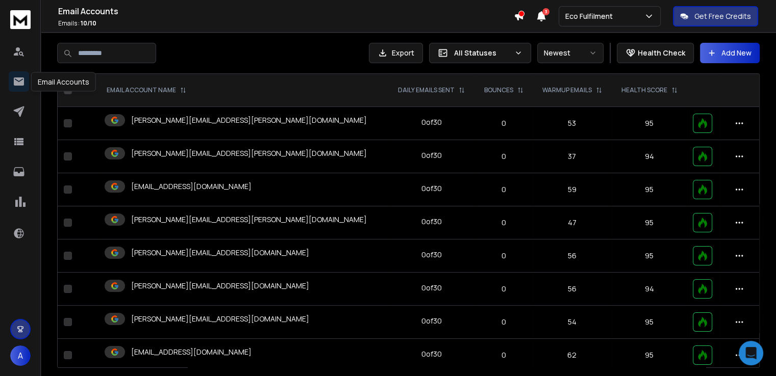
click at [159, 122] on p "[PERSON_NAME][EMAIL_ADDRESS][PERSON_NAME][DOMAIN_NAME]" at bounding box center [249, 120] width 236 height 10
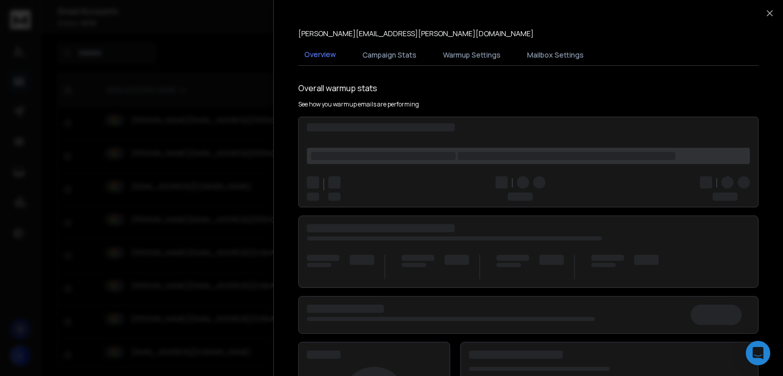
click at [481, 57] on button "Warmup Settings" at bounding box center [472, 55] width 70 height 22
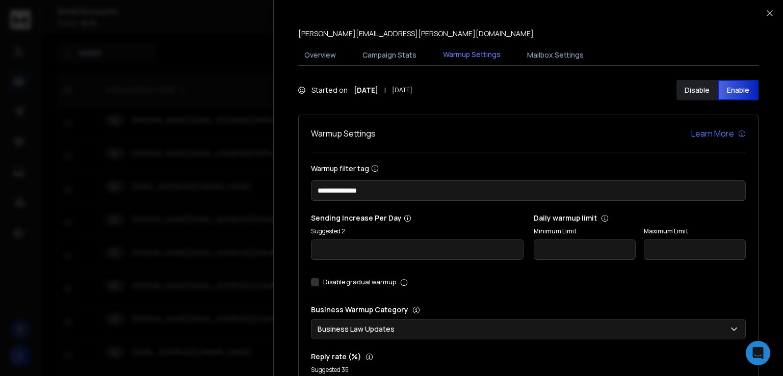
click at [560, 50] on button "Mailbox Settings" at bounding box center [555, 55] width 69 height 22
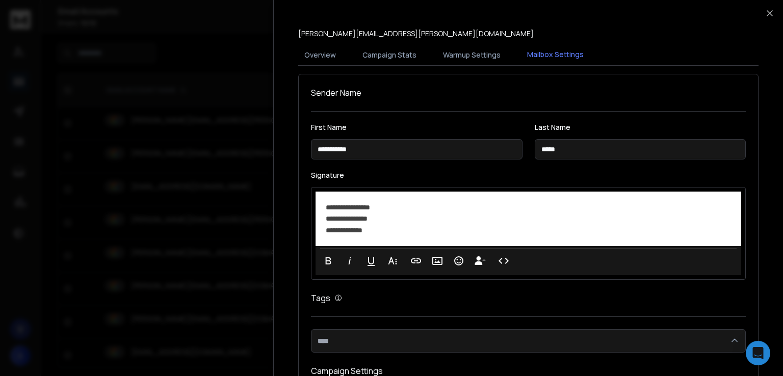
click at [245, 151] on div at bounding box center [391, 188] width 783 height 376
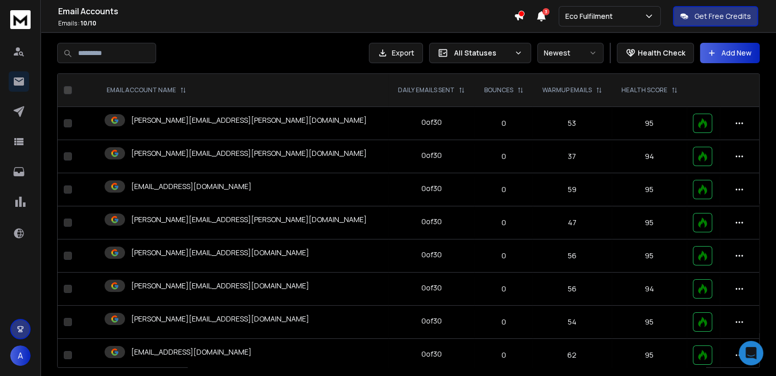
scroll to position [78, 0]
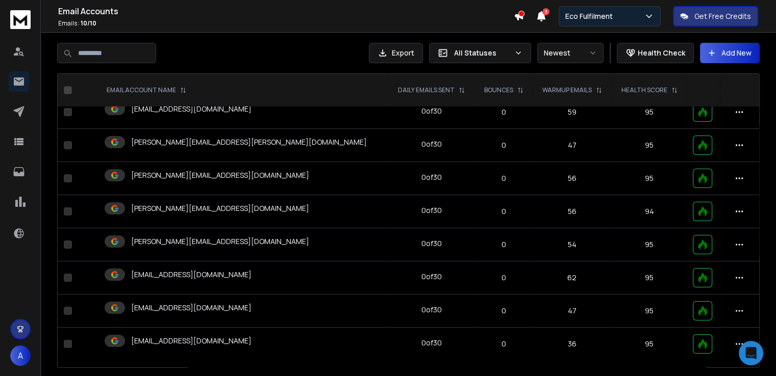
click at [605, 14] on p "Eco Fulfilment" at bounding box center [591, 16] width 52 height 10
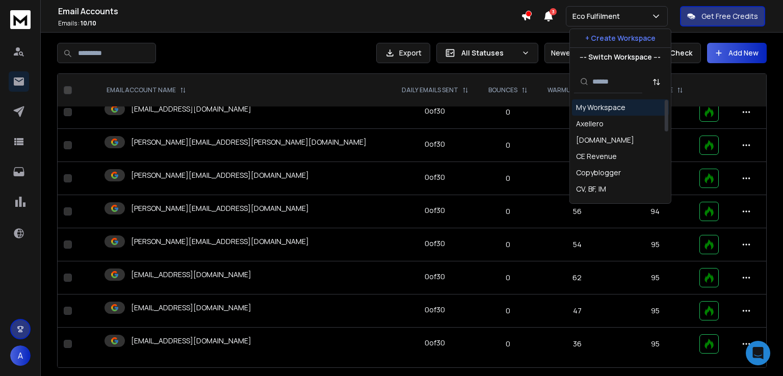
click at [614, 107] on div "My Workspace" at bounding box center [600, 107] width 49 height 10
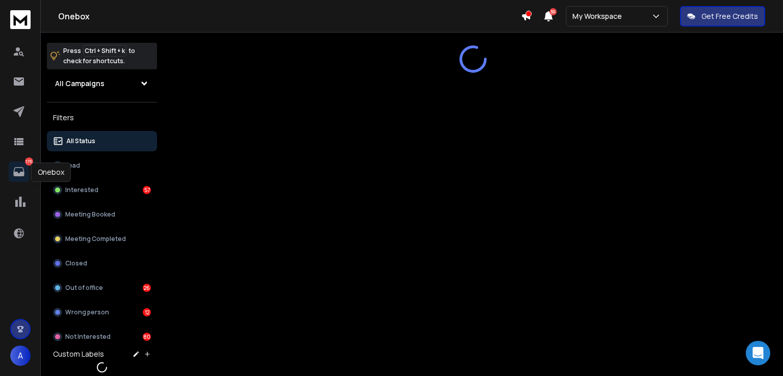
click at [18, 166] on icon at bounding box center [19, 172] width 12 height 12
